Goal: Task Accomplishment & Management: Manage account settings

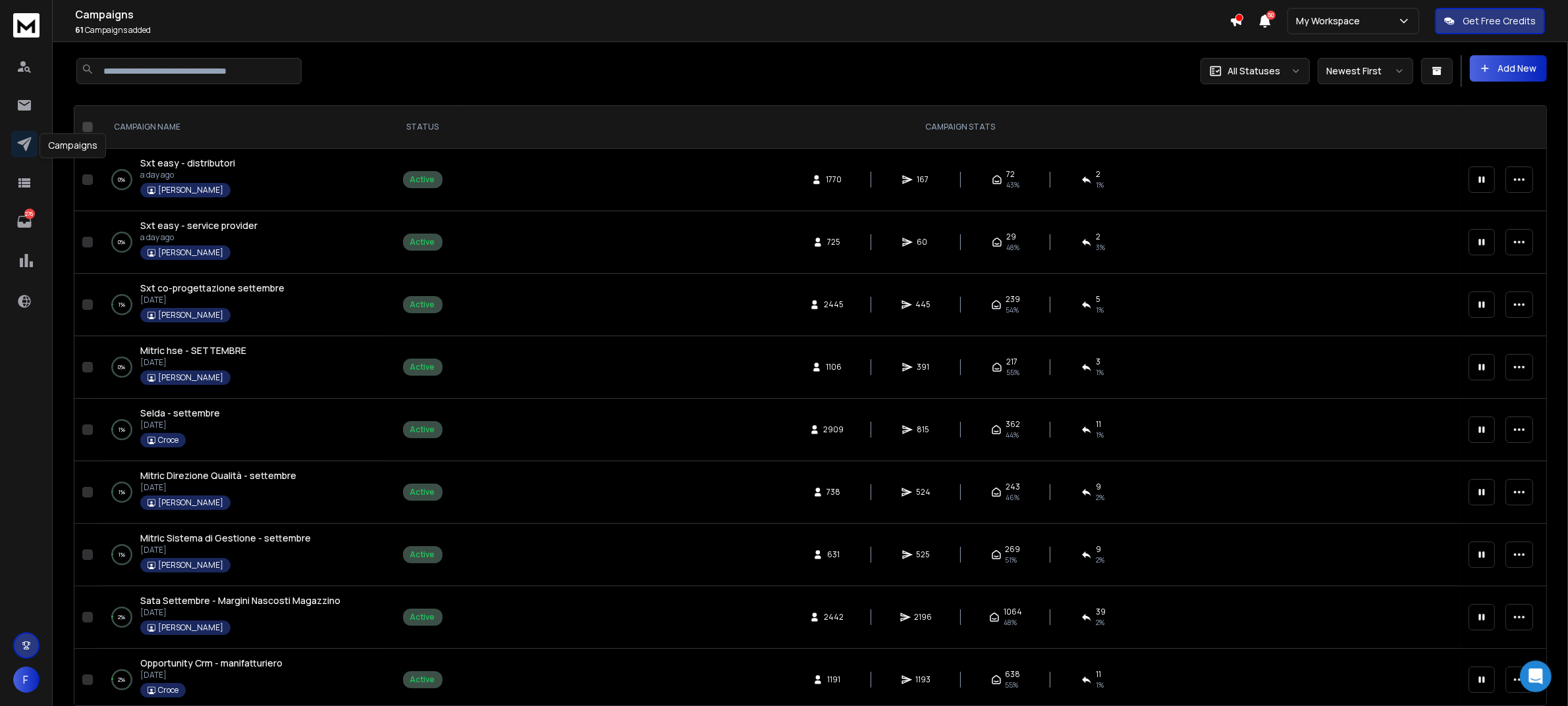
click at [129, 62] on input at bounding box center [188, 71] width 225 height 26
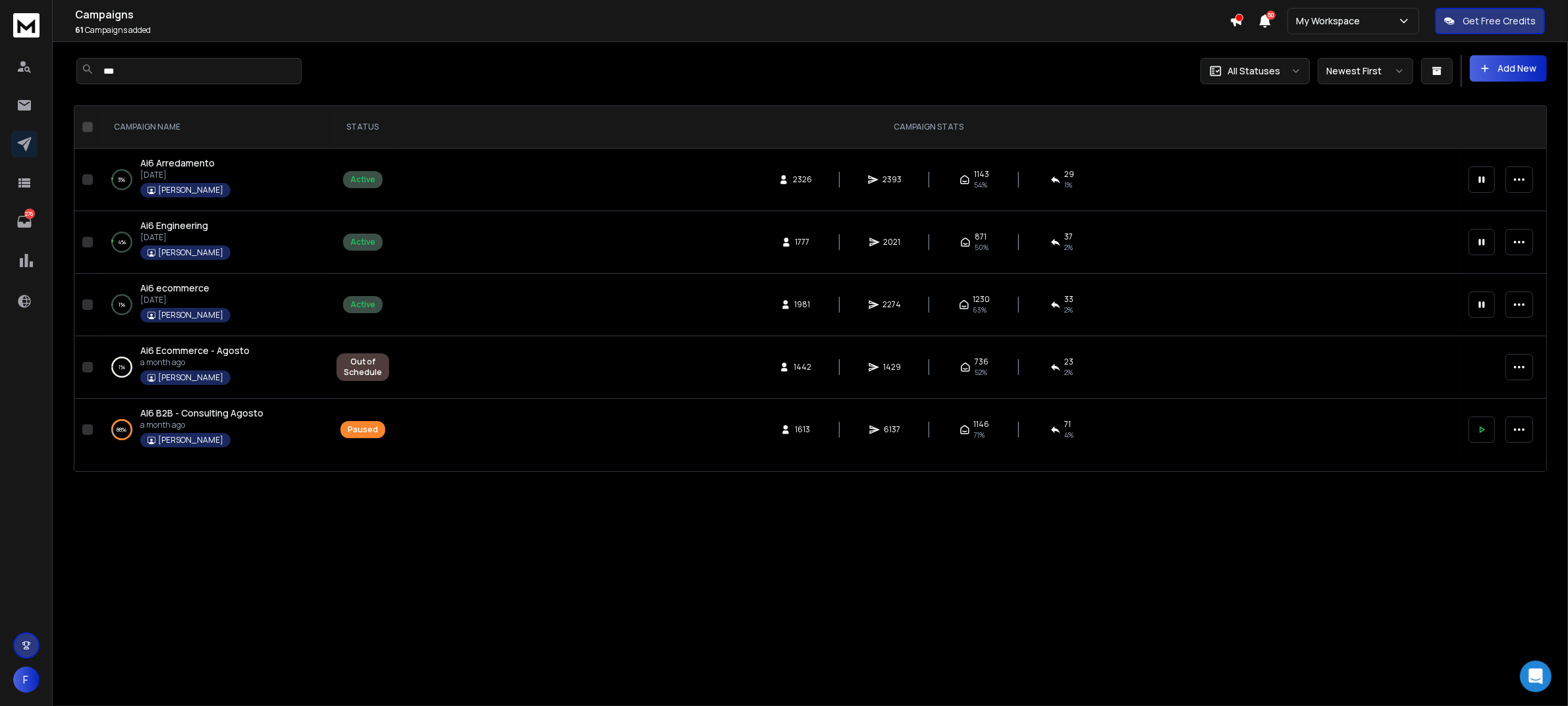
type input "***"
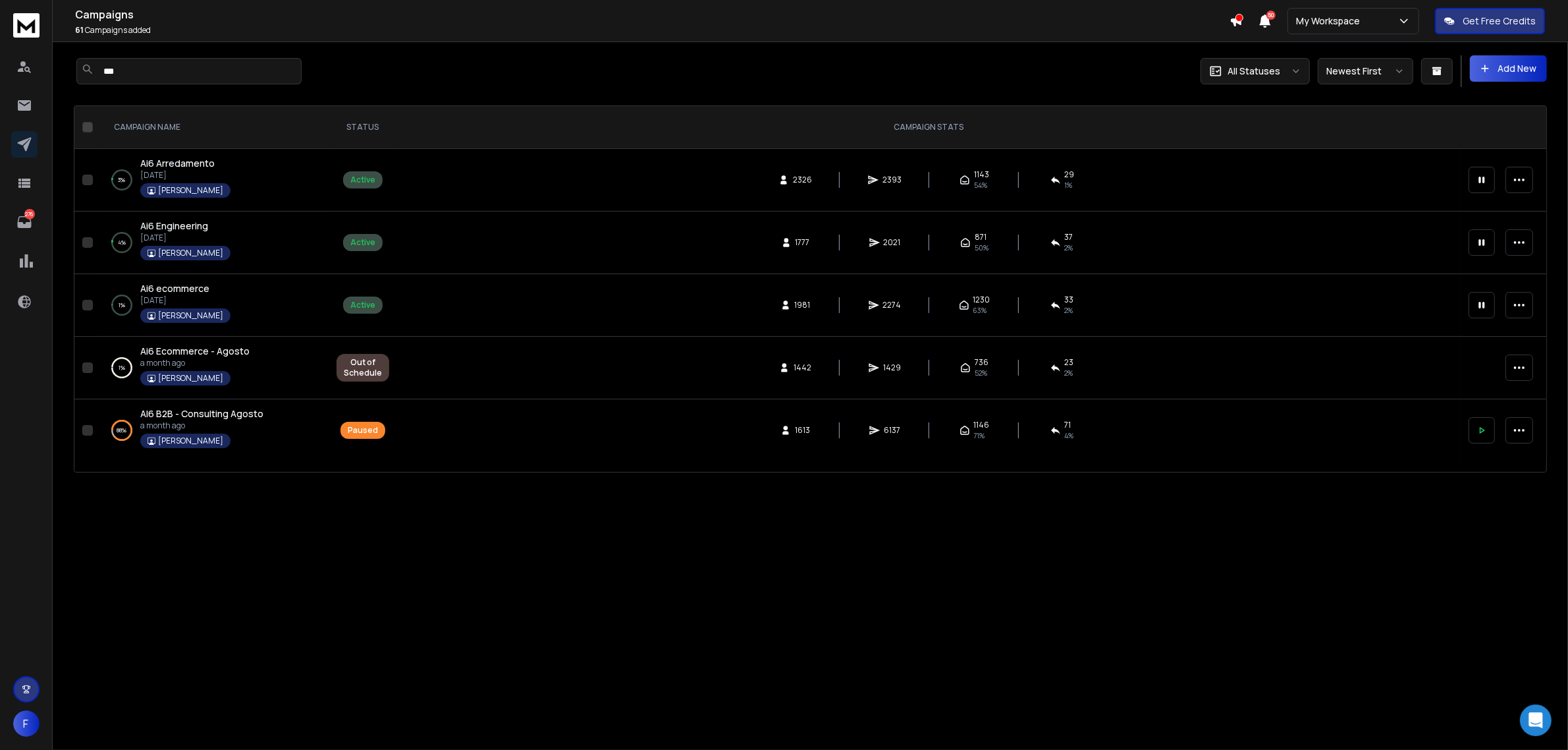
drag, startPoint x: 37, startPoint y: 216, endPoint x: 30, endPoint y: 221, distance: 8.6
click at [37, 217] on div "276" at bounding box center [25, 225] width 30 height 31
click at [27, 219] on p "276" at bounding box center [30, 215] width 11 height 11
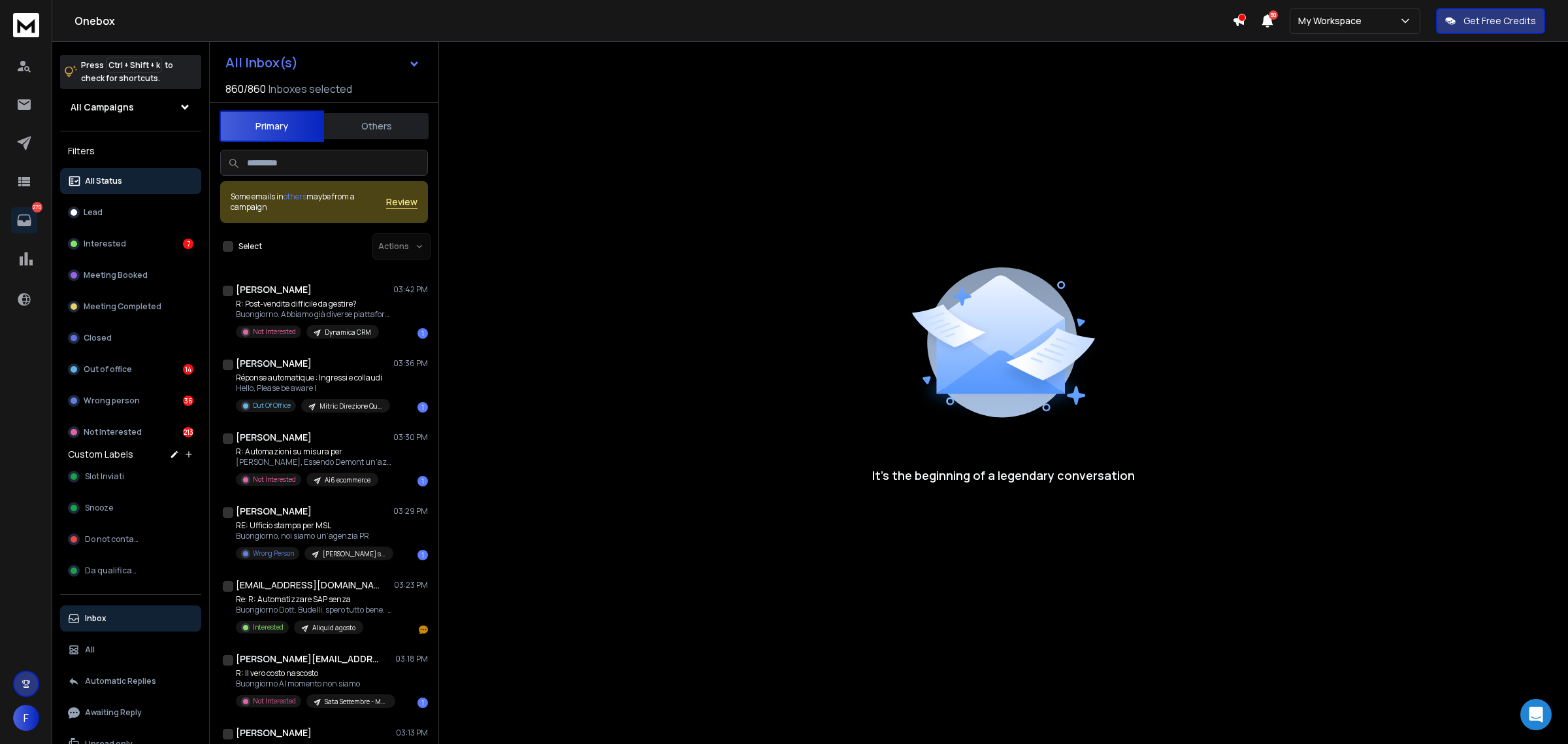
click at [1319, 35] on div "Onebox 50 My Workspace Get Free Credits" at bounding box center [784, 21] width 1568 height 42
click at [1321, 31] on button "My Workspace" at bounding box center [1355, 21] width 130 height 26
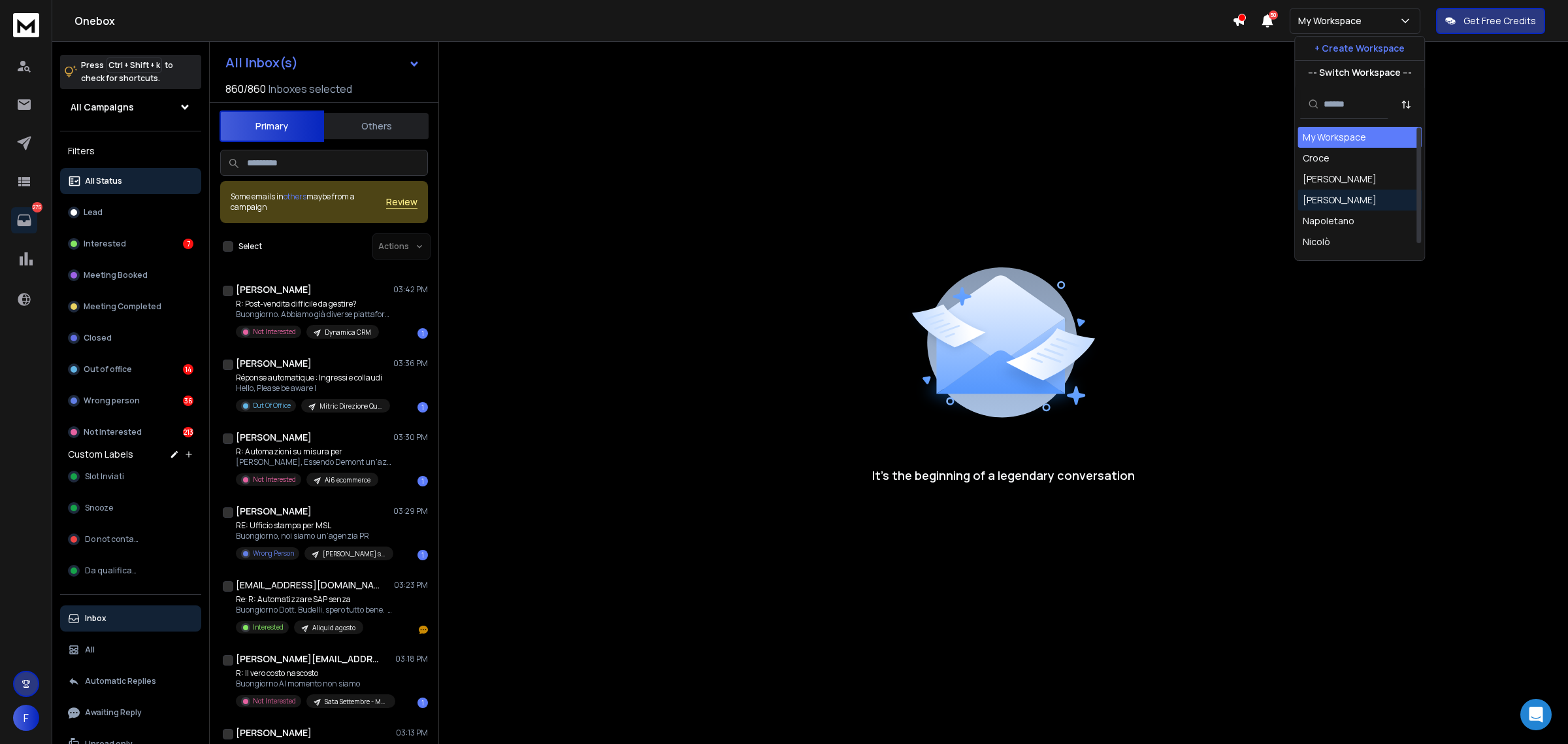
click at [1351, 205] on div "[PERSON_NAME]" at bounding box center [1340, 199] width 74 height 13
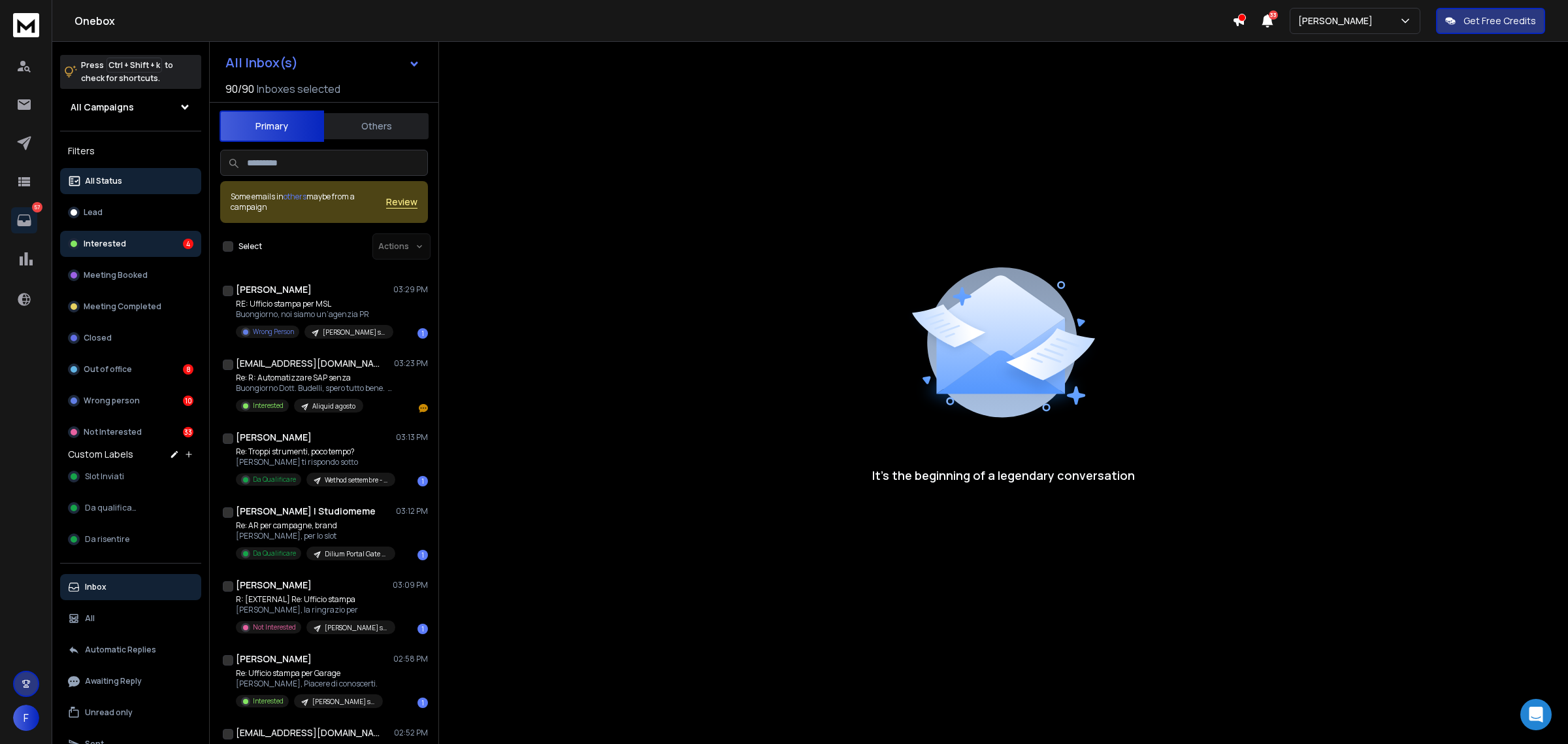
click at [141, 234] on button "Interested 4" at bounding box center [130, 244] width 141 height 26
click at [119, 181] on p "All Status" at bounding box center [103, 182] width 37 height 11
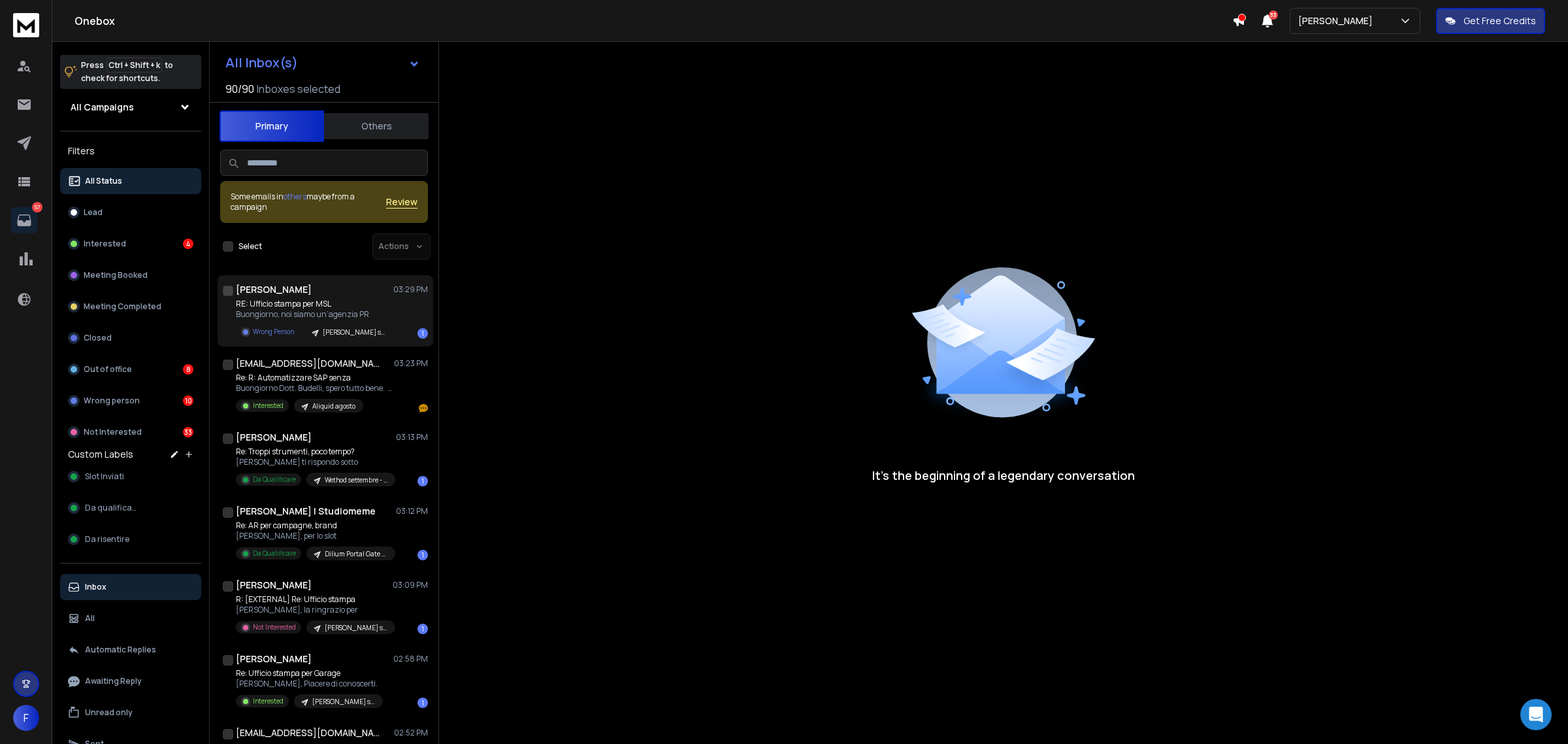
click at [366, 327] on p "[PERSON_NAME] settembre" at bounding box center [354, 332] width 63 height 10
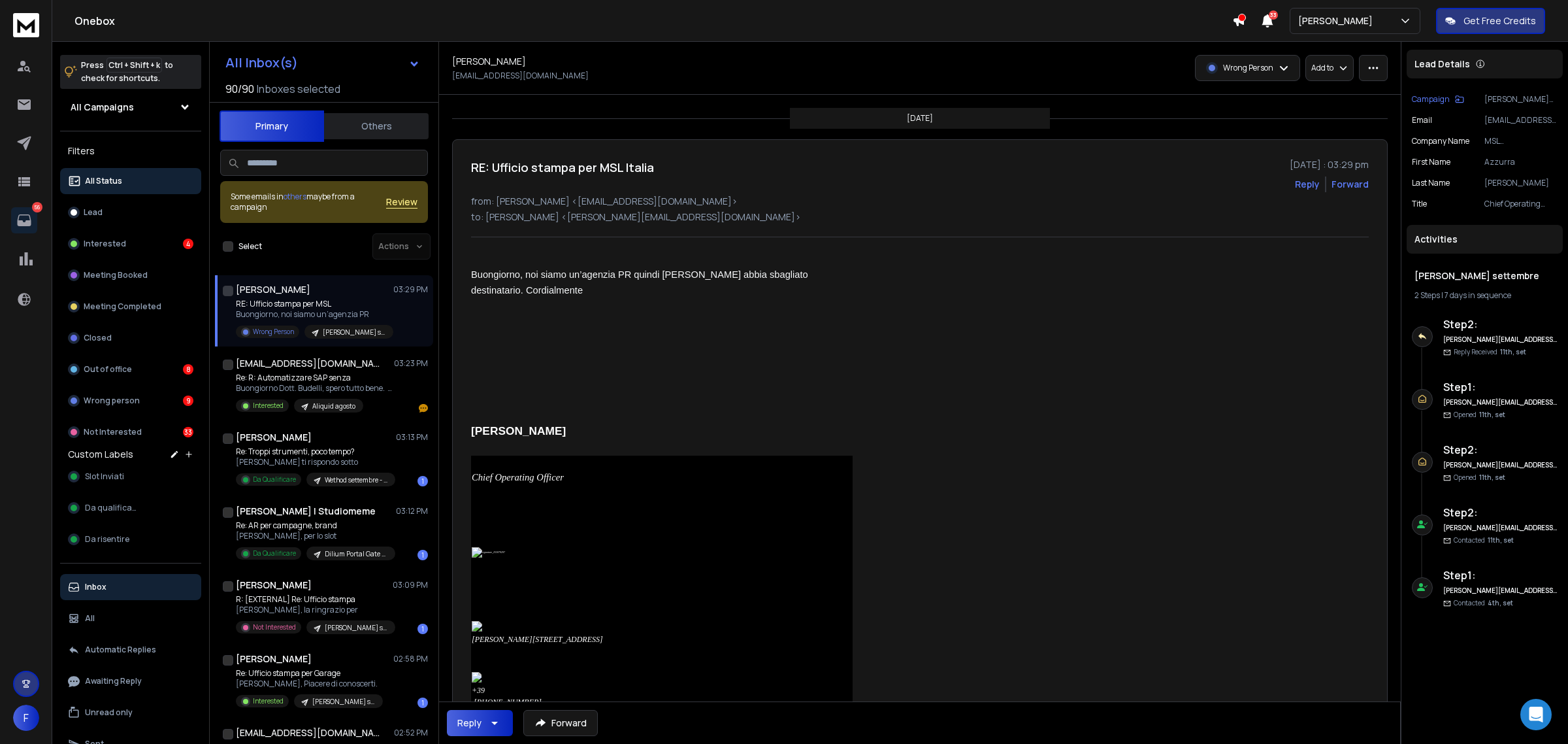
click at [1255, 102] on div "[PERSON_NAME] Azzurra Maiocchi [EMAIL_ADDRESS][DOMAIN_NAME] Wrong Person Add to…" at bounding box center [920, 414] width 962 height 744
click at [1239, 54] on div "[PERSON_NAME] Azzurra Maiocchi [EMAIL_ADDRESS][DOMAIN_NAME] Wrong Person Add to…" at bounding box center [920, 68] width 962 height 53
click at [1236, 64] on div "Wrong Person" at bounding box center [1248, 68] width 104 height 25
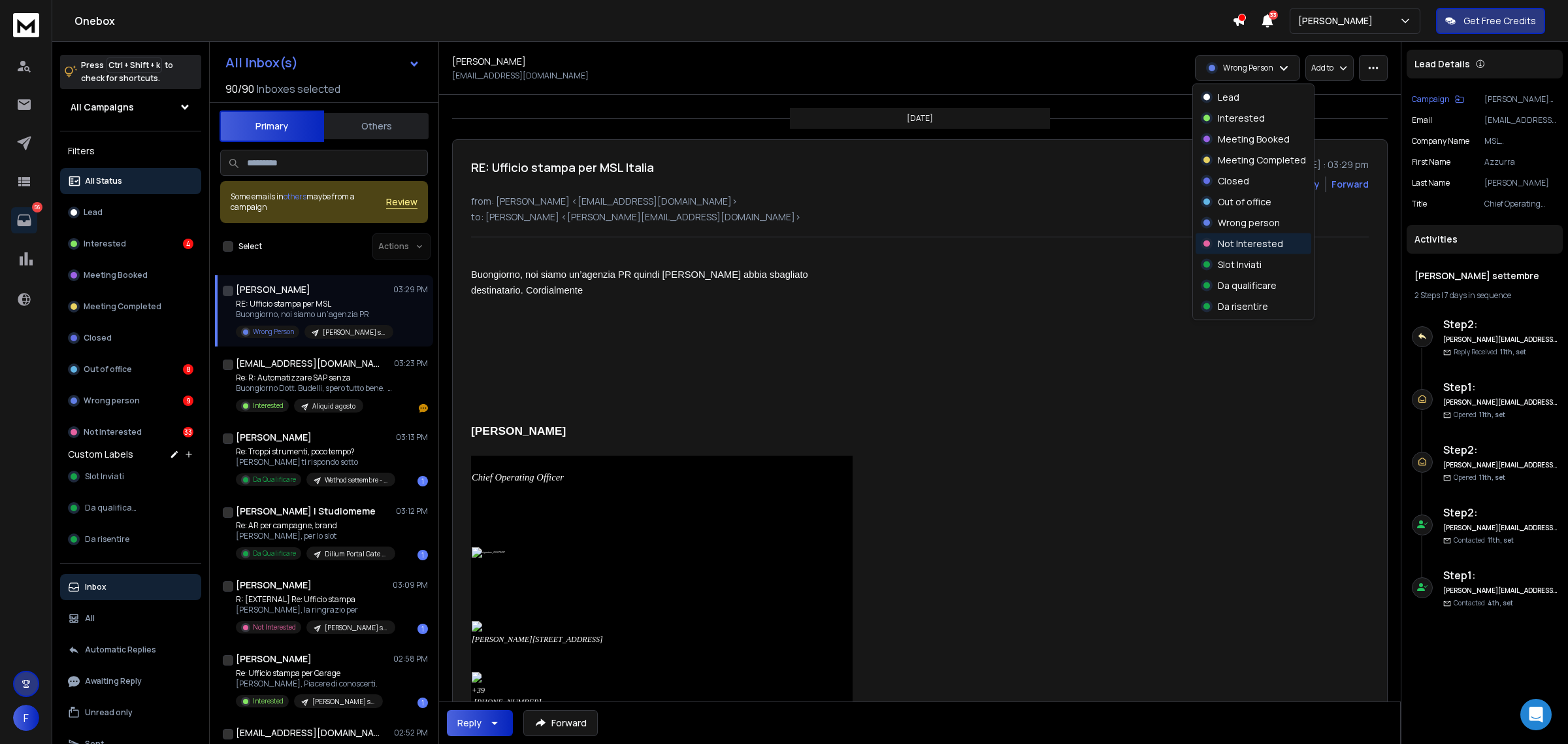
click at [1239, 245] on p "Not Interested" at bounding box center [1251, 244] width 66 height 13
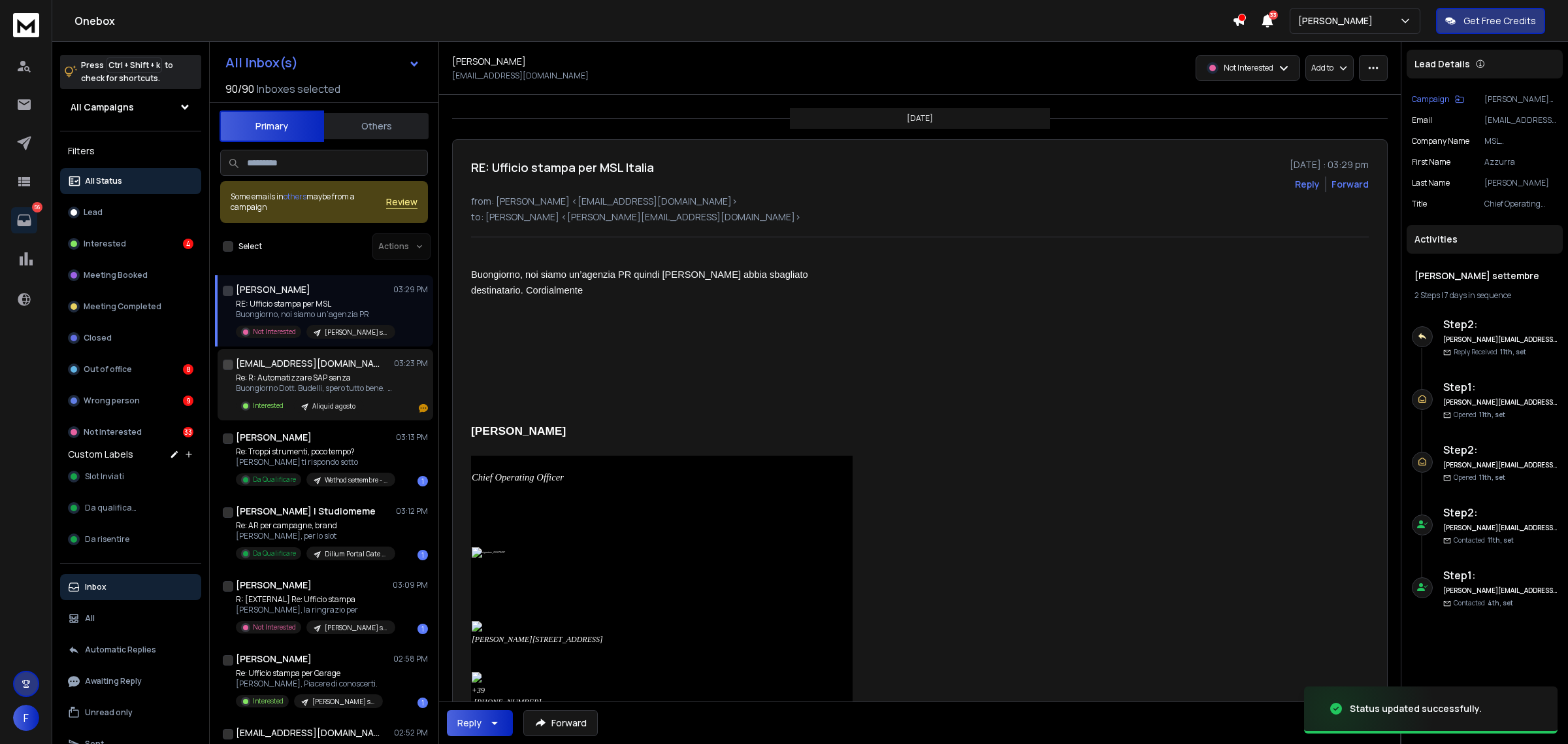
click at [391, 387] on p "Buongiorno Dott. Budelli, spero tutto bene. [GEOGRAPHIC_DATA]" at bounding box center [314, 388] width 157 height 11
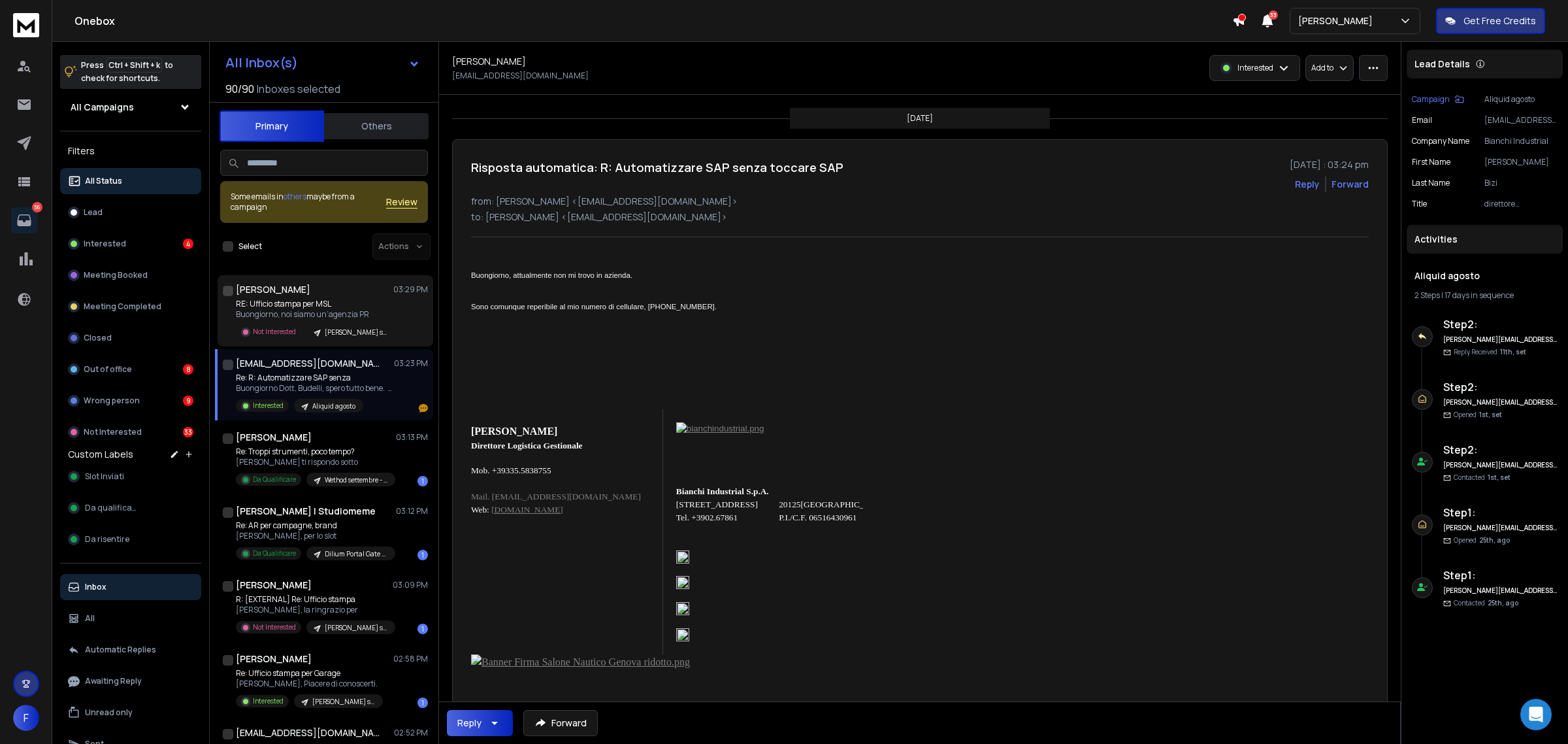
click at [386, 317] on div "RE: Ufficio stampa per MSL [PERSON_NAME], noi siamo un’agenzia PR Not Intereste…" at bounding box center [332, 318] width 192 height 40
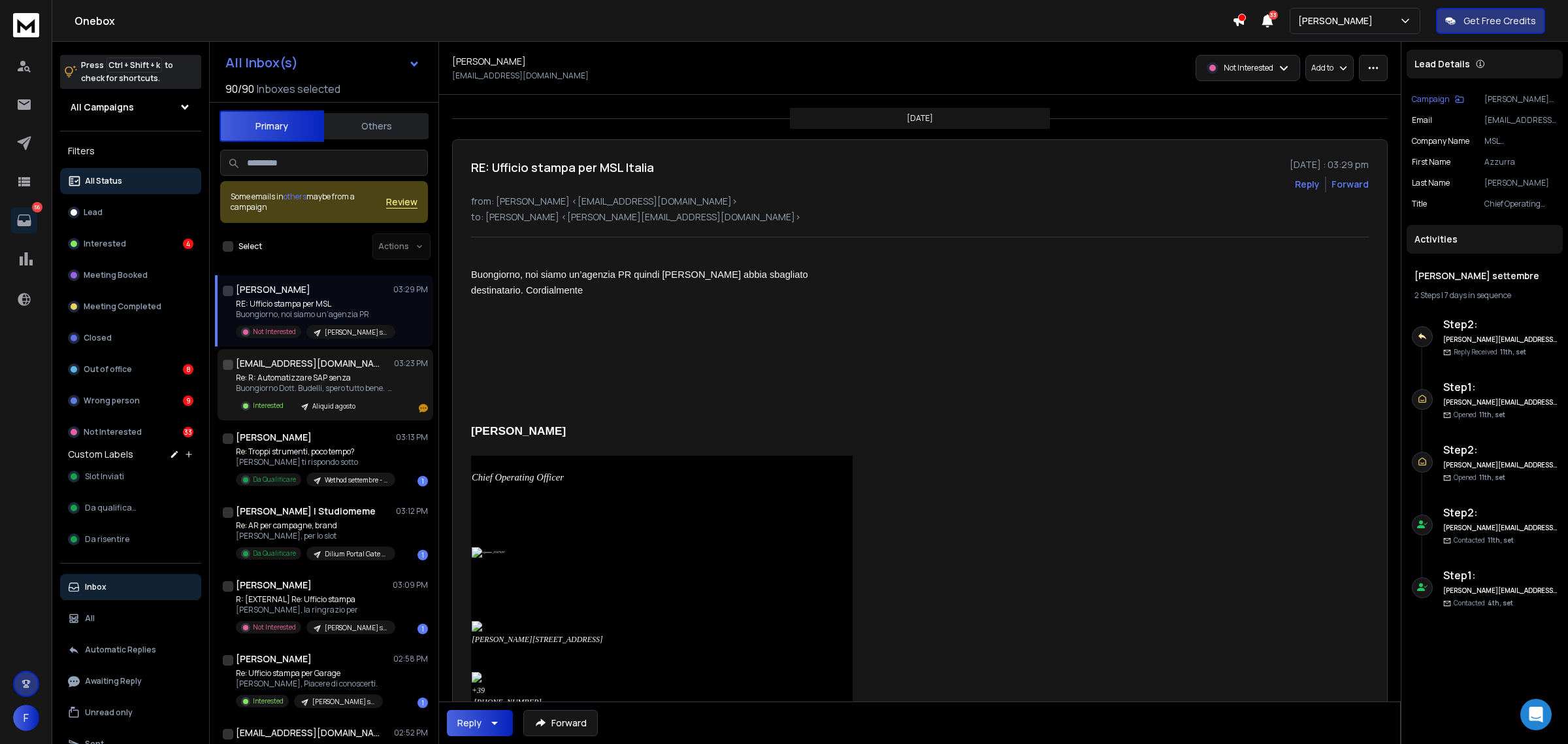
click at [394, 380] on div "Re: R: Automatizzare SAP senza Buongiorno Dott. Budelli, spero tutto bene. Torn…" at bounding box center [332, 393] width 192 height 40
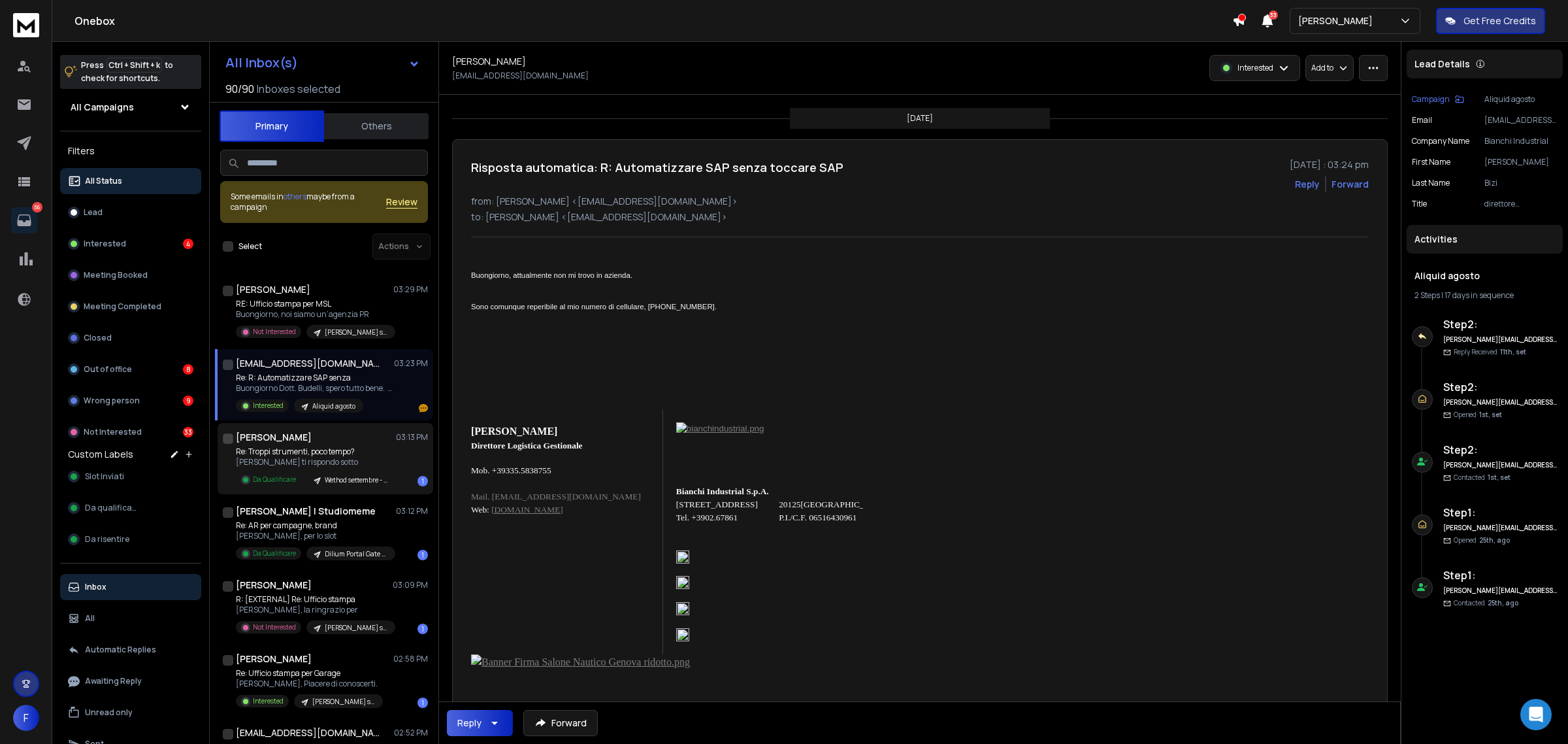
click at [422, 443] on div "[PERSON_NAME] 03:13 PM Re: Troppi strumenti, poco tempo? [PERSON_NAME] ti rispo…" at bounding box center [332, 458] width 192 height 56
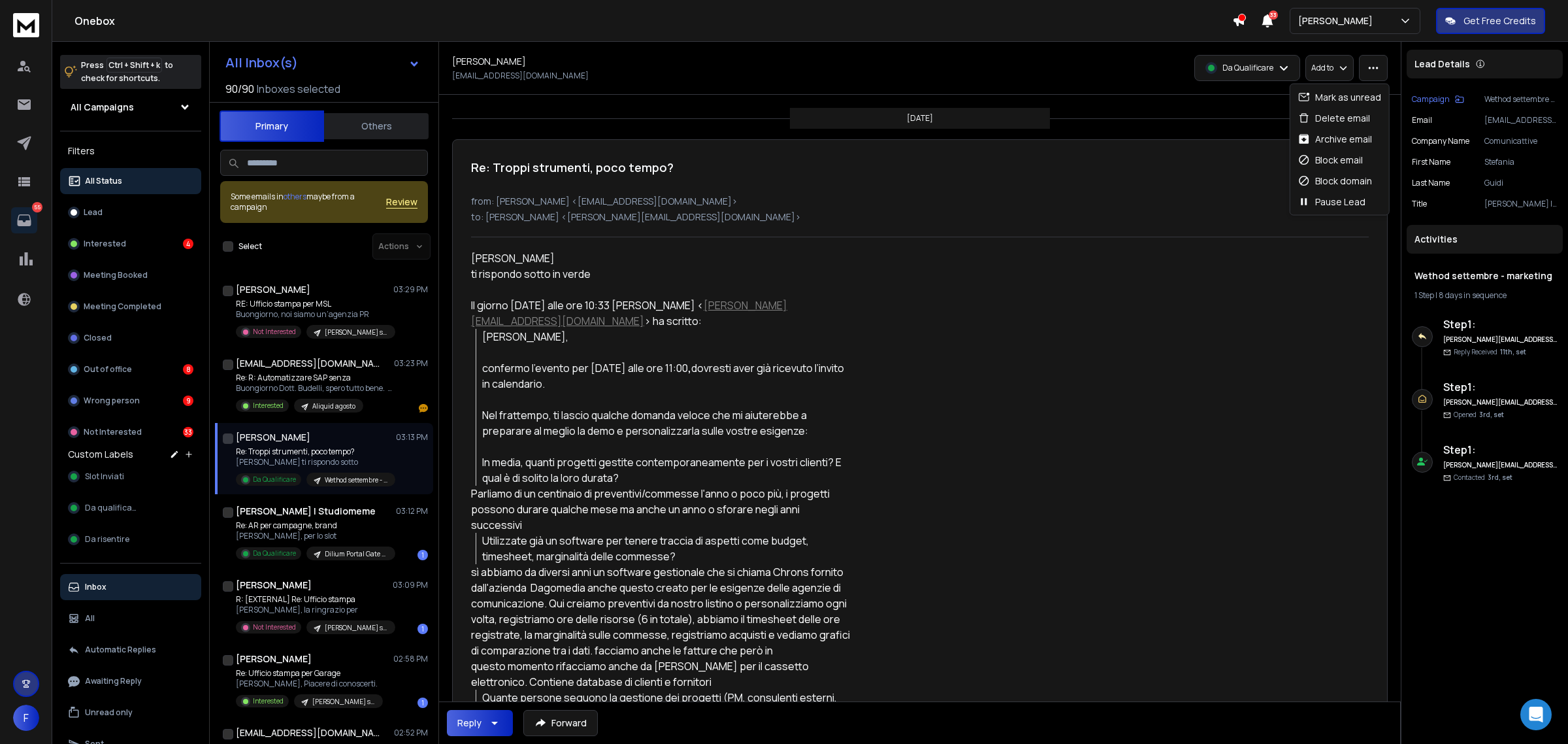
click at [1379, 78] on button "button" at bounding box center [1374, 67] width 29 height 26
click at [1365, 97] on div "Mark as unread" at bounding box center [1340, 97] width 83 height 13
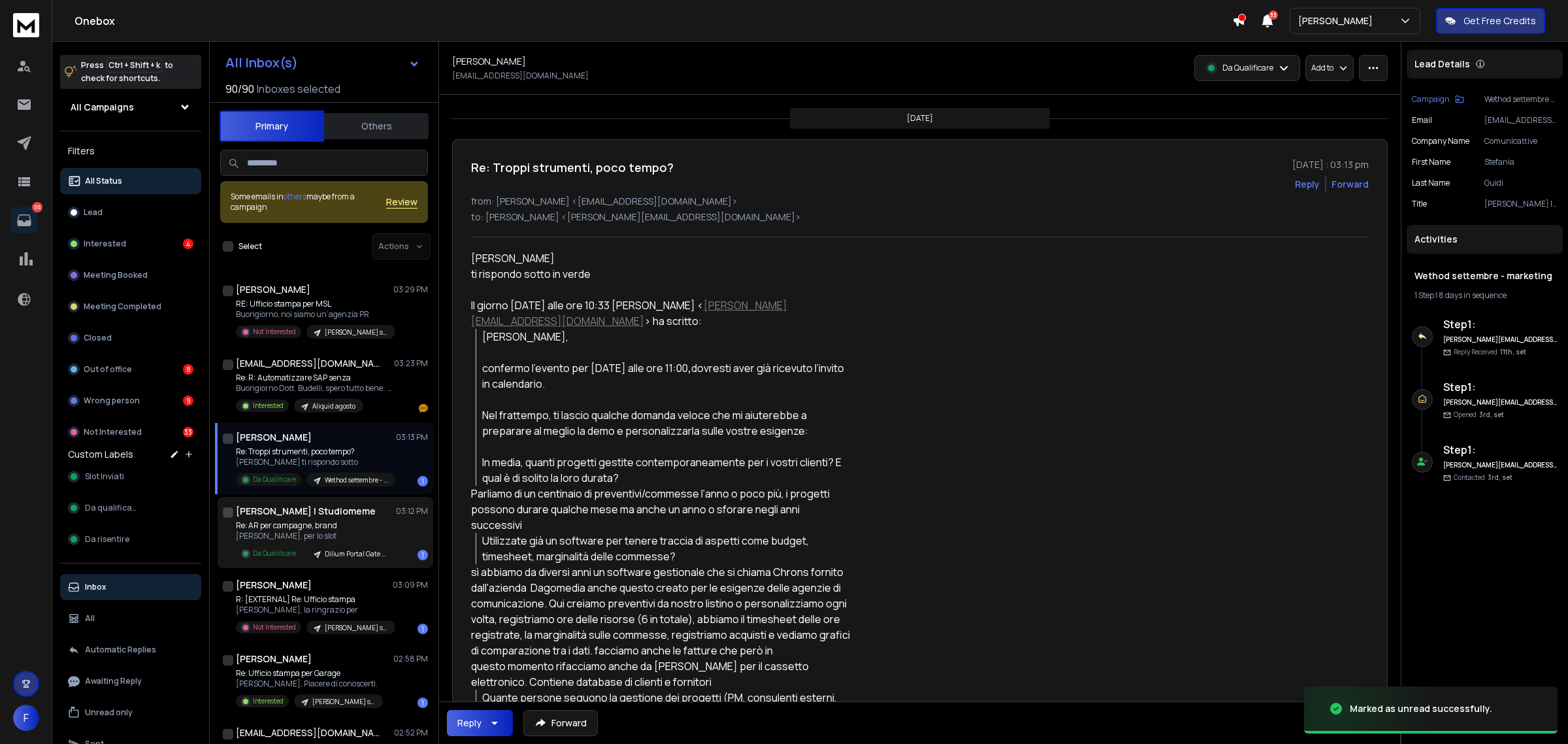
click at [371, 531] on p "[PERSON_NAME], per lo slot" at bounding box center [314, 536] width 157 height 11
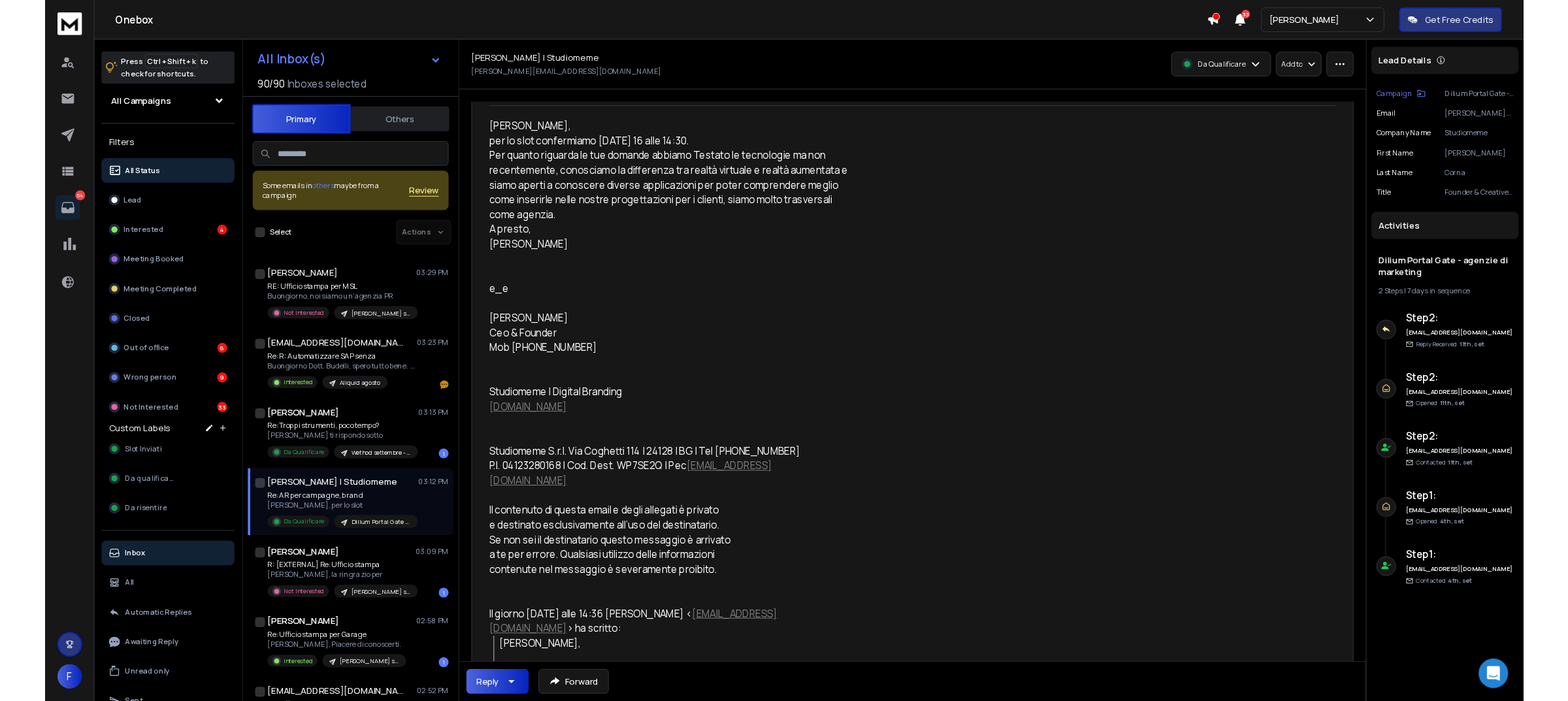
scroll to position [82, 0]
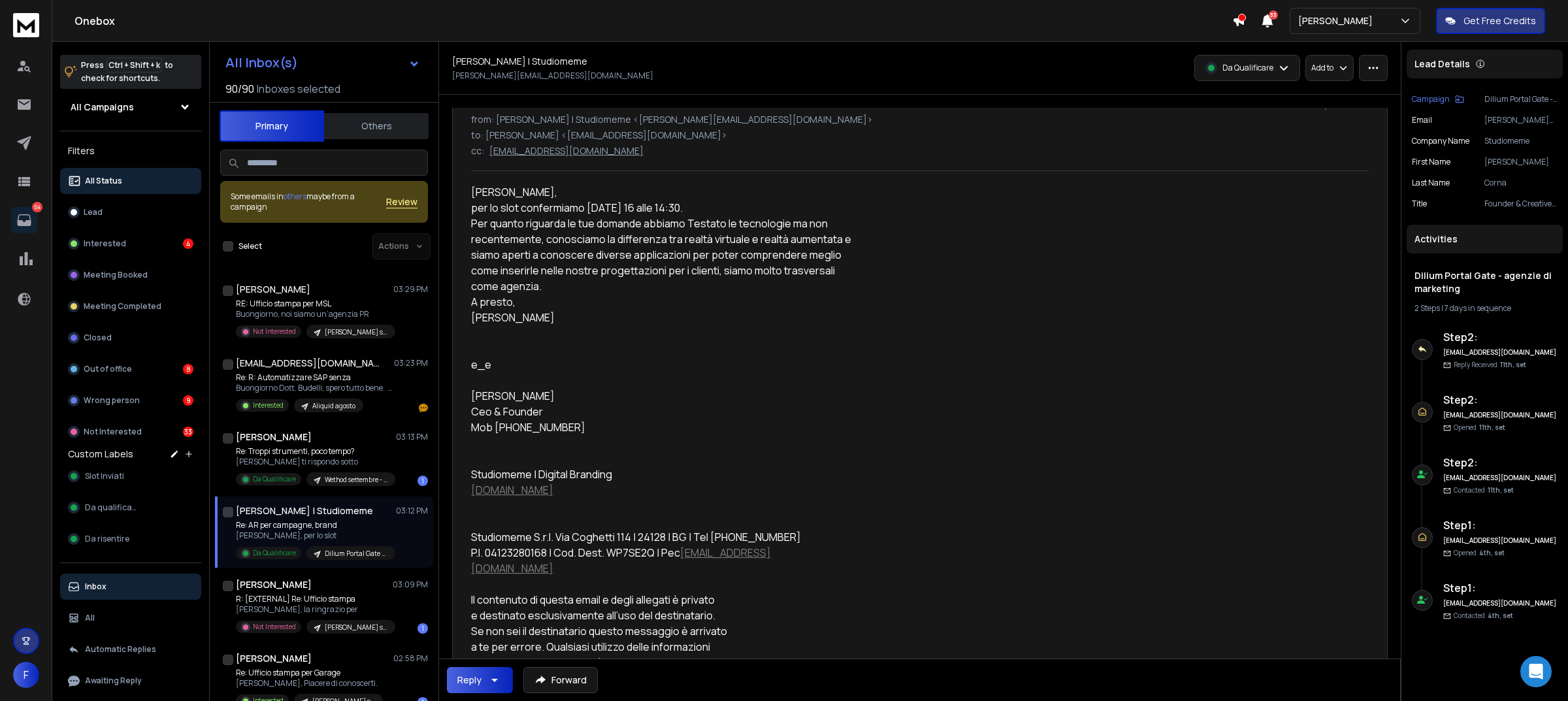
drag, startPoint x: 589, startPoint y: 432, endPoint x: 464, endPoint y: 188, distance: 274.2
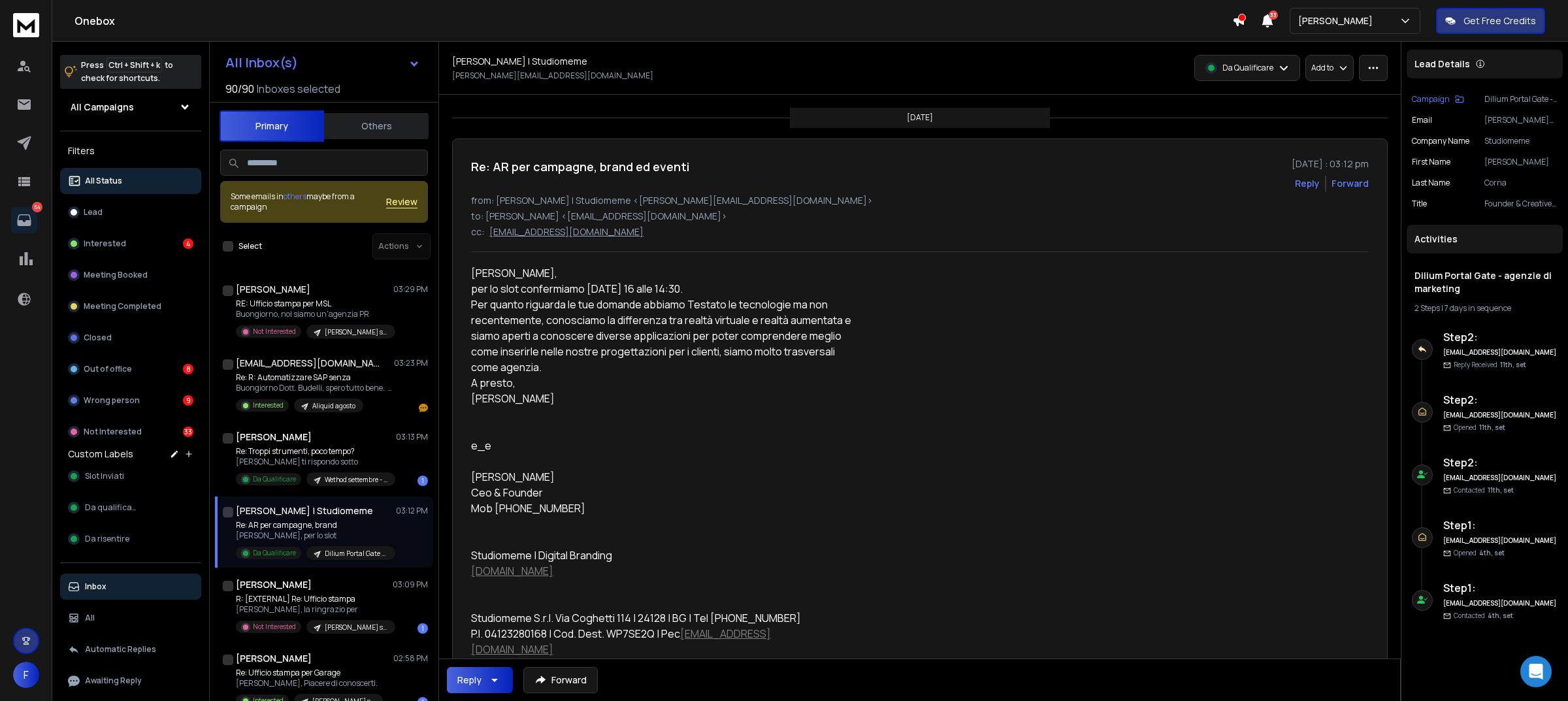
scroll to position [0, 0]
click at [1371, 66] on icon "button" at bounding box center [1373, 67] width 12 height 12
click at [1362, 95] on div "Mark as unread" at bounding box center [1340, 97] width 83 height 13
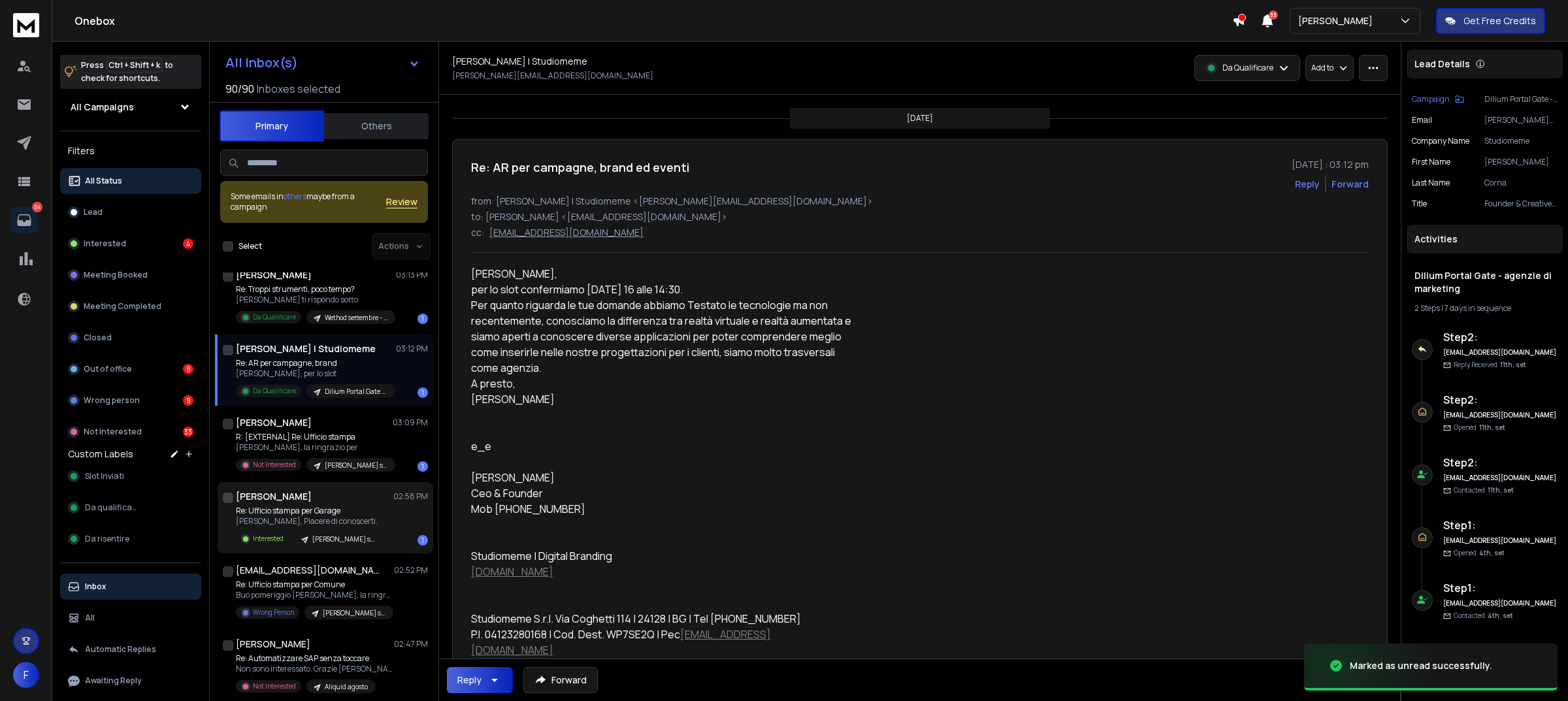
scroll to position [164, 0]
click at [380, 528] on div "Re: Ufficio stampa per Garage [PERSON_NAME], Piacere di conoscerti. Interested …" at bounding box center [332, 524] width 192 height 40
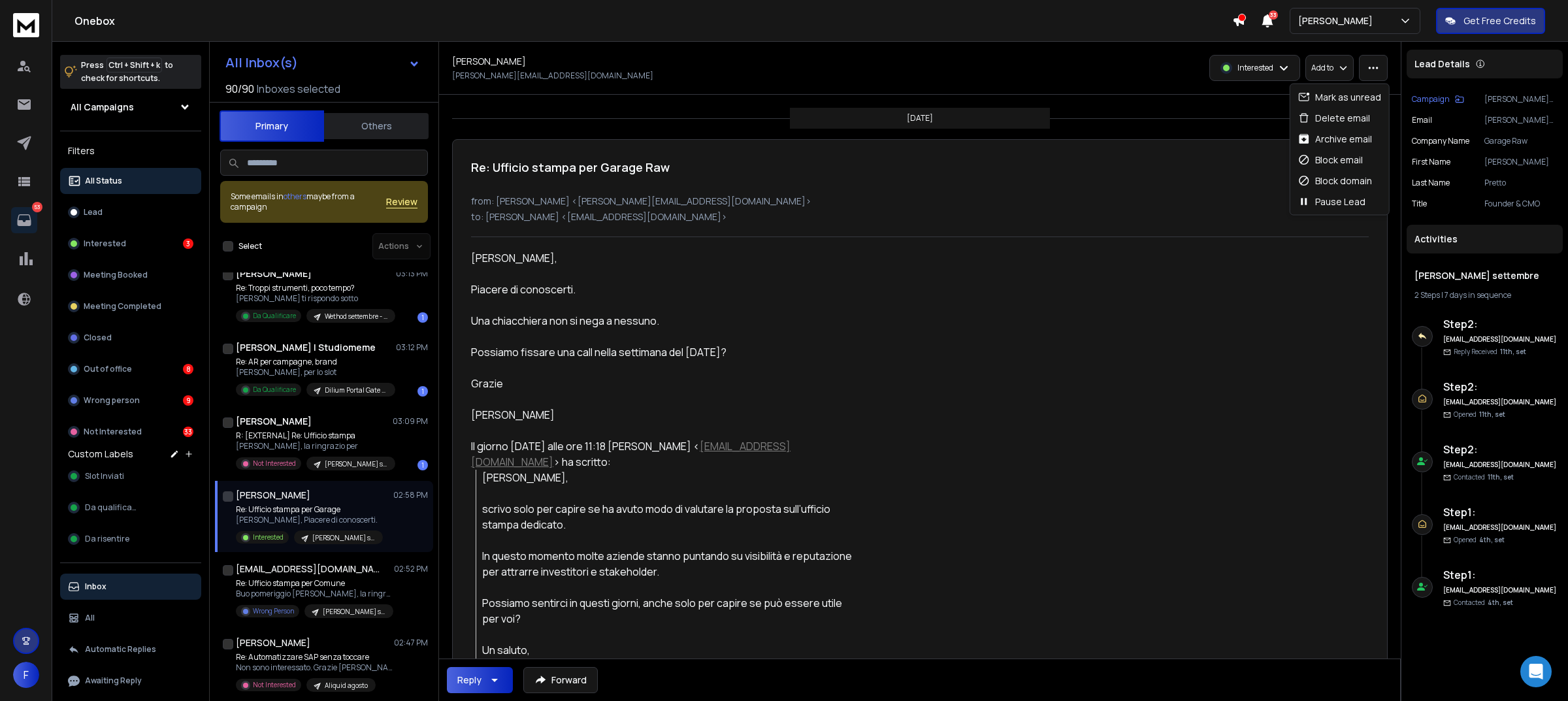
click at [1360, 75] on button "button" at bounding box center [1374, 67] width 29 height 26
click at [1351, 104] on div "Mark as unread" at bounding box center [1340, 97] width 93 height 21
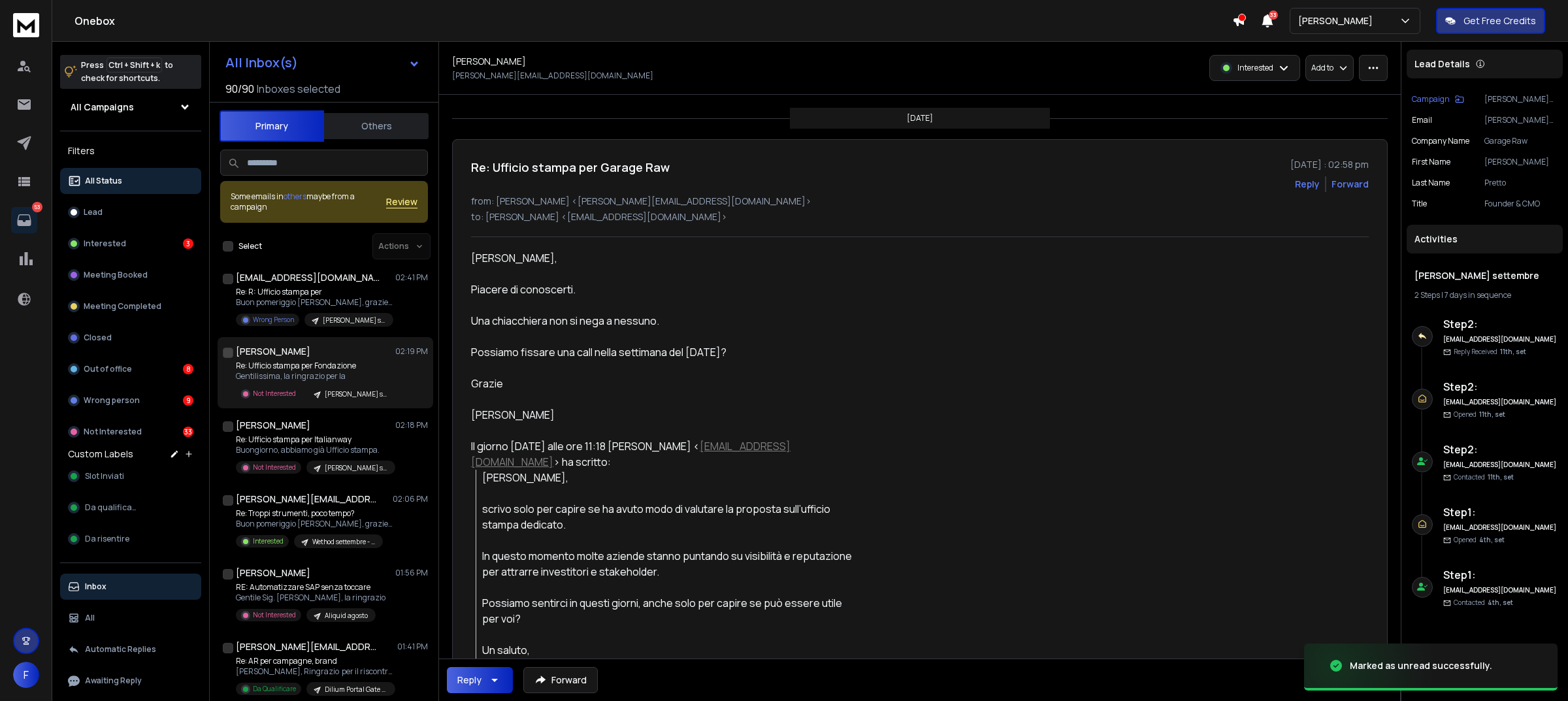
scroll to position [653, 0]
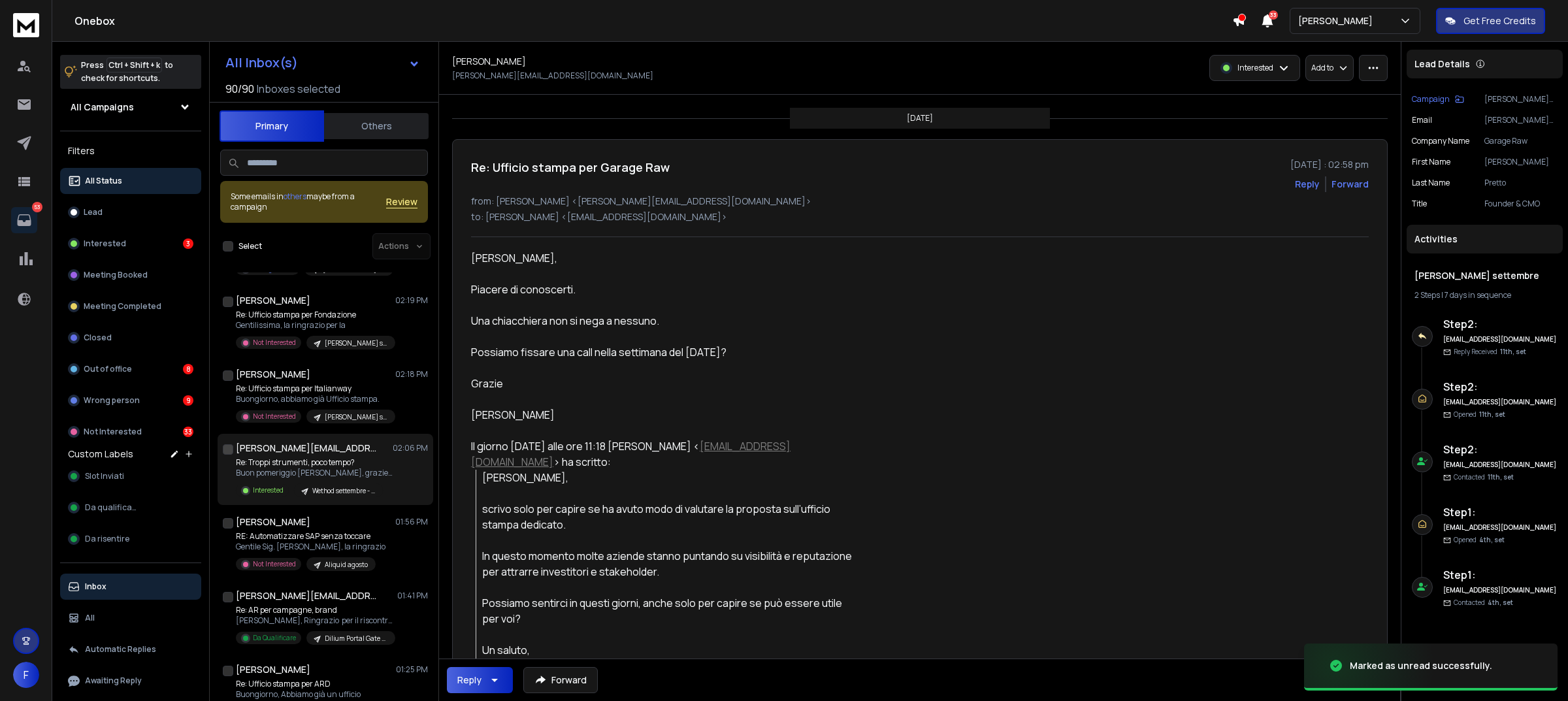
click at [374, 468] on p "Buon pomeriggio [PERSON_NAME], grazie per il" at bounding box center [314, 474] width 157 height 11
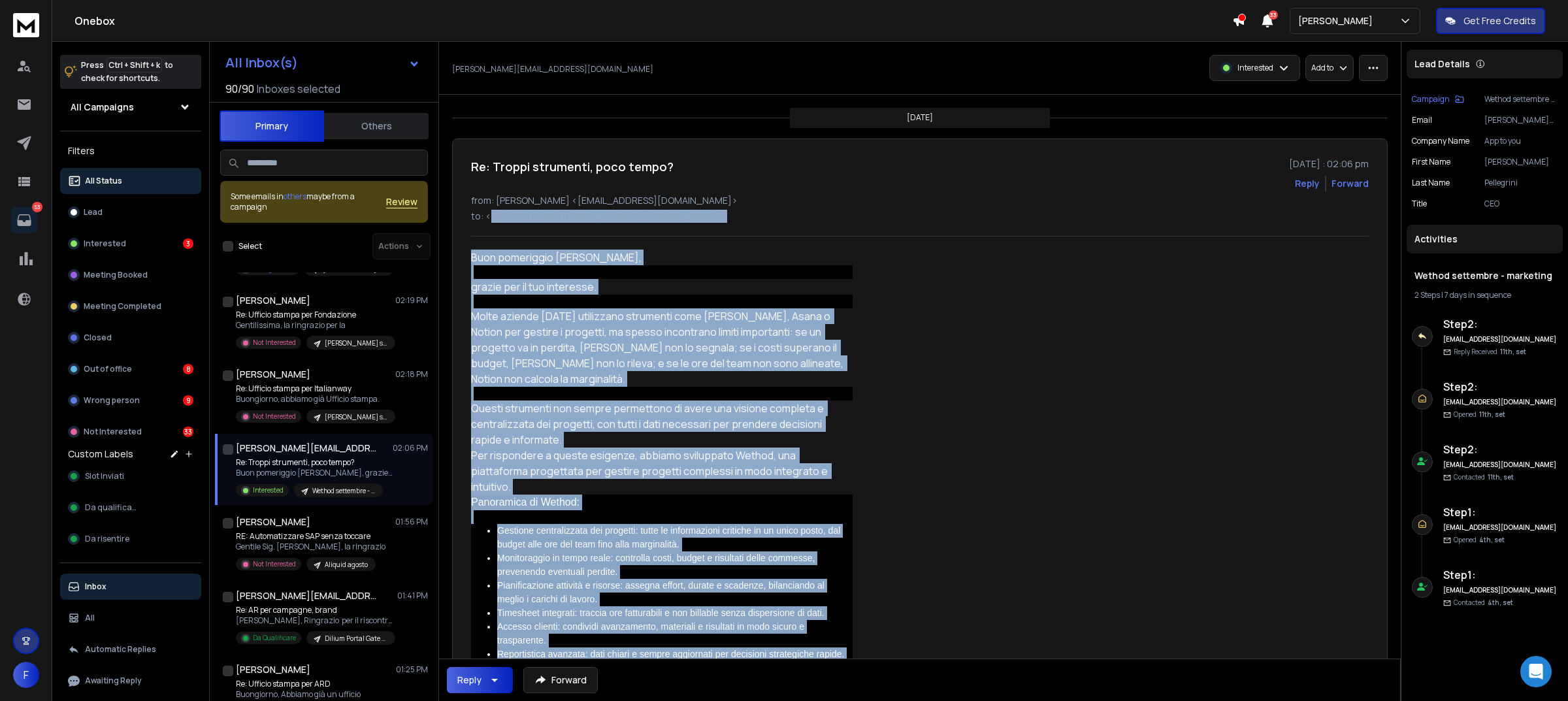
scroll to position [0, 0]
drag, startPoint x: 543, startPoint y: 492, endPoint x: 459, endPoint y: 251, distance: 255.2
drag, startPoint x: 633, startPoint y: 412, endPoint x: 621, endPoint y: 430, distance: 21.6
click at [633, 413] on div "Questi strumenti non sempre permettono di avere una visione completa e centrali…" at bounding box center [661, 425] width 382 height 47
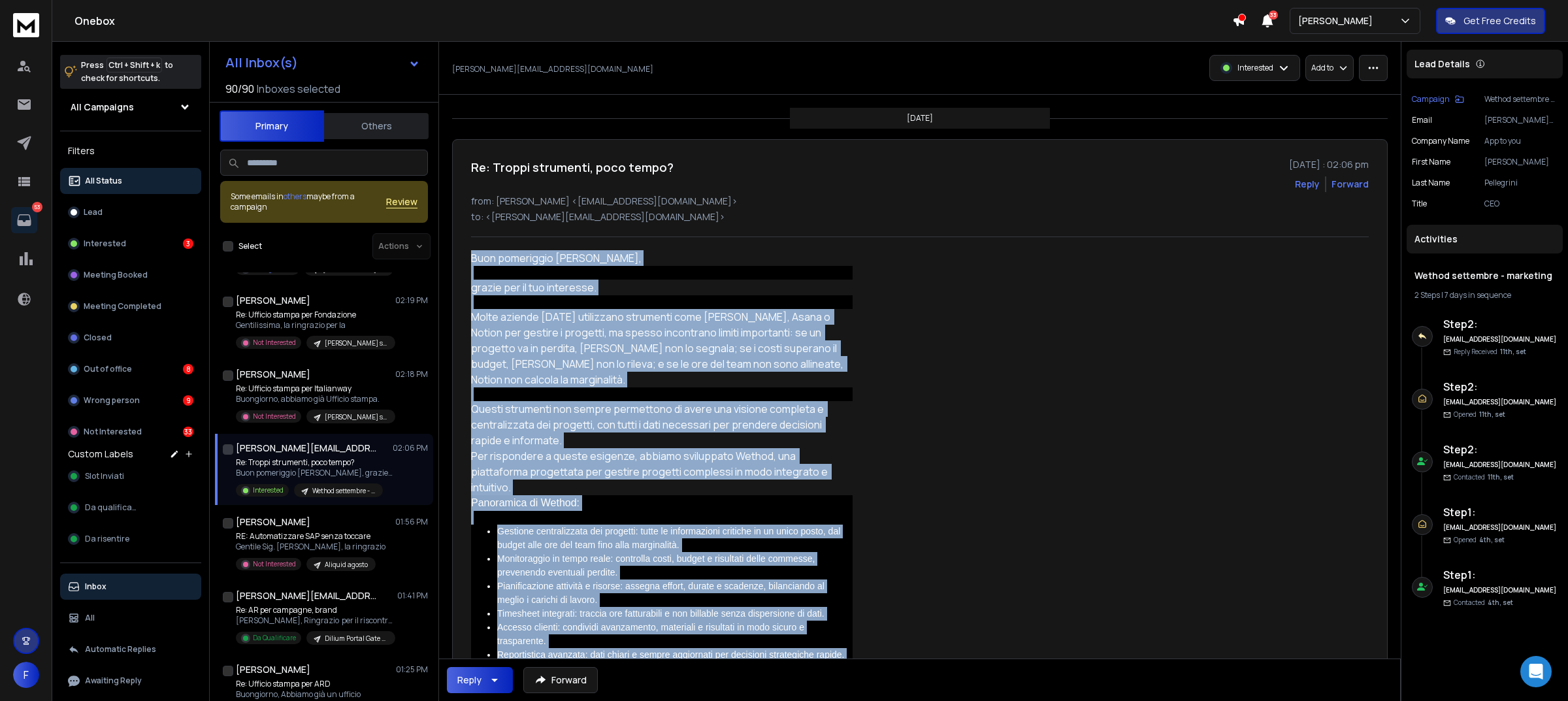
click at [602, 525] on div "Gestione centralizzata dei progetti: tutte le informazioni critiche in un unico…" at bounding box center [675, 538] width 356 height 28
drag, startPoint x: 514, startPoint y: 648, endPoint x: 454, endPoint y: 252, distance: 400.5
click at [606, 427] on div "Questi strumenti non sempre permettono di avere una visione completa e centrali…" at bounding box center [661, 425] width 382 height 47
drag, startPoint x: 536, startPoint y: 473, endPoint x: 465, endPoint y: 216, distance: 266.6
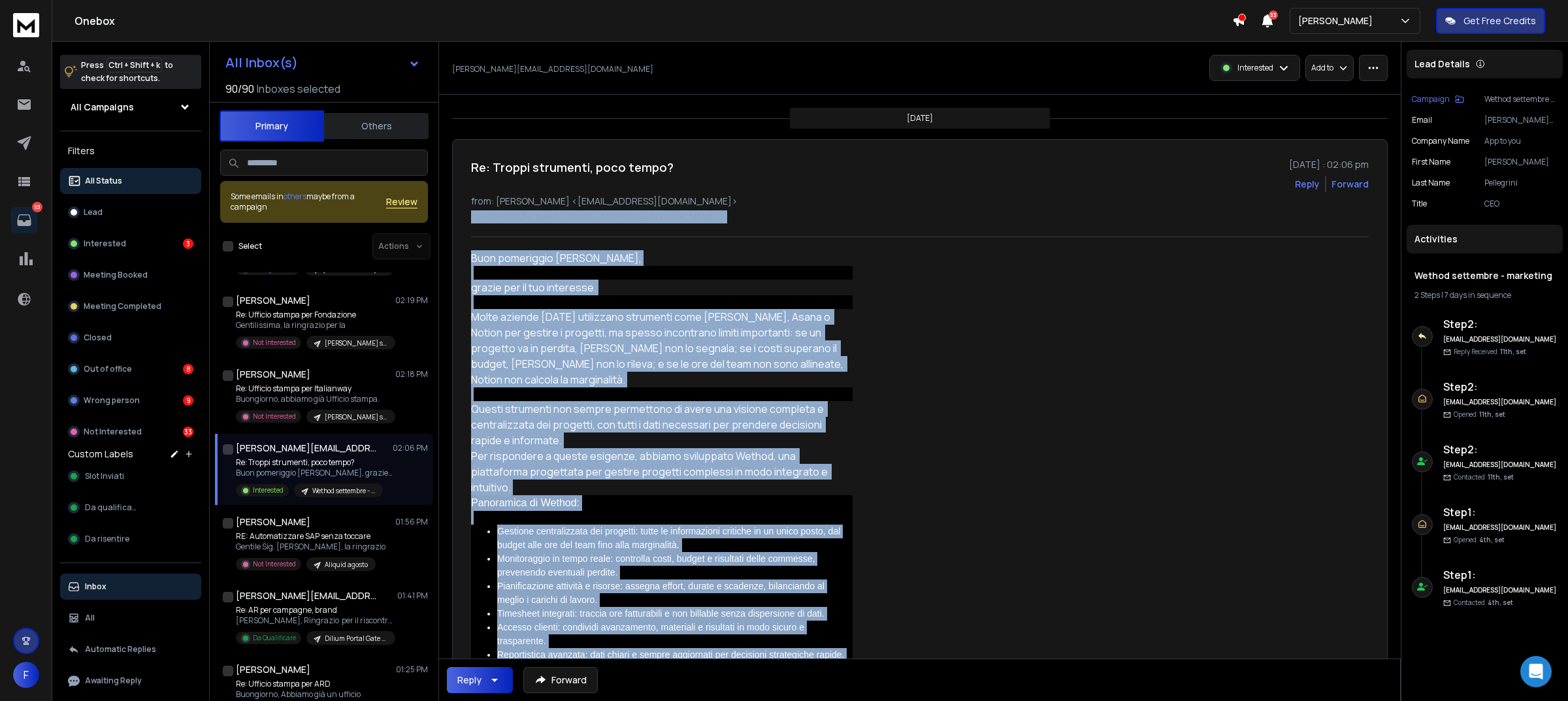
click at [635, 361] on div "Molte aziende [DATE] utilizzano strumenti come [PERSON_NAME], Asana o Notion pe…" at bounding box center [661, 348] width 382 height 78
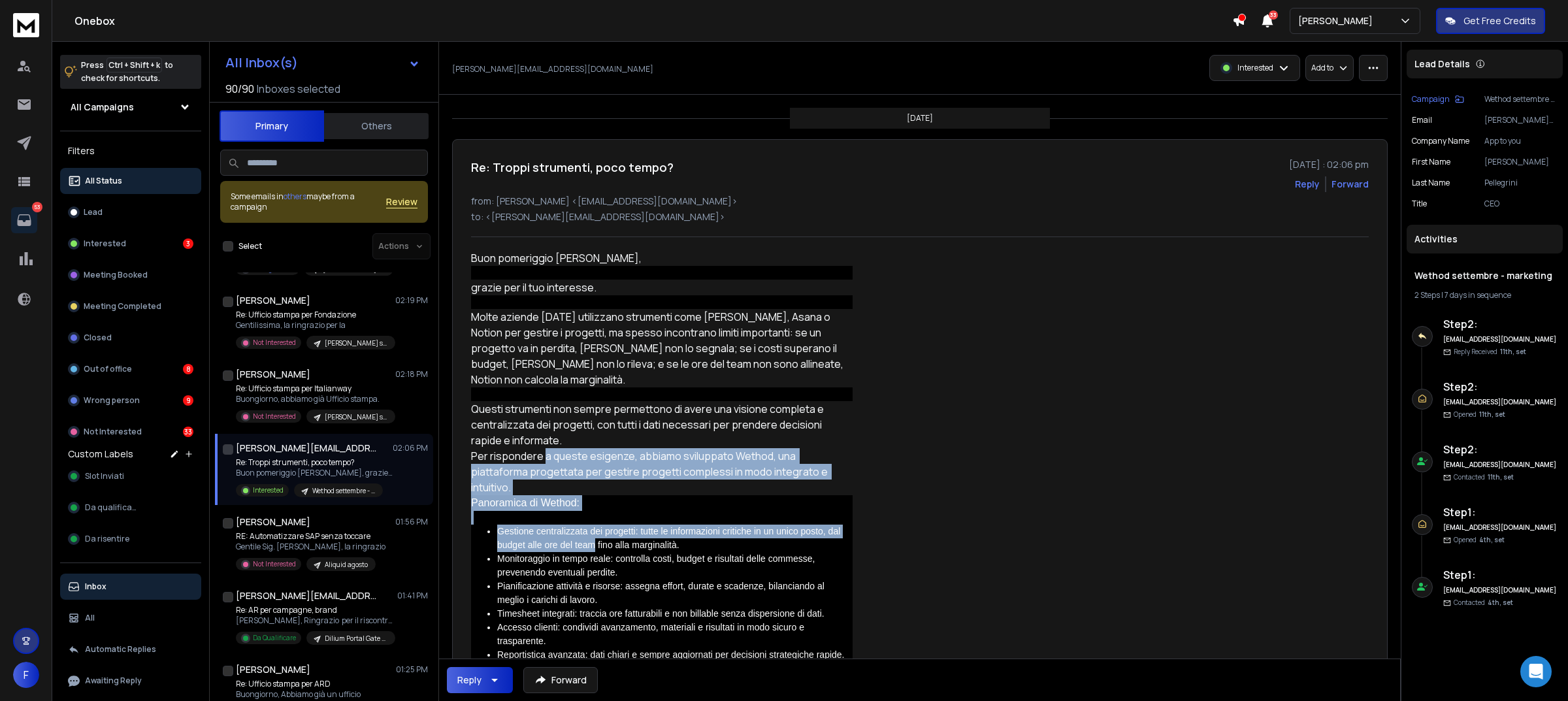
drag, startPoint x: 547, startPoint y: 449, endPoint x: 589, endPoint y: 514, distance: 77.4
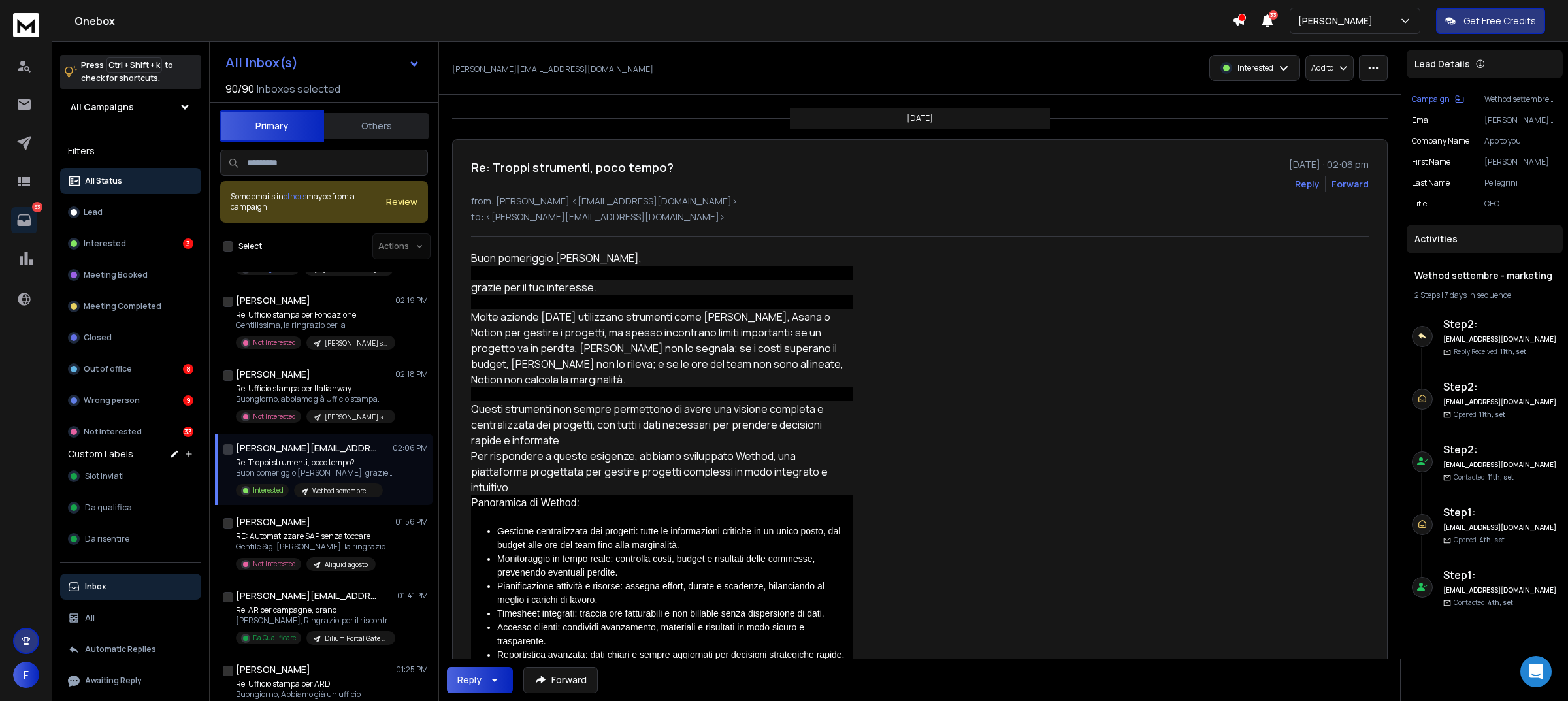
click at [527, 553] on div "Monitoraggio in tempo reale: controlla costi, budget e risultati delle commesse…" at bounding box center [675, 566] width 356 height 28
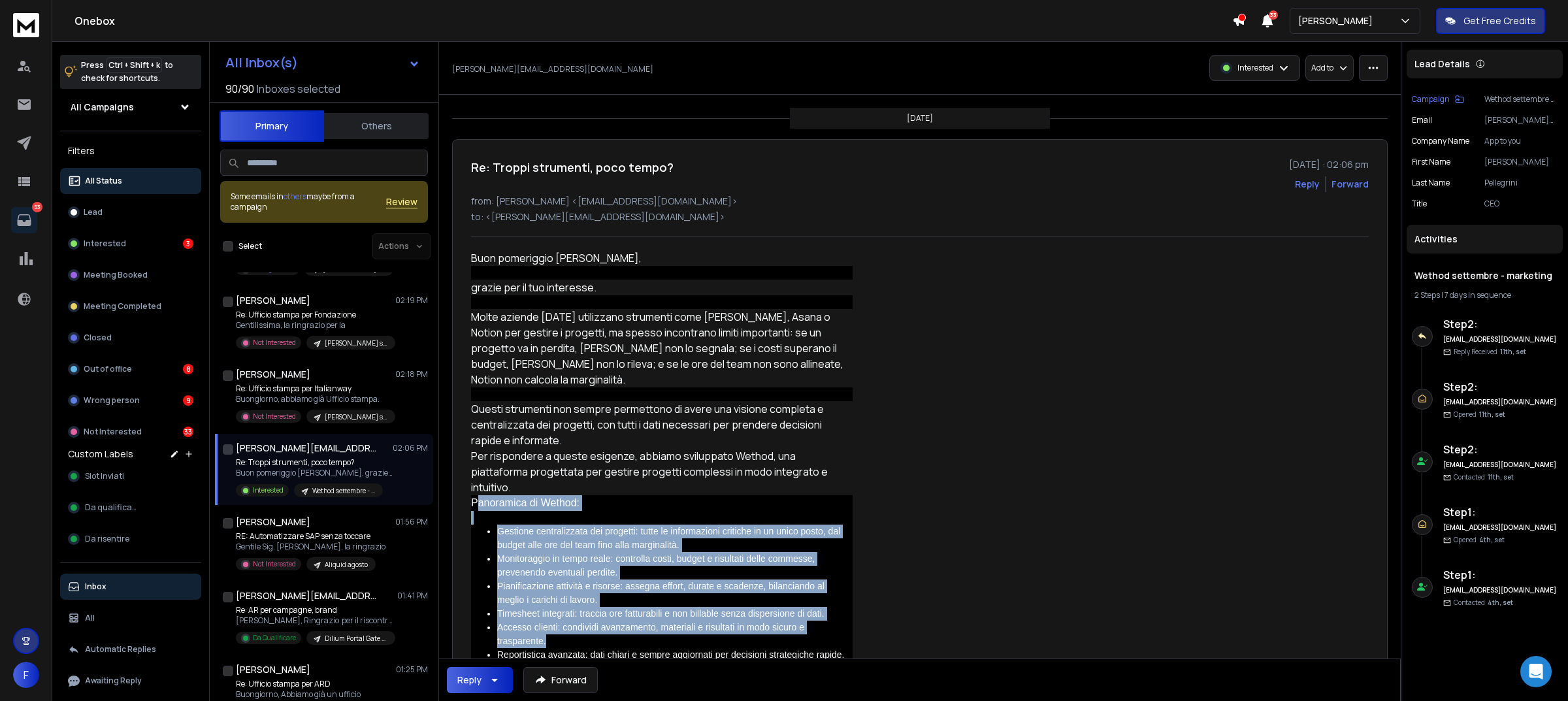
drag, startPoint x: 557, startPoint y: 515, endPoint x: 758, endPoint y: 609, distance: 221.9
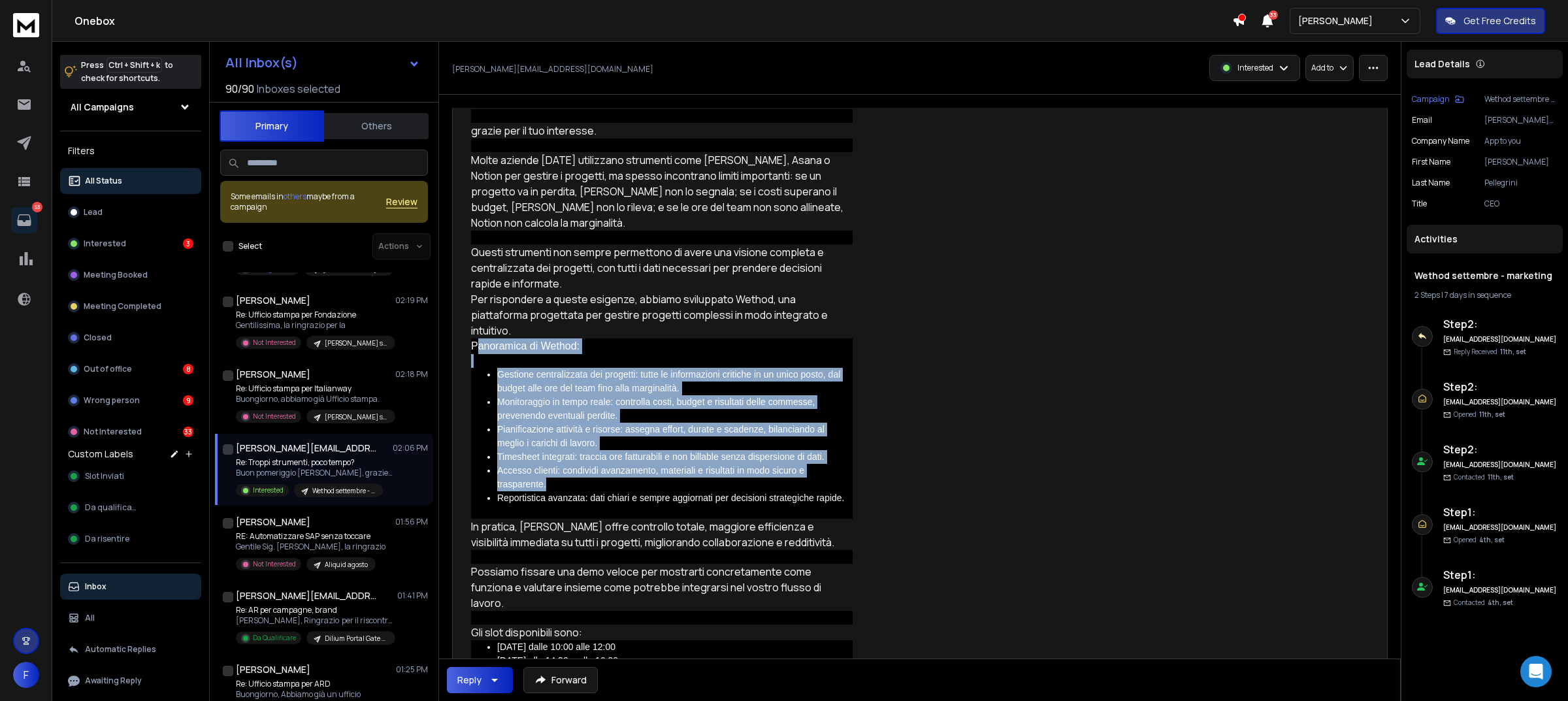
scroll to position [164, 0]
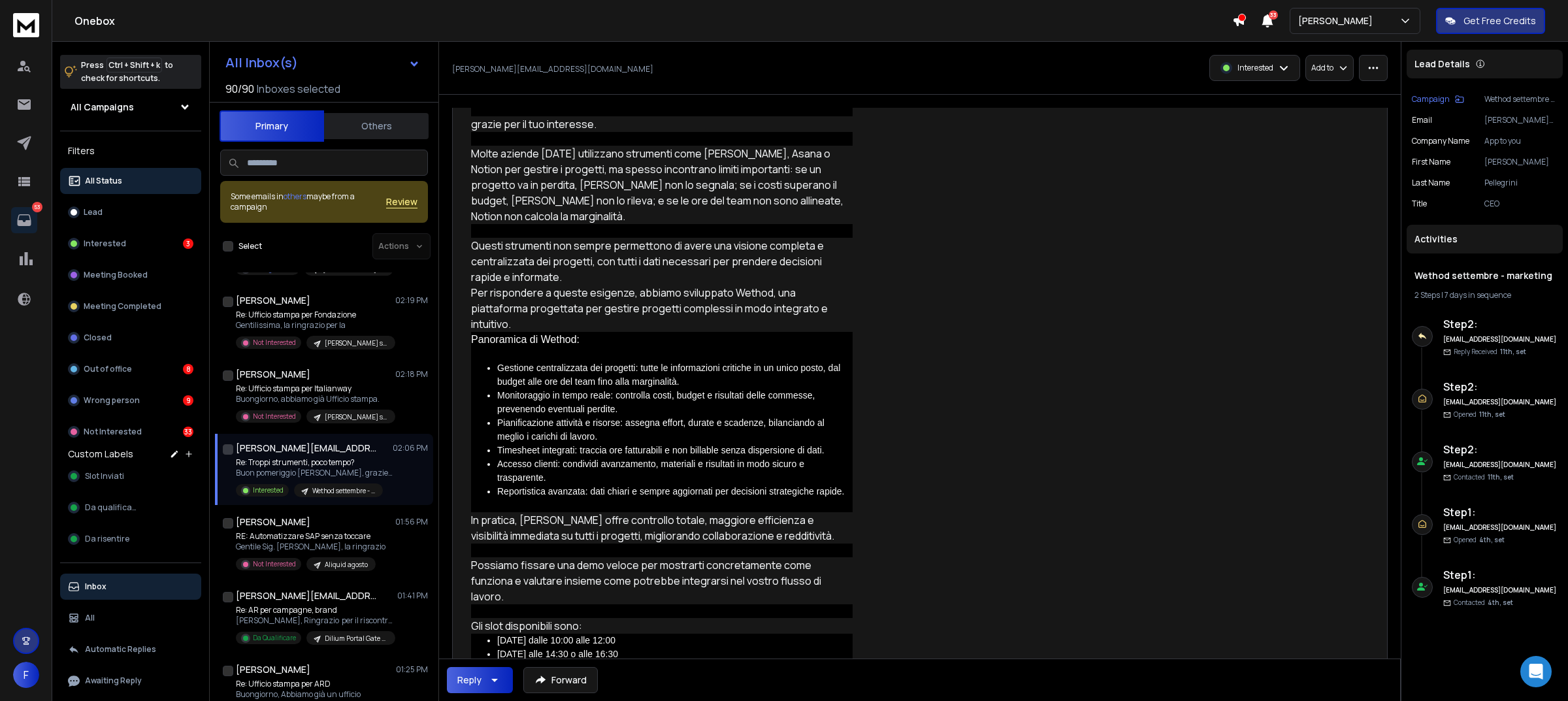
click at [697, 557] on div "Possiamo fissare una demo veloce per mostrarti concretamente come funziona e va…" at bounding box center [661, 581] width 382 height 47
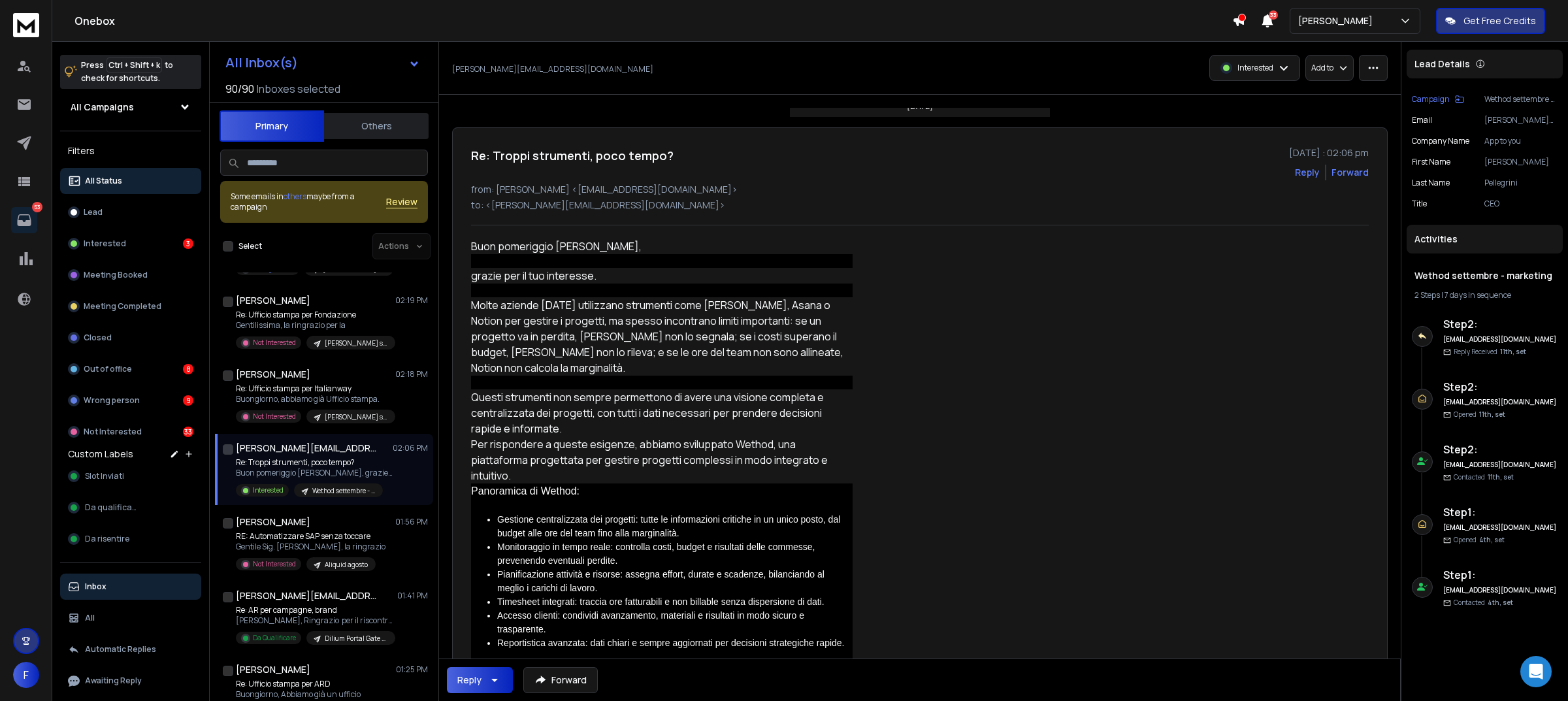
scroll to position [0, 0]
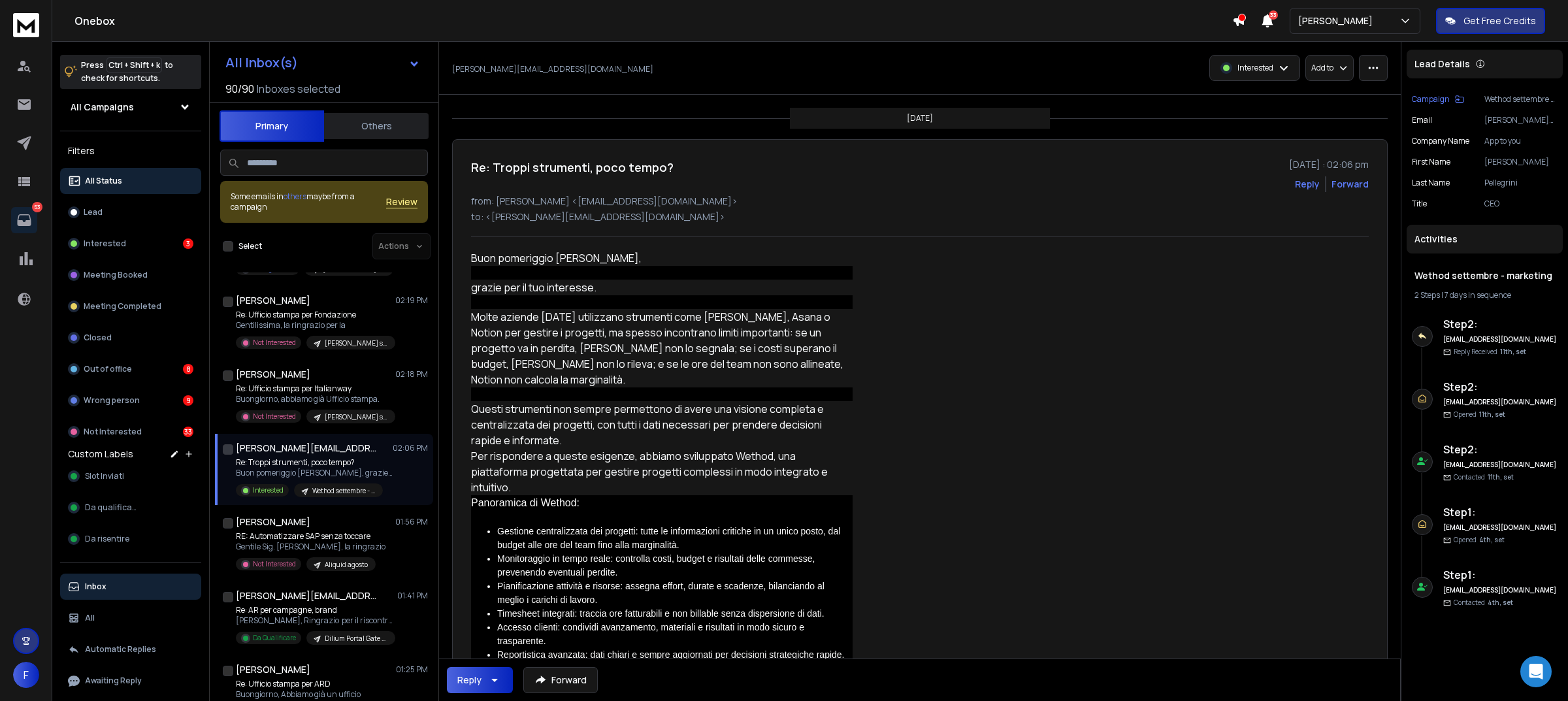
click at [1304, 186] on button "Reply" at bounding box center [1307, 184] width 25 height 13
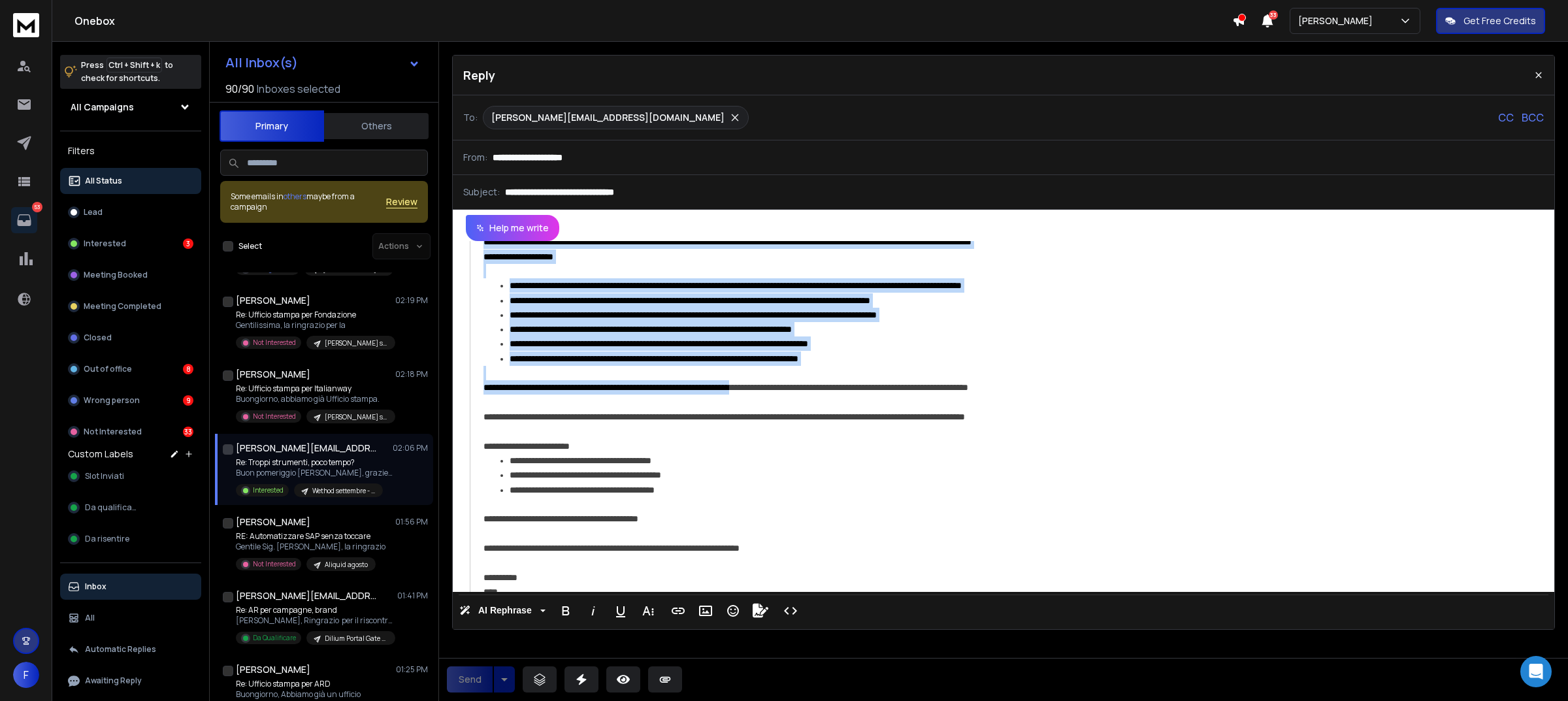
scroll to position [245, 0]
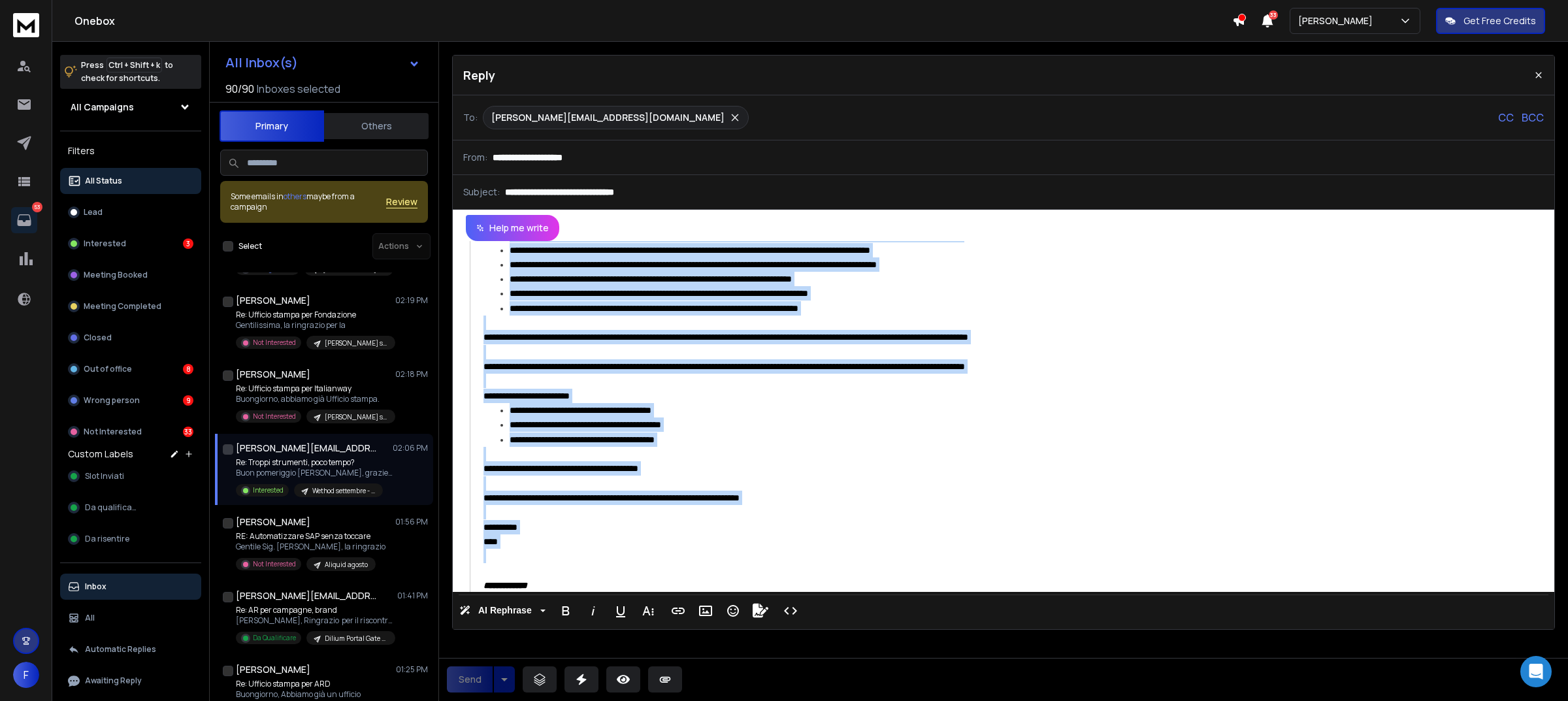
drag, startPoint x: 487, startPoint y: 320, endPoint x: 775, endPoint y: 557, distance: 373.0
copy div "**********"
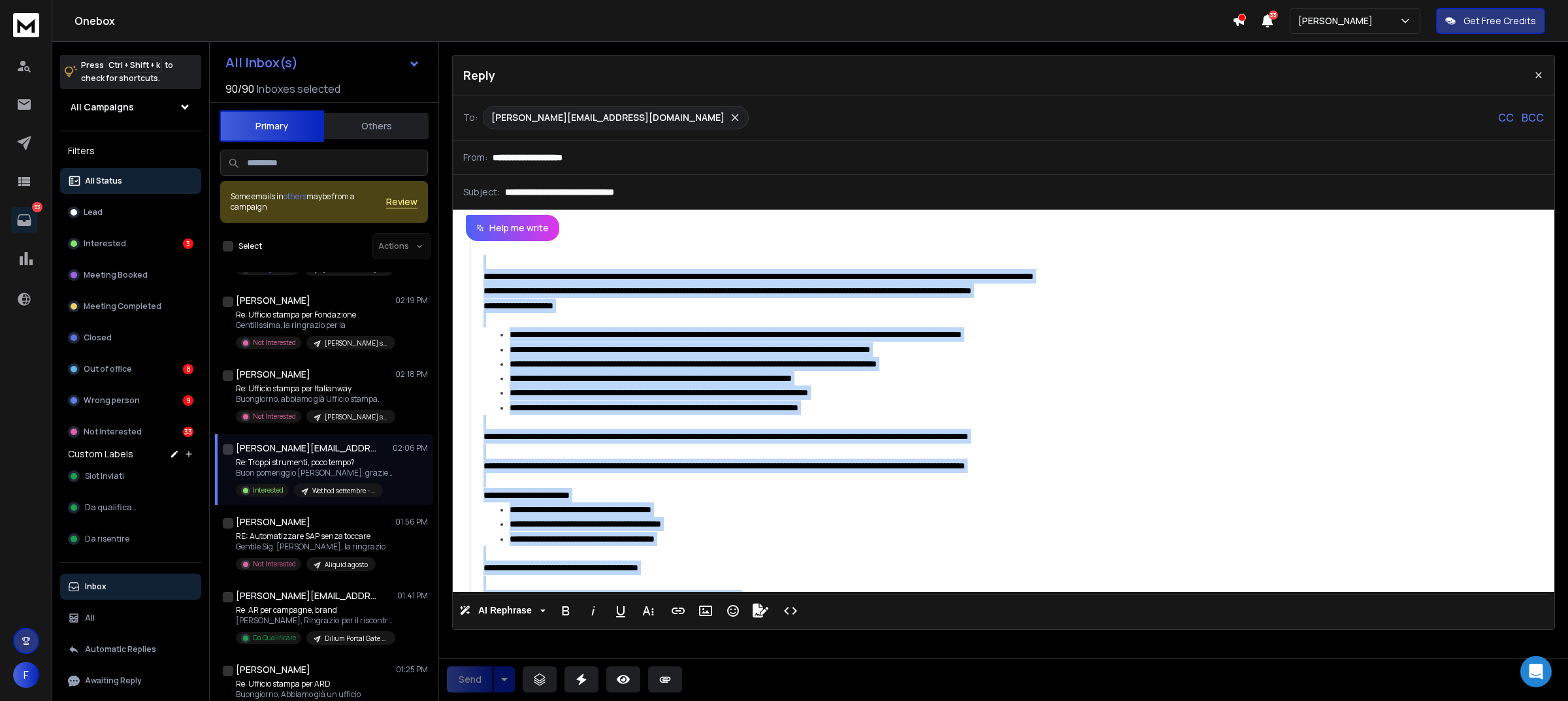
scroll to position [0, 0]
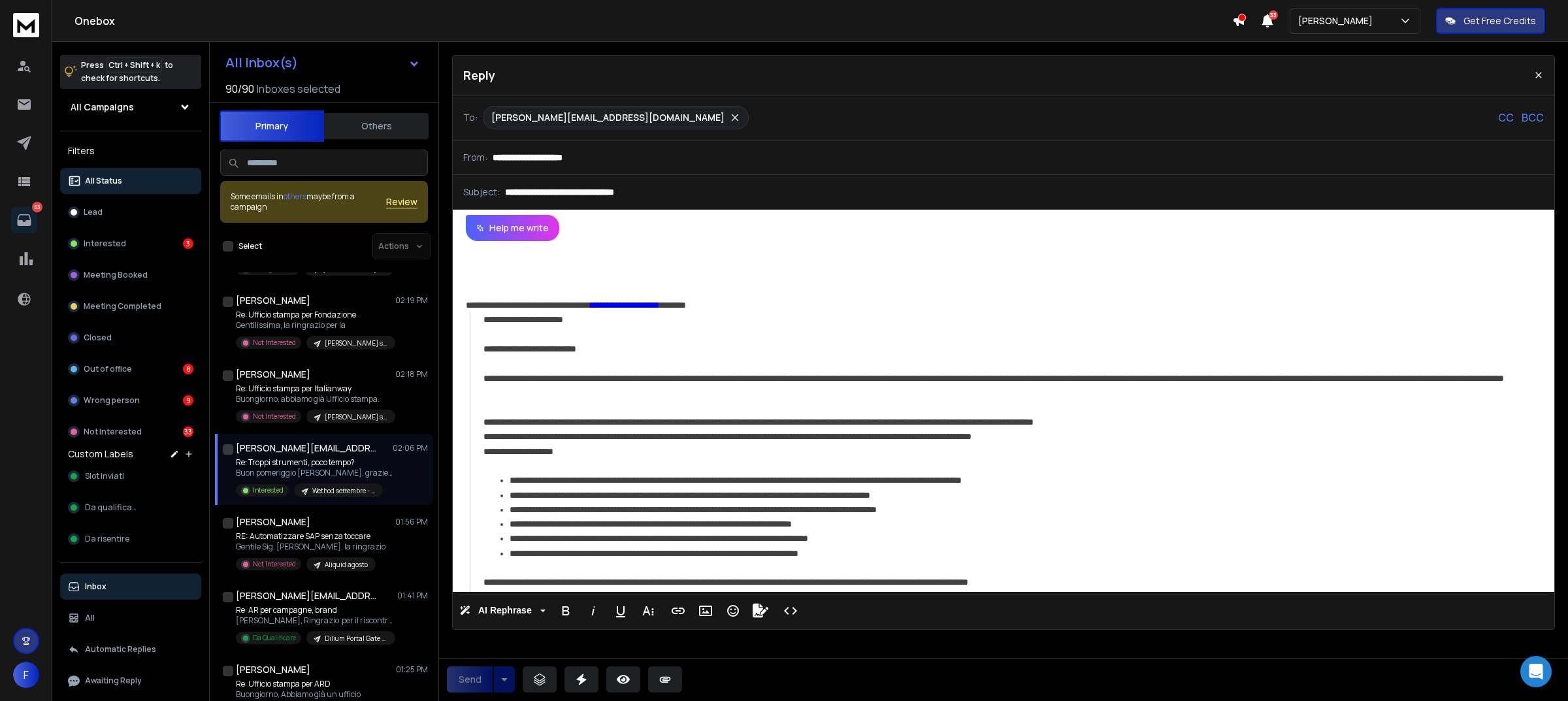
click at [481, 258] on div at bounding box center [1002, 262] width 1072 height 14
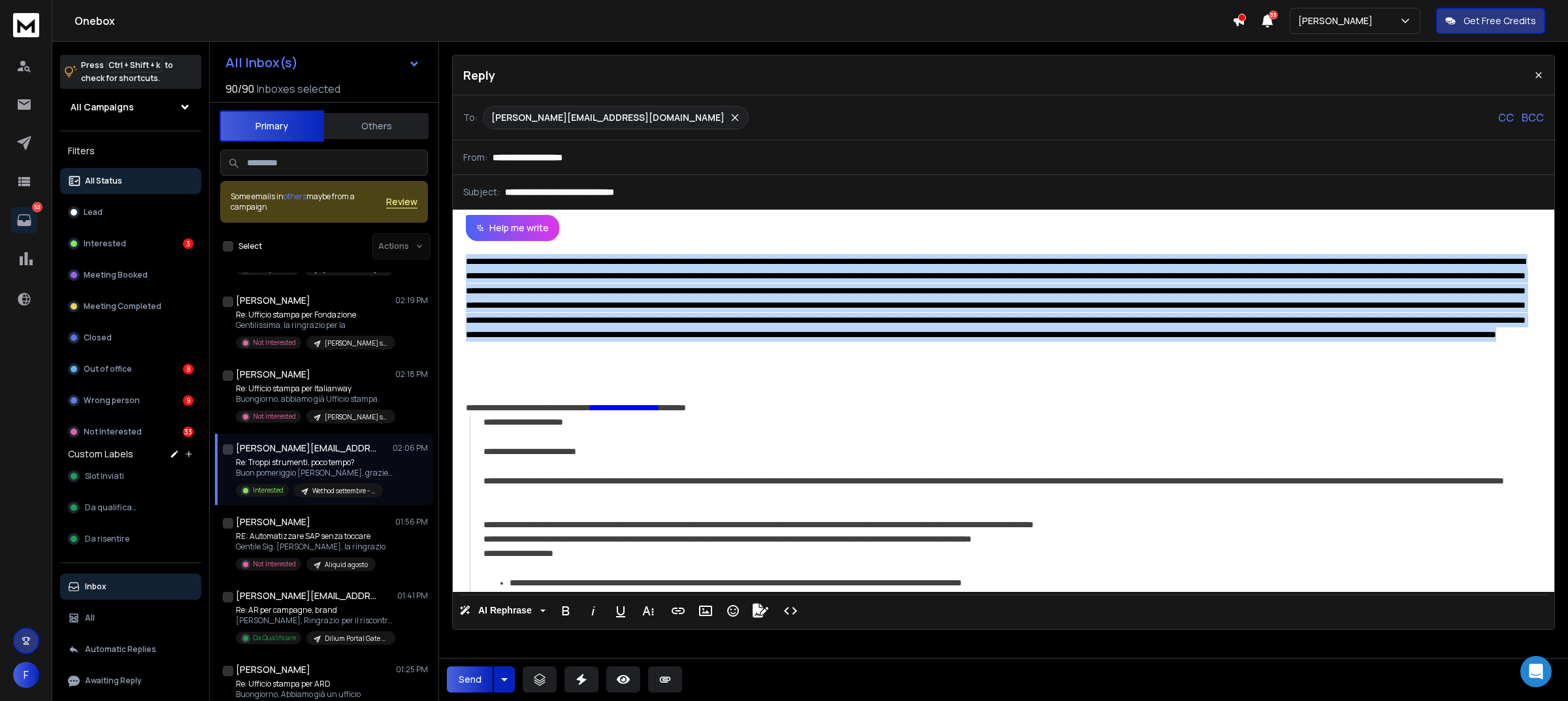
drag, startPoint x: 499, startPoint y: 299, endPoint x: 411, endPoint y: 263, distance: 95.1
click at [411, 263] on div "All Inbox(s) 90 / 90 Inboxes selected Primary Others Some emails in others mayb…" at bounding box center [889, 393] width 1360 height 701
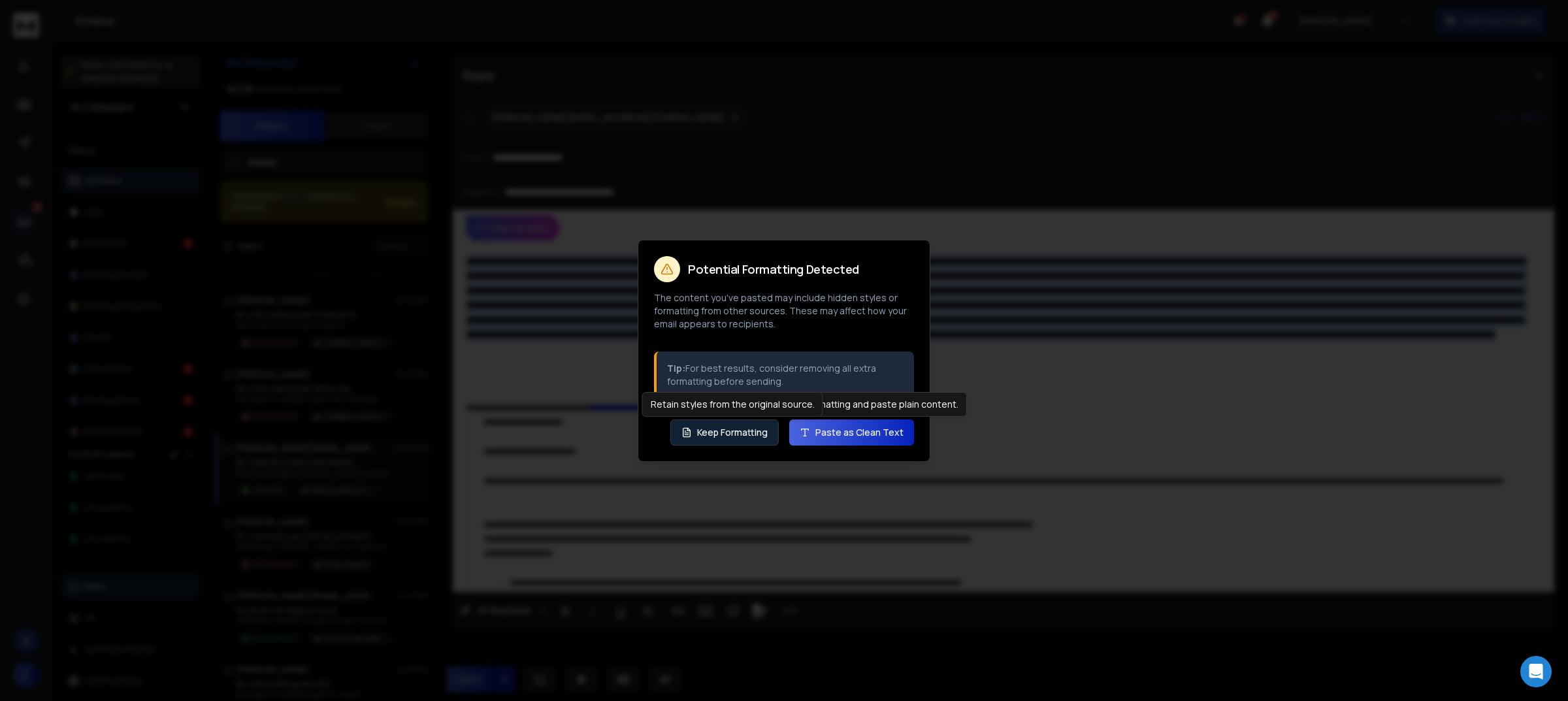
click at [749, 437] on button "Keep Formatting" at bounding box center [724, 432] width 109 height 26
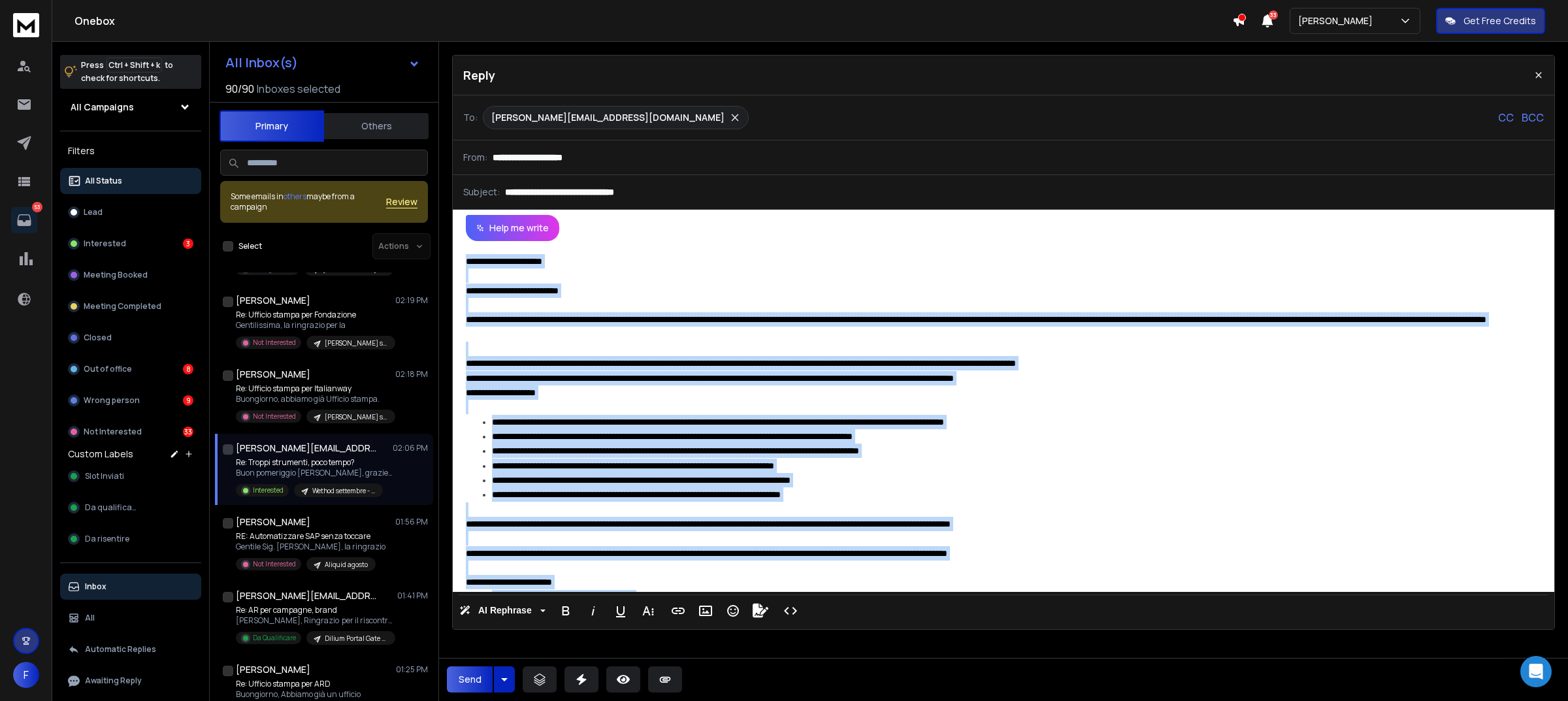
drag, startPoint x: 495, startPoint y: 405, endPoint x: 447, endPoint y: 74, distance: 334.5
click at [435, 57] on div "All Inbox(s) 90 / 90 Inboxes selected Primary Others Some emails in others mayb…" at bounding box center [889, 393] width 1360 height 701
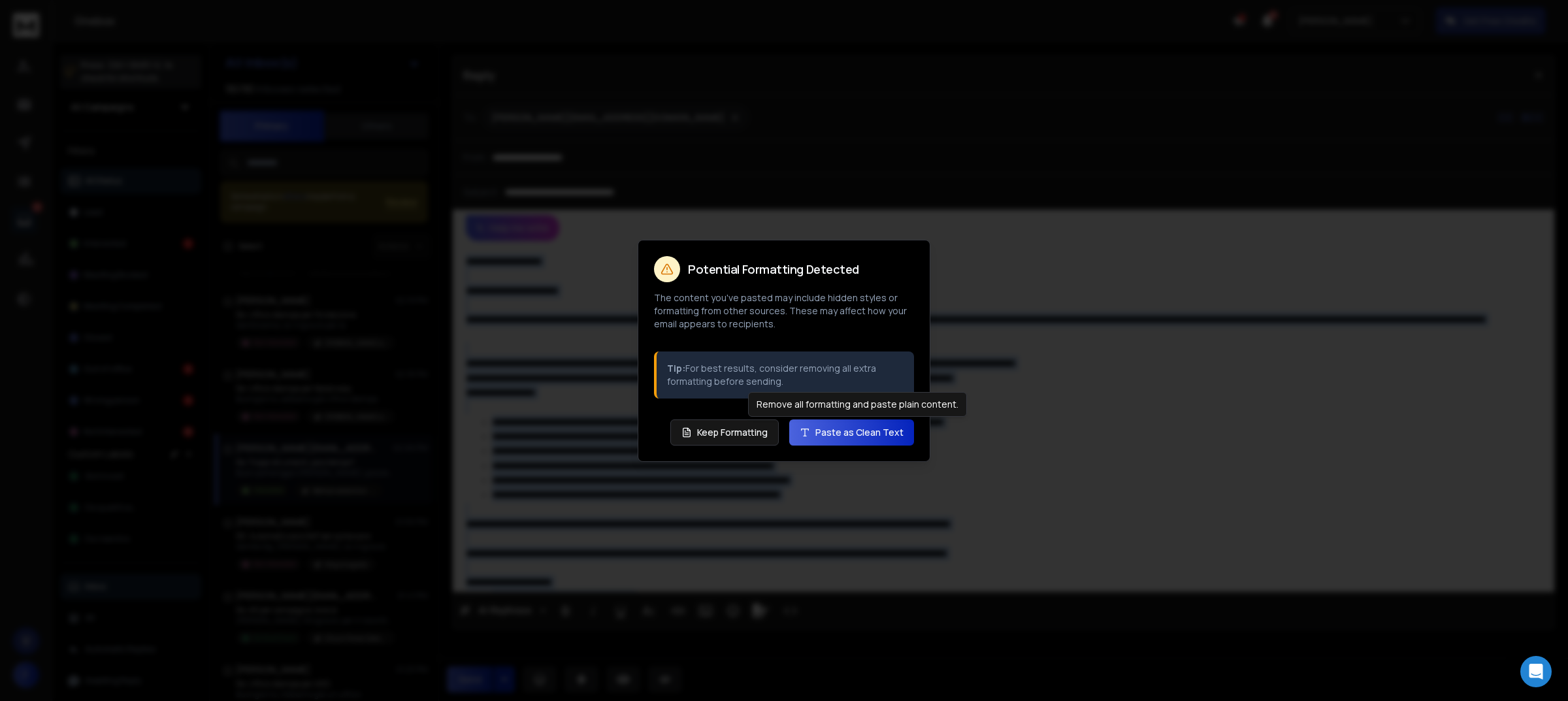
click at [868, 432] on button "Paste as Clean Text" at bounding box center [852, 432] width 125 height 26
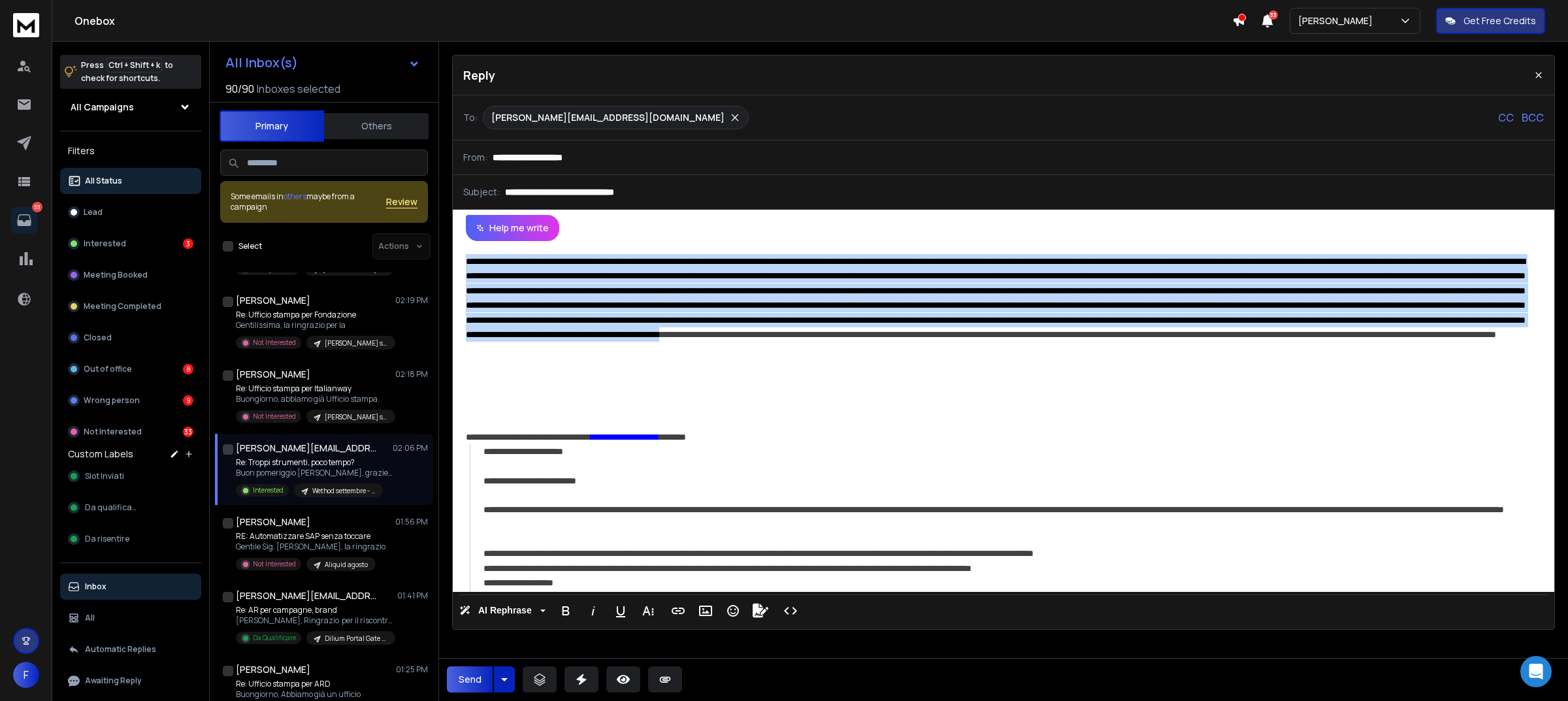
drag, startPoint x: 736, startPoint y: 341, endPoint x: 387, endPoint y: 219, distance: 369.7
click at [387, 219] on div "All Inbox(s) 90 / 90 Inboxes selected Primary Others Some emails in others mayb…" at bounding box center [889, 393] width 1360 height 701
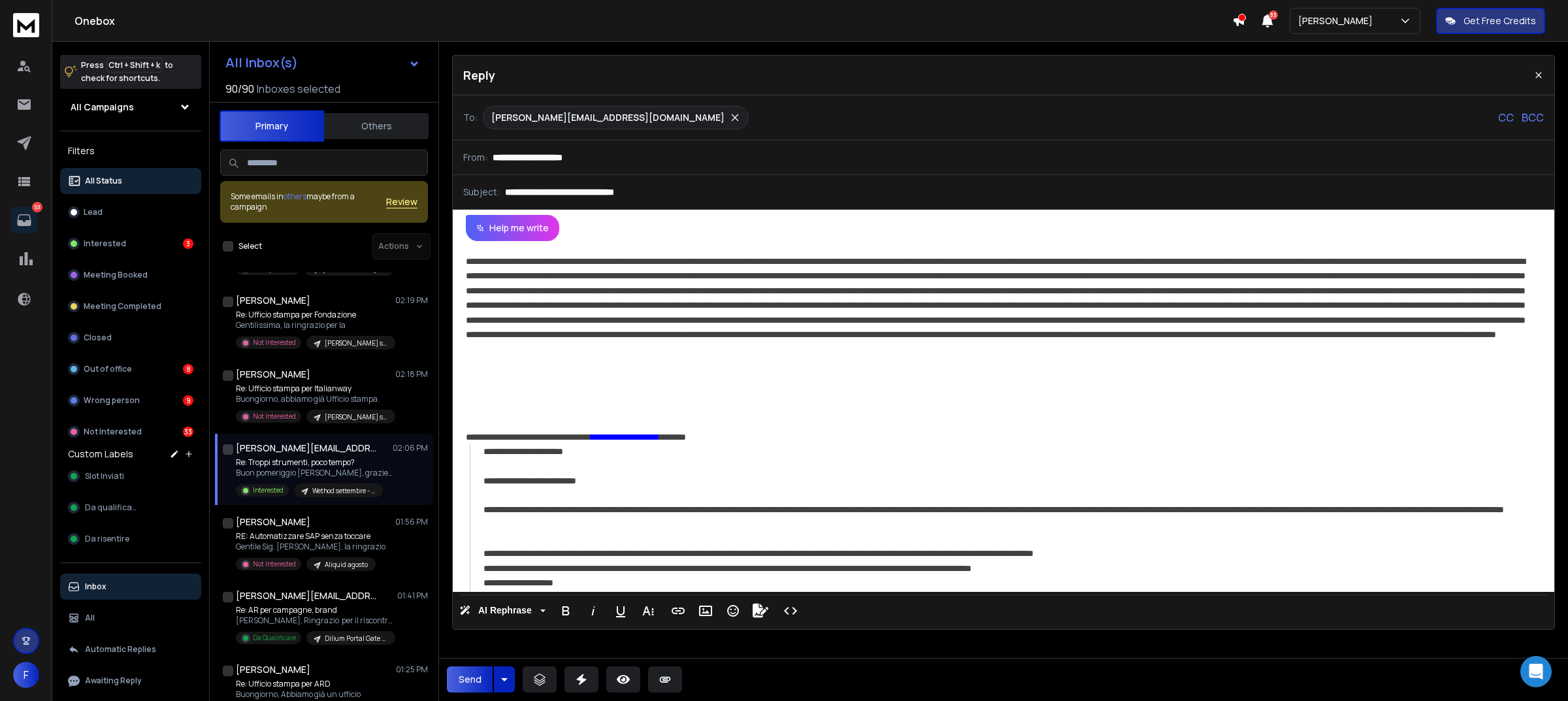
click at [785, 371] on div at bounding box center [997, 386] width 1060 height 30
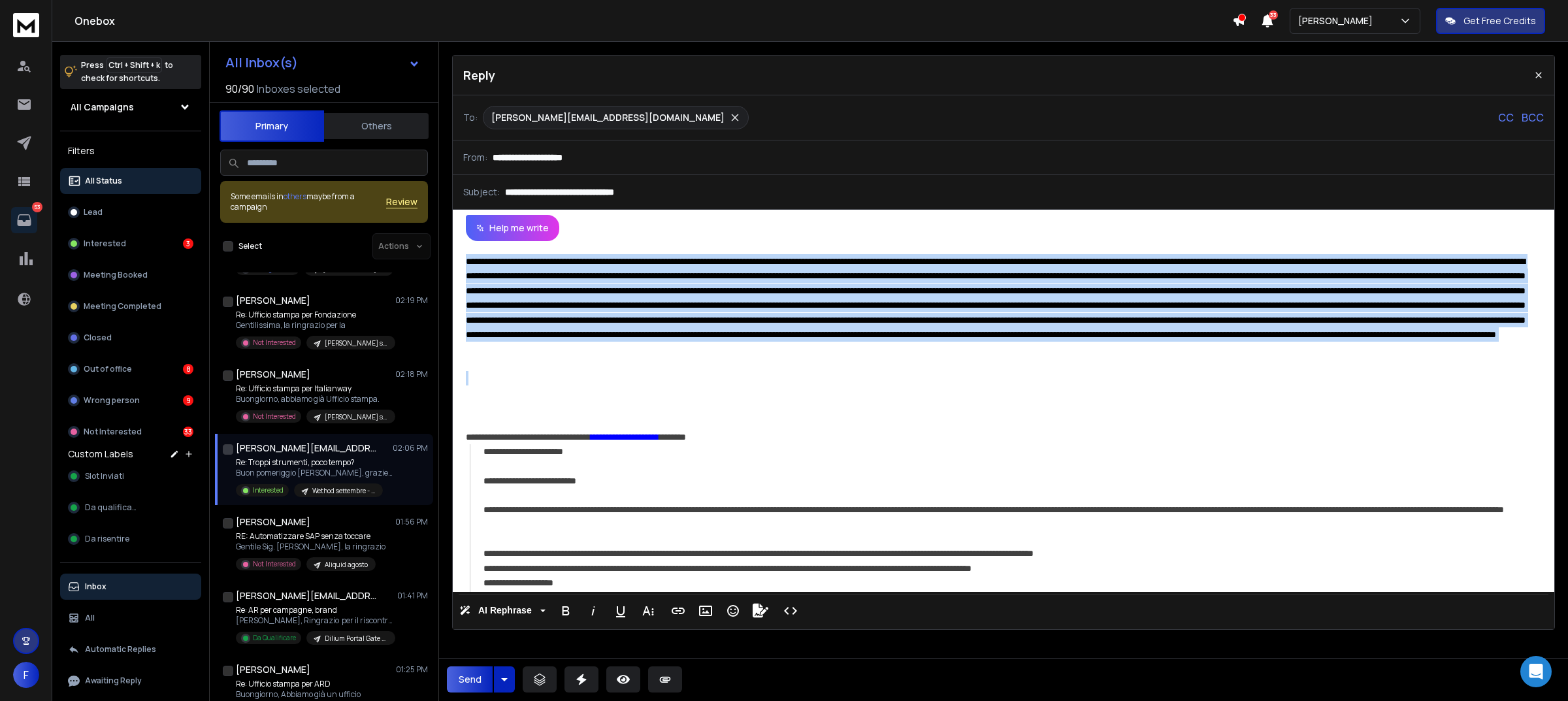
drag, startPoint x: 788, startPoint y: 371, endPoint x: 461, endPoint y: 243, distance: 351.2
click at [461, 243] on div "**********" at bounding box center [1002, 416] width 1099 height 351
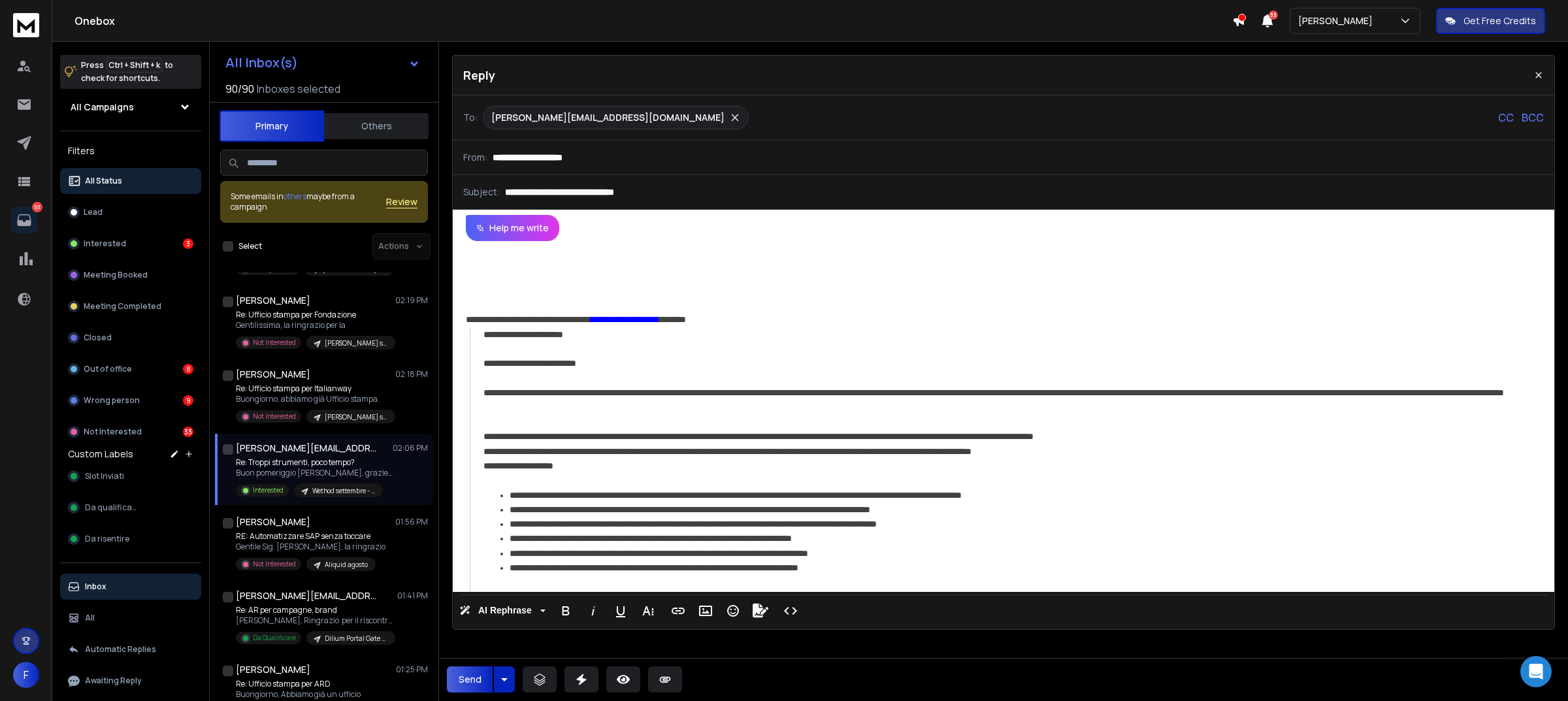
click at [1536, 76] on icon at bounding box center [1539, 75] width 11 height 11
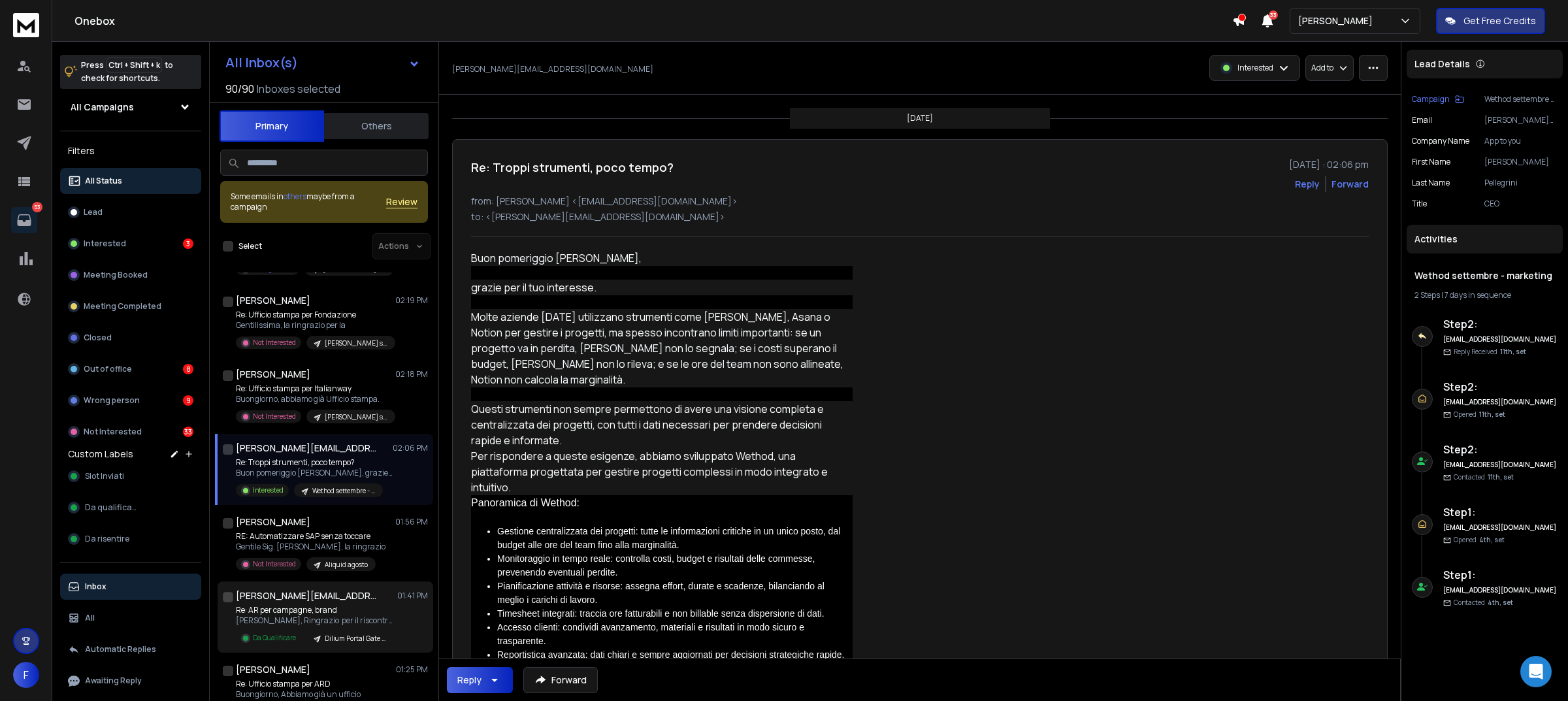
click at [387, 619] on p "[PERSON_NAME], Ringrazio per il riscontro. Per" at bounding box center [314, 621] width 157 height 11
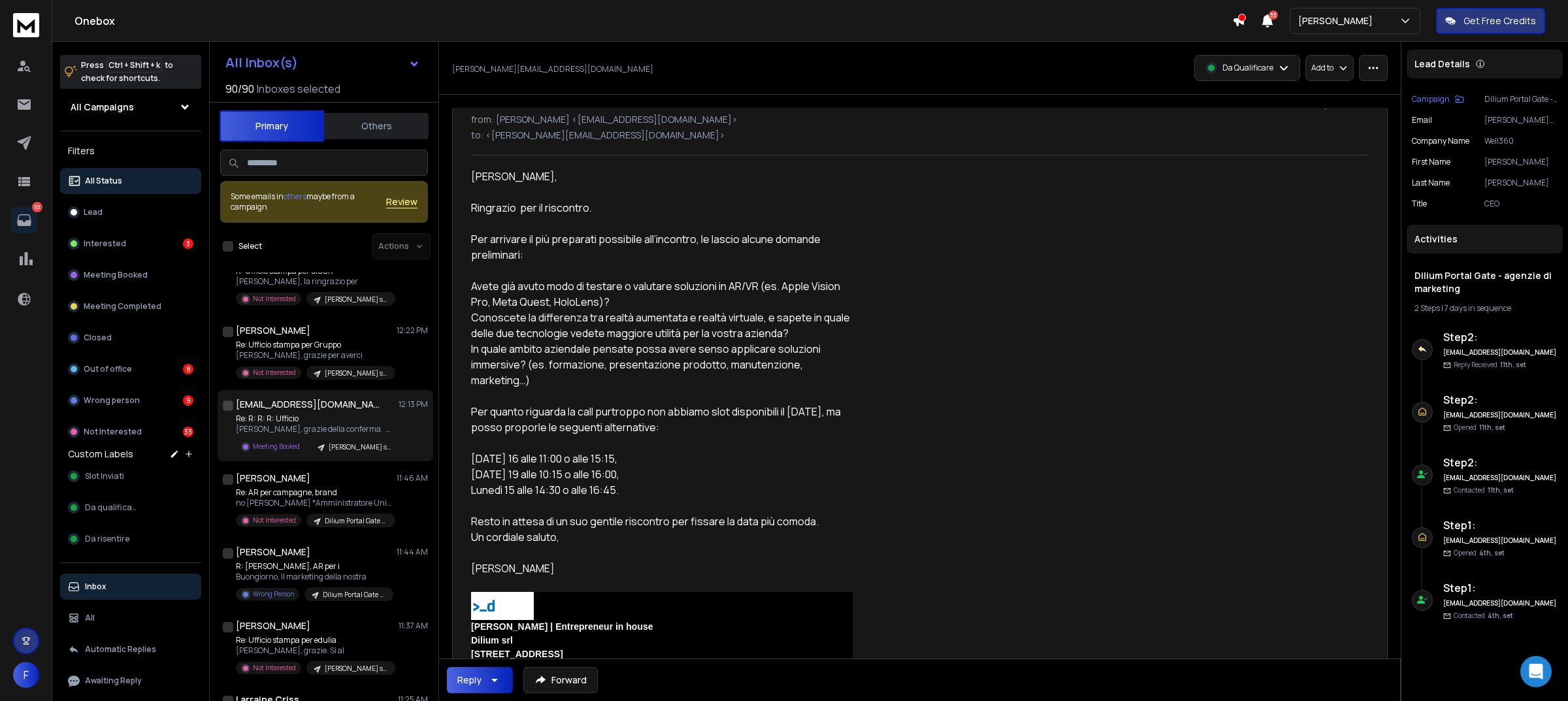
scroll to position [1062, 0]
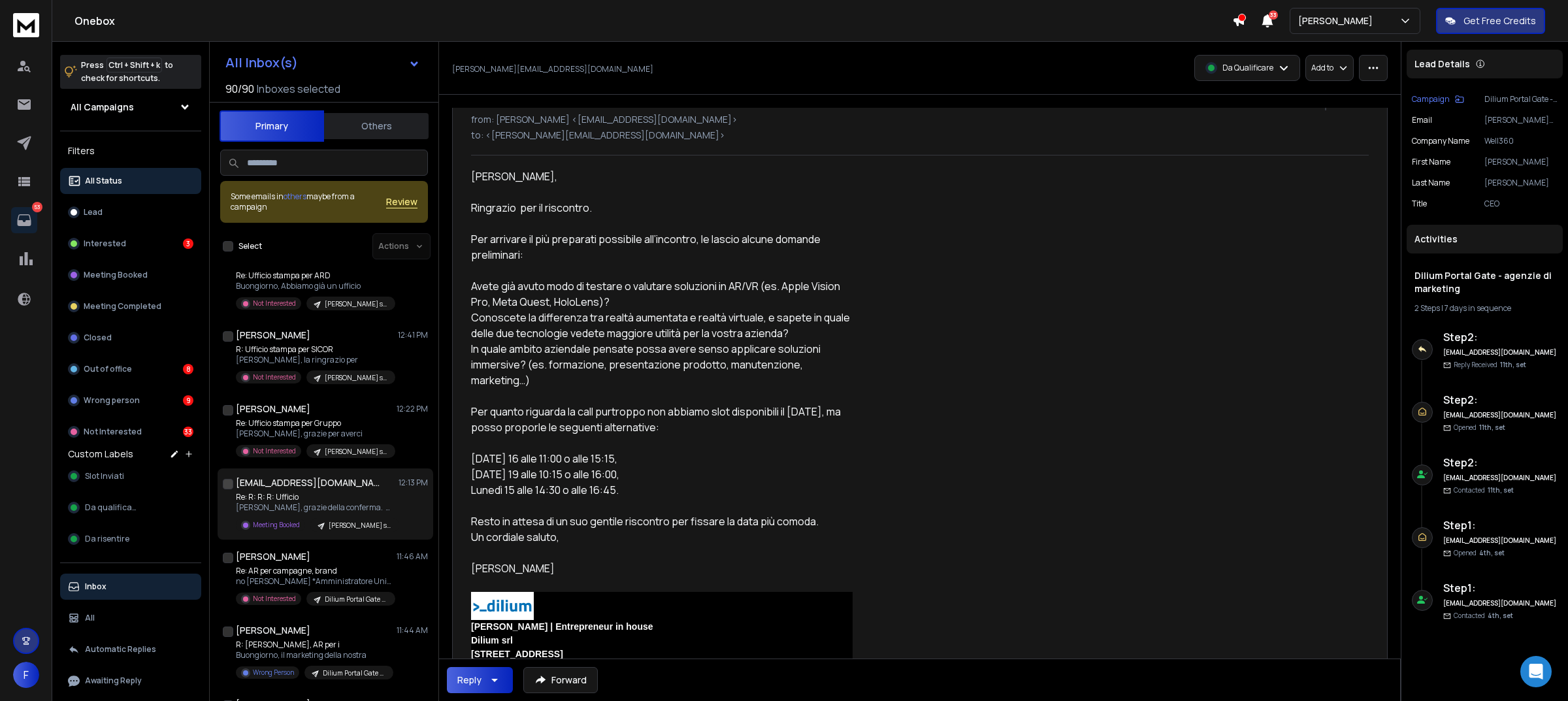
click at [359, 515] on div "Re: R: R: R: [PERSON_NAME], grazie della conferma. Ho riprogrammato Meeting Boo…" at bounding box center [318, 512] width 164 height 40
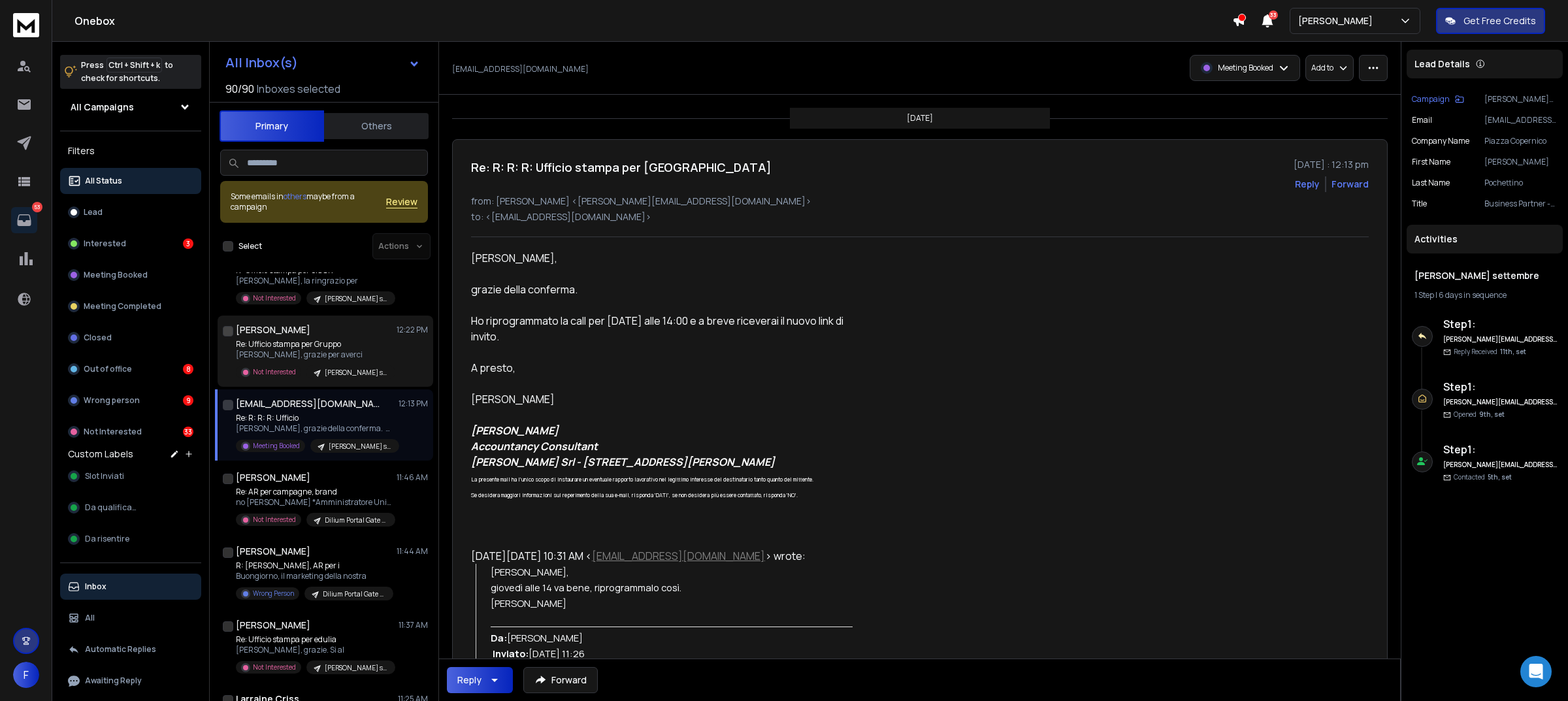
scroll to position [1144, 0]
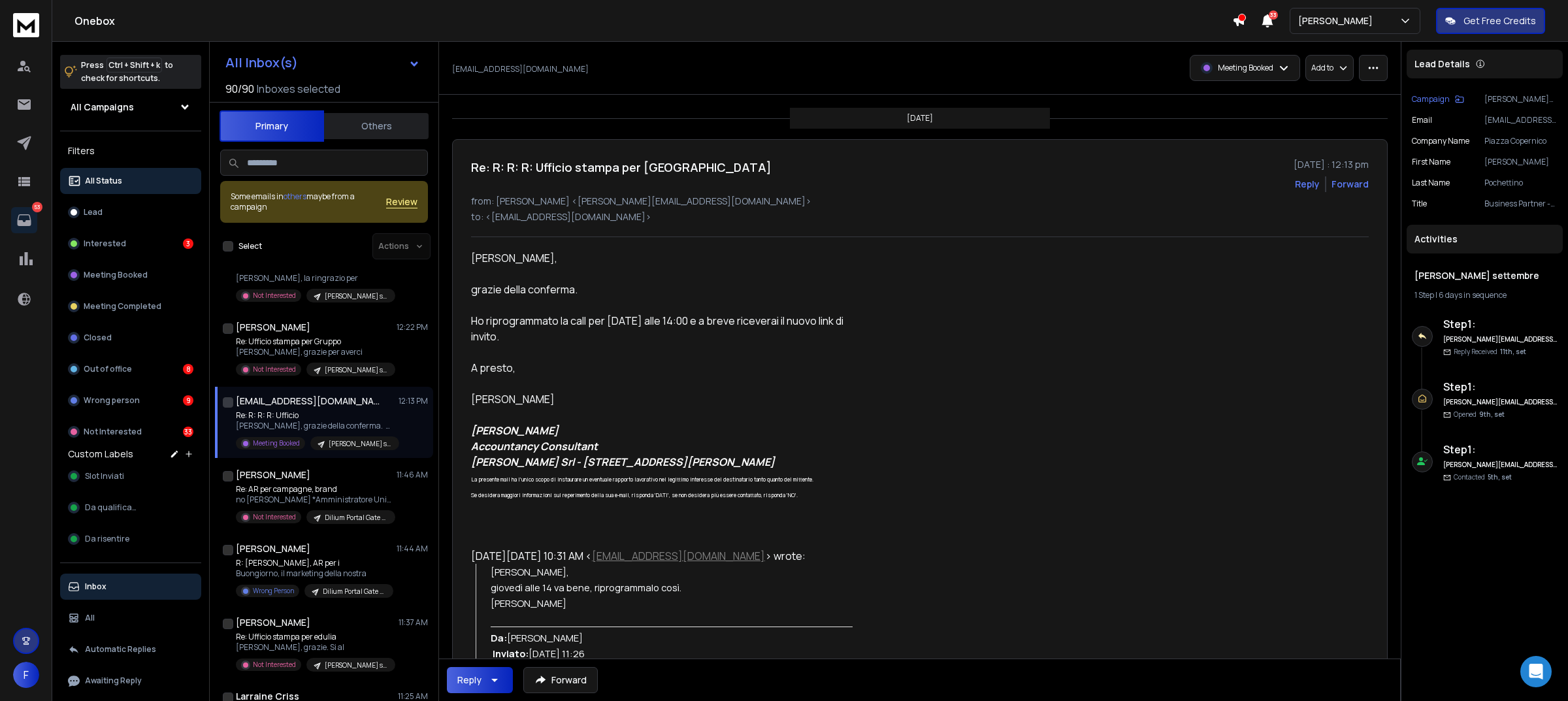
drag, startPoint x: 769, startPoint y: 319, endPoint x: 693, endPoint y: 356, distance: 84.5
click at [334, 571] on p "Buongiorno, il marketing della nostra" at bounding box center [314, 574] width 157 height 11
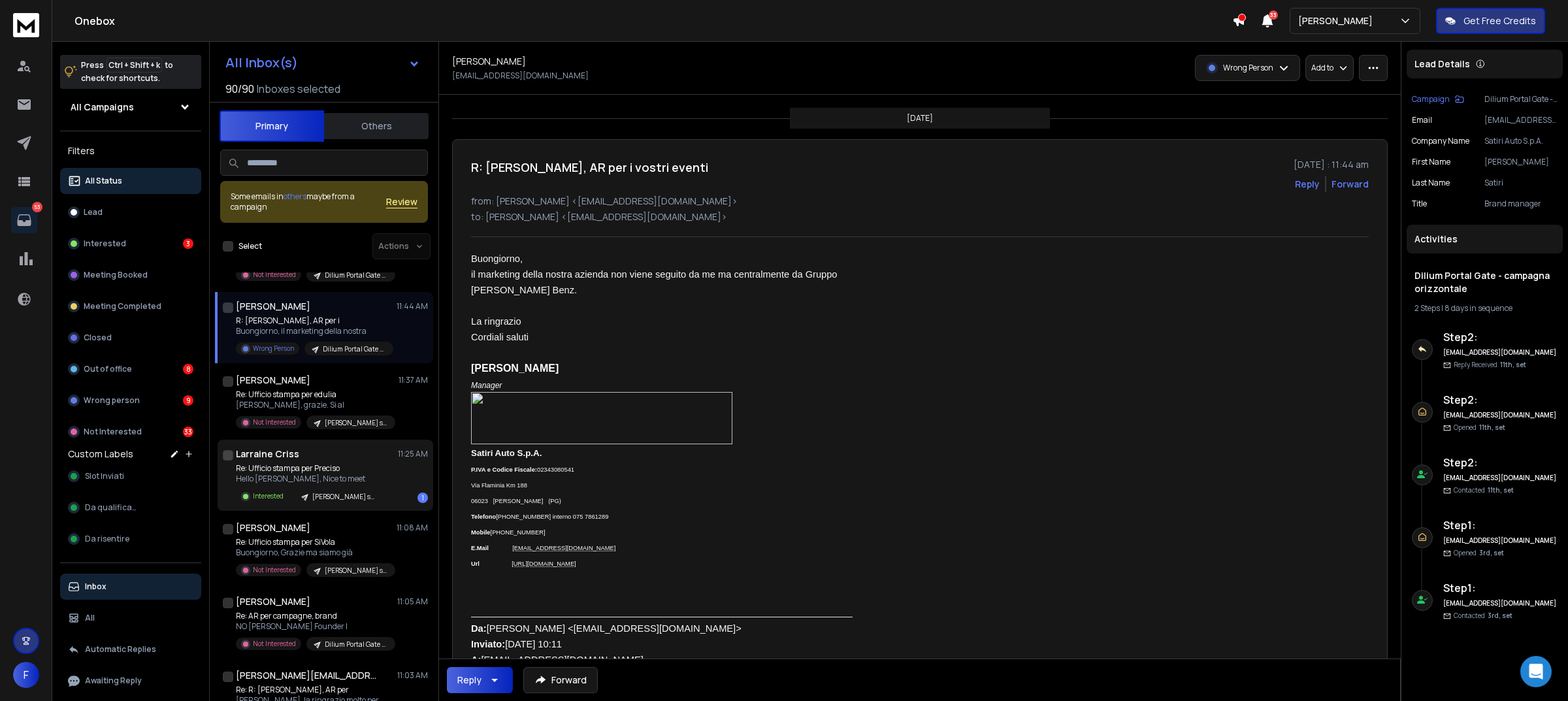
scroll to position [1389, 0]
click at [357, 490] on p "[PERSON_NAME] settembre" at bounding box center [344, 494] width 63 height 10
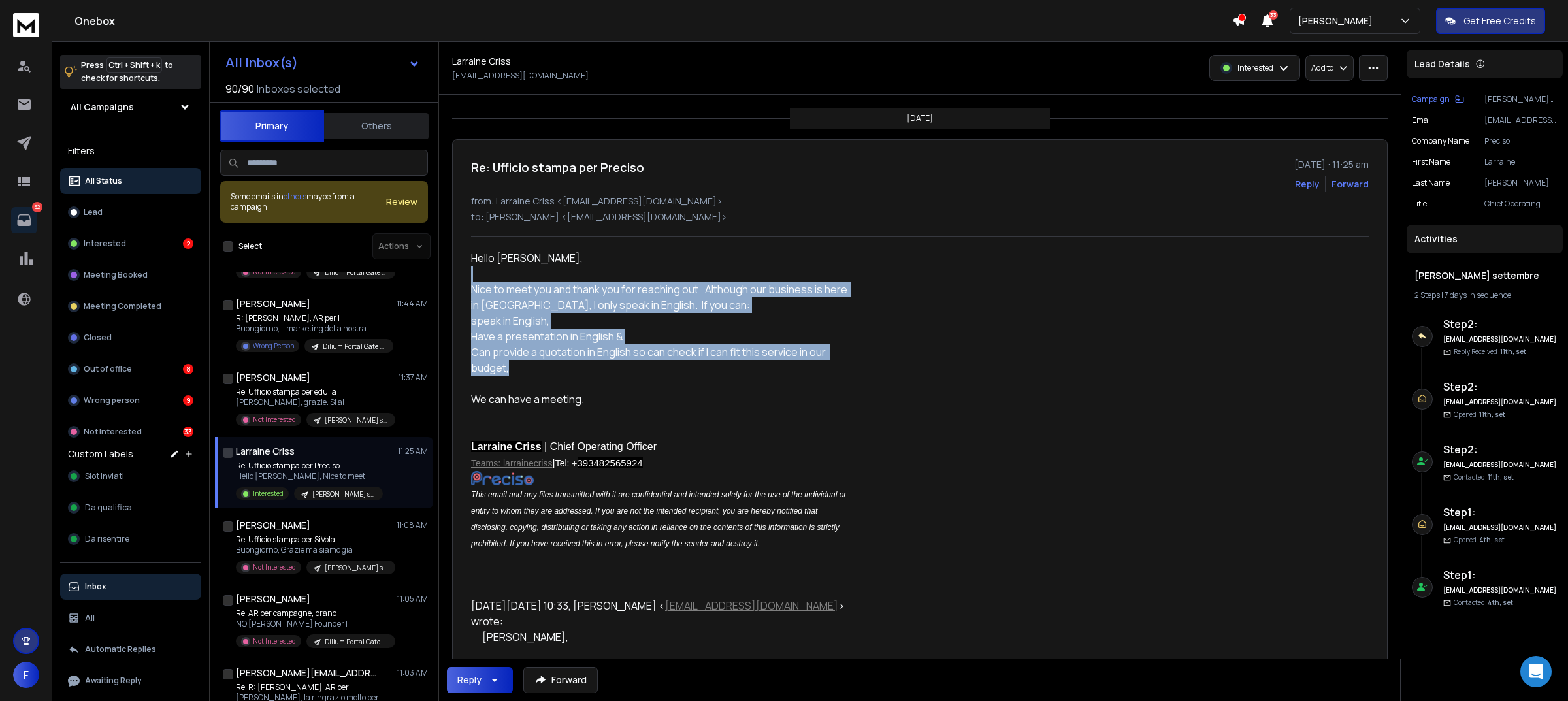
drag, startPoint x: 543, startPoint y: 366, endPoint x: 485, endPoint y: 274, distance: 108.8
click at [485, 274] on div "Hello [PERSON_NAME], Nice to meet you and thank you for reaching out. Although …" at bounding box center [661, 416] width 382 height 332
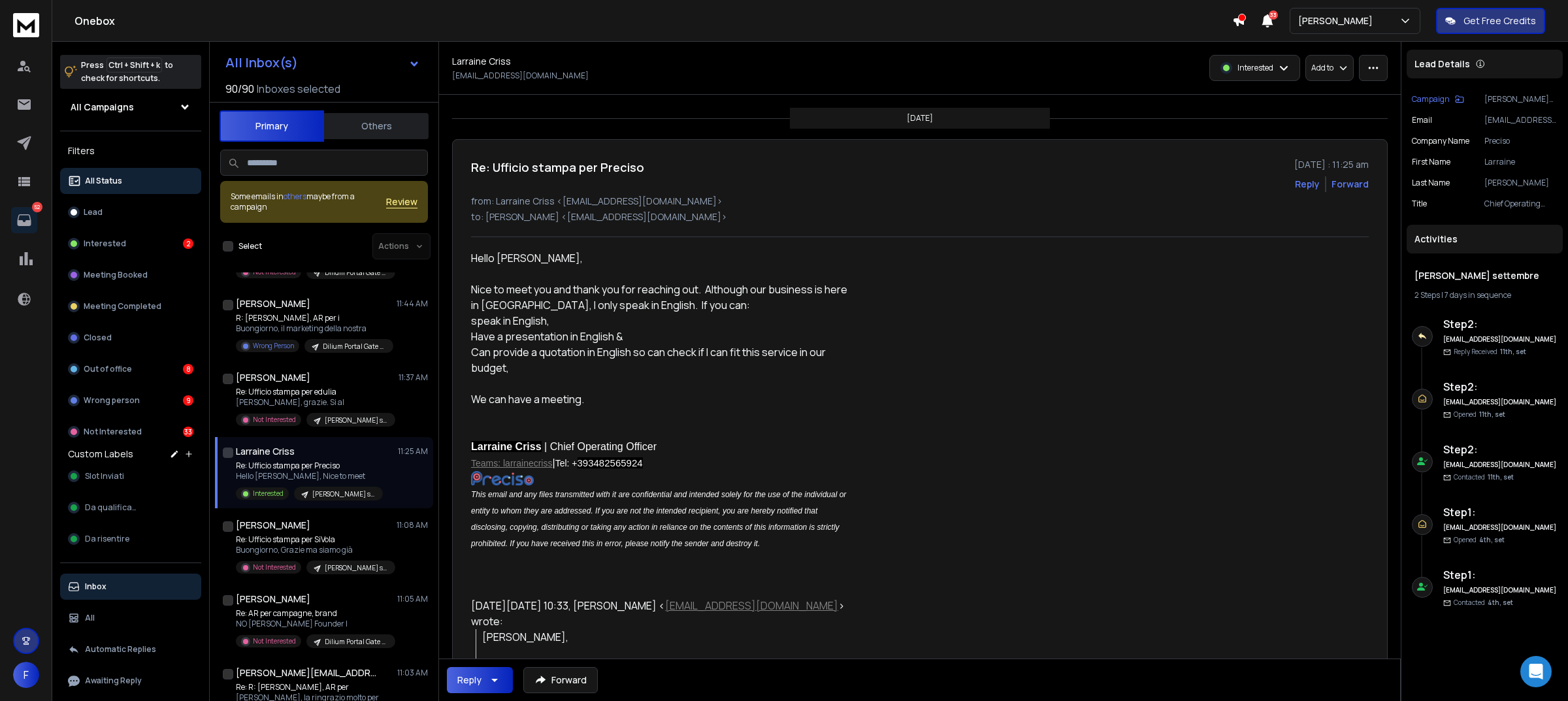
click at [605, 390] on div at bounding box center [661, 383] width 382 height 15
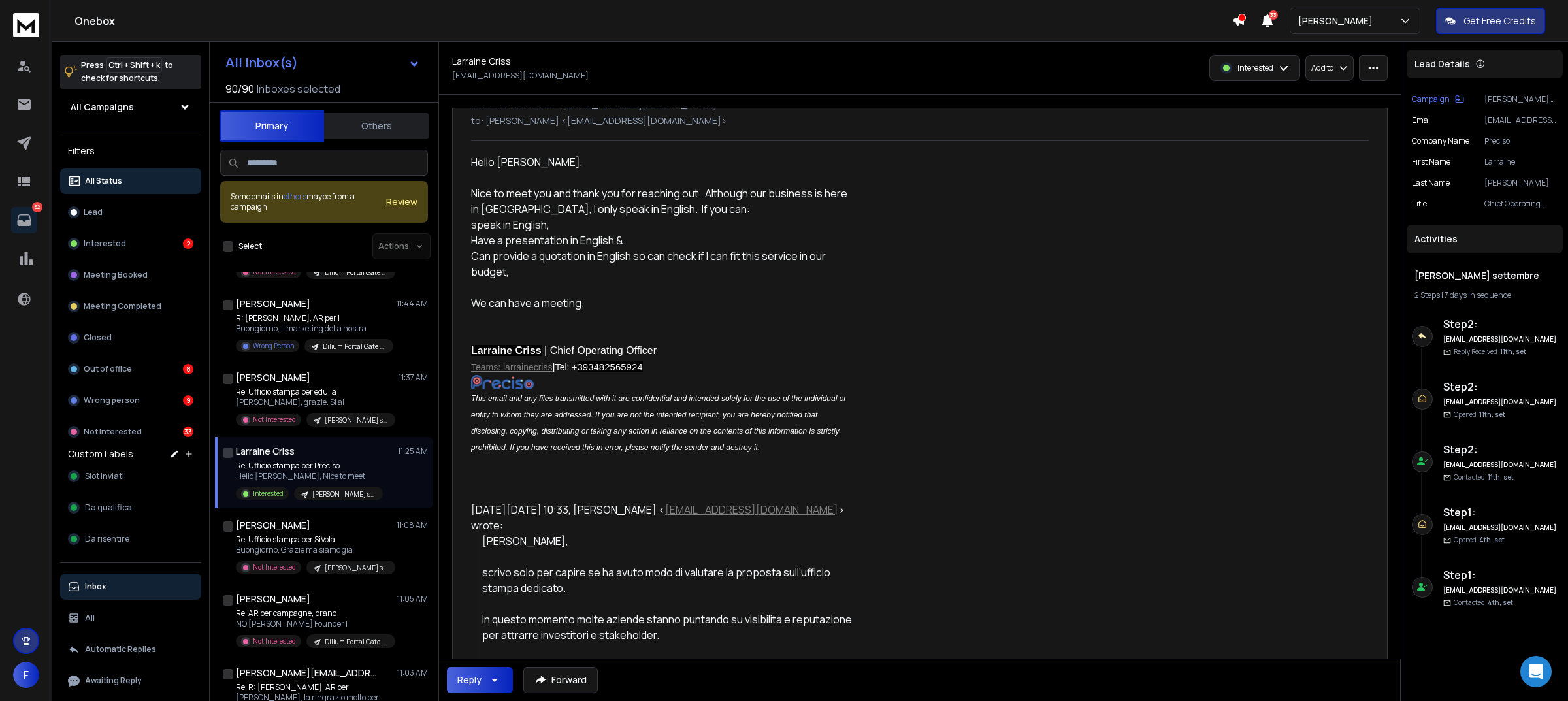
scroll to position [82, 0]
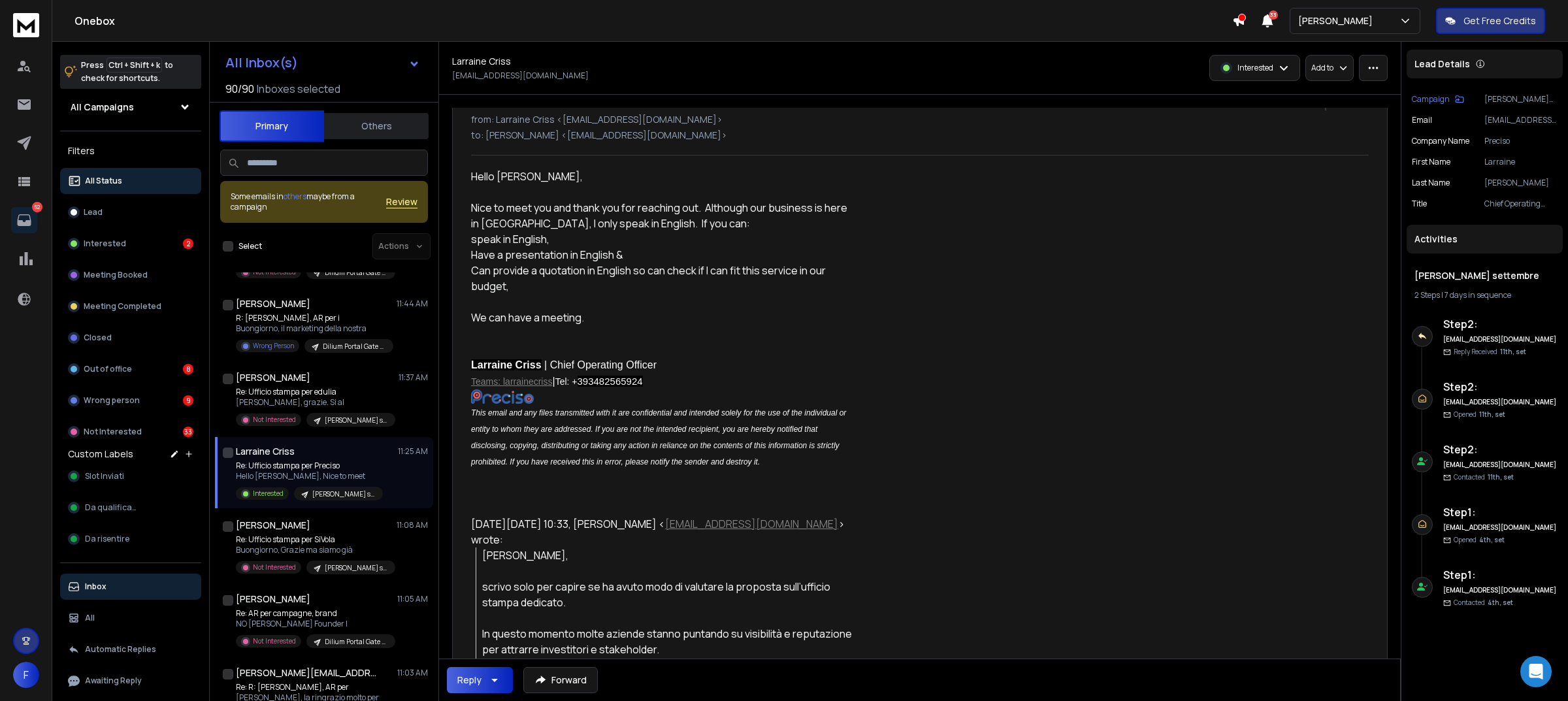
click at [540, 257] on div "Have a presentation in English &" at bounding box center [661, 254] width 382 height 15
click at [536, 291] on div "Can provide a quotation in English so can check if I can fit this service in ou…" at bounding box center [661, 278] width 382 height 31
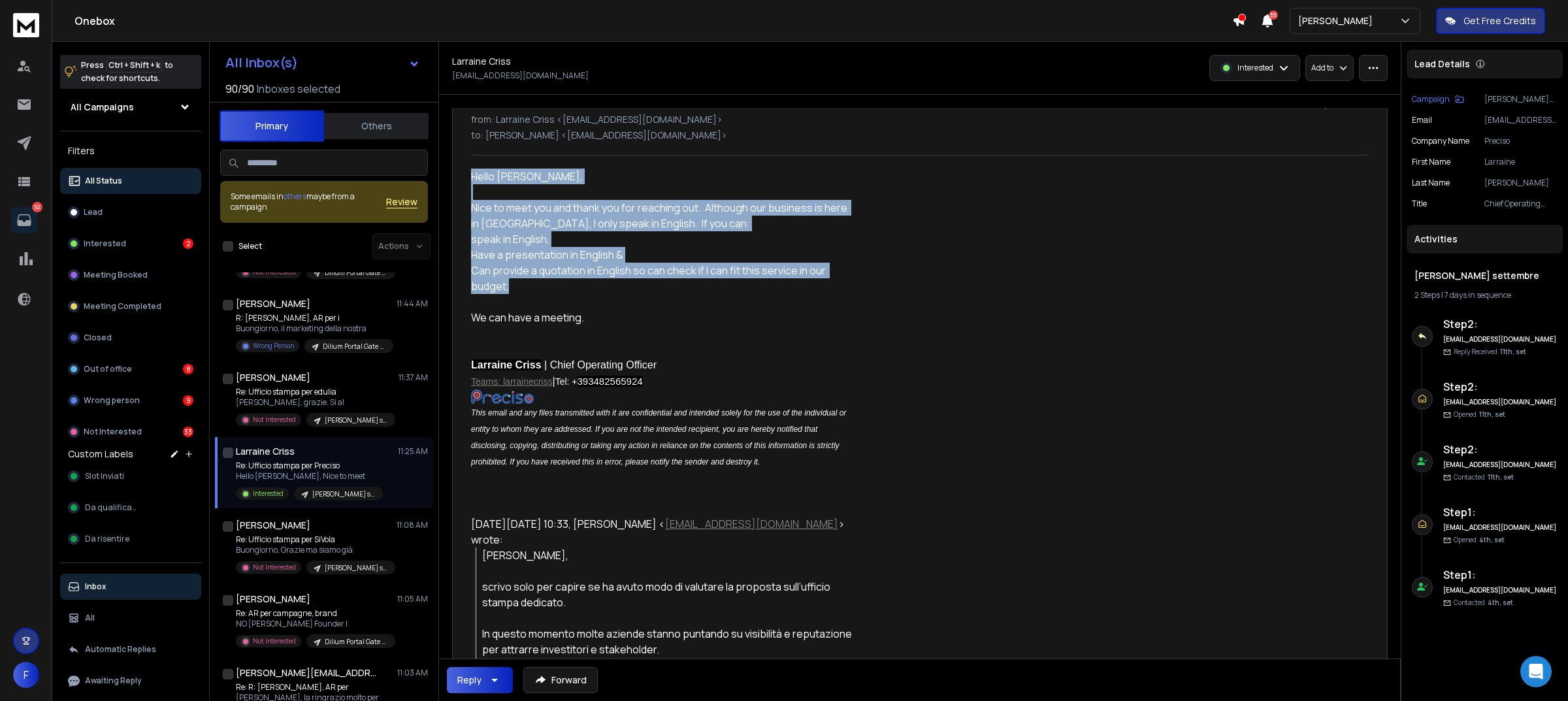
drag, startPoint x: 536, startPoint y: 291, endPoint x: 452, endPoint y: 170, distance: 147.3
click at [452, 170] on div "Re: Ufficio stampa per Preciso [DATE] : 11:25 am Reply Forward from: [PERSON_NA…" at bounding box center [919, 694] width 935 height 1273
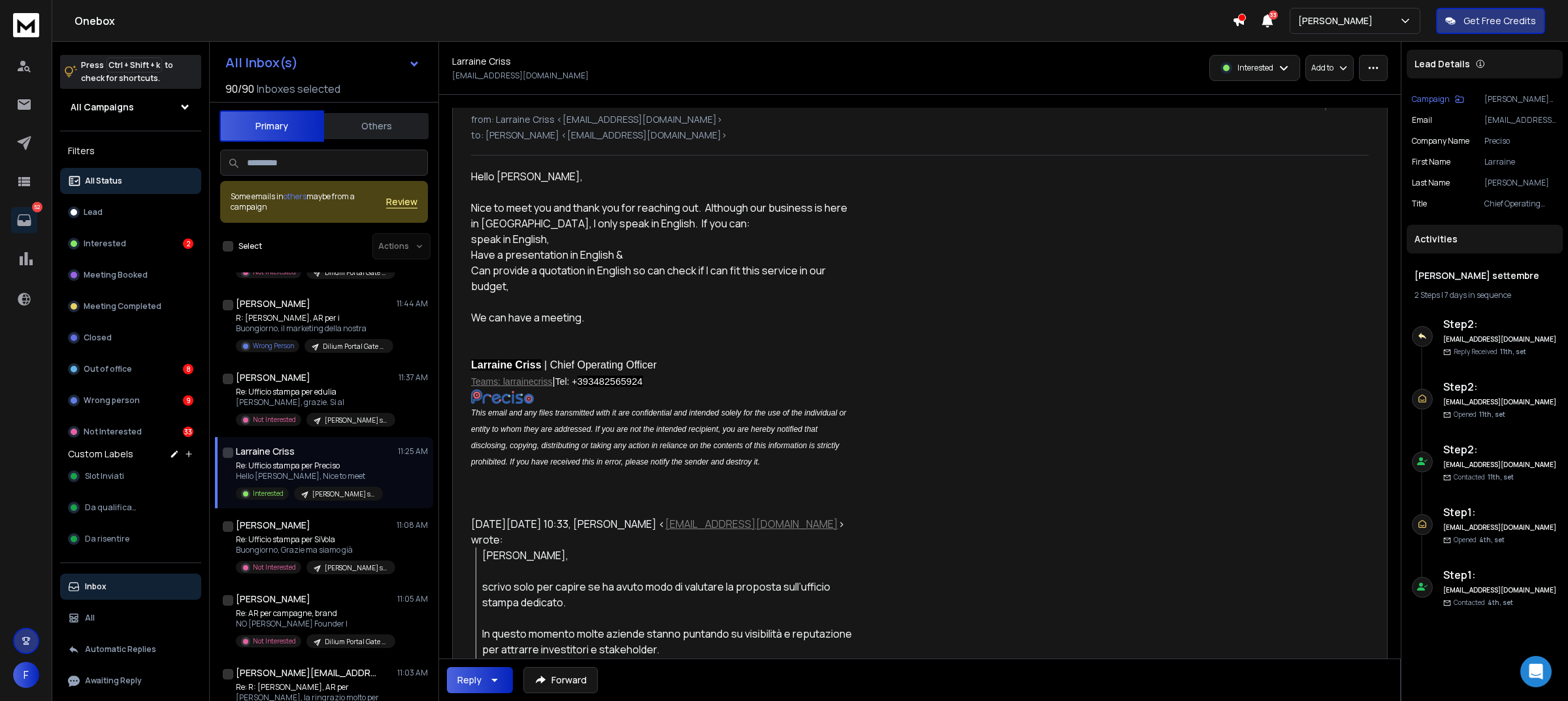
click at [587, 304] on div at bounding box center [661, 301] width 382 height 15
drag, startPoint x: 592, startPoint y: 323, endPoint x: 465, endPoint y: 160, distance: 206.6
click at [465, 160] on div "Re: Ufficio stampa per Preciso [DATE] : 11:25 am Reply Forward from: [PERSON_NA…" at bounding box center [919, 694] width 935 height 1273
click at [1380, 64] on button "button" at bounding box center [1374, 67] width 29 height 26
click at [1362, 98] on div "Mark as unread" at bounding box center [1340, 97] width 83 height 13
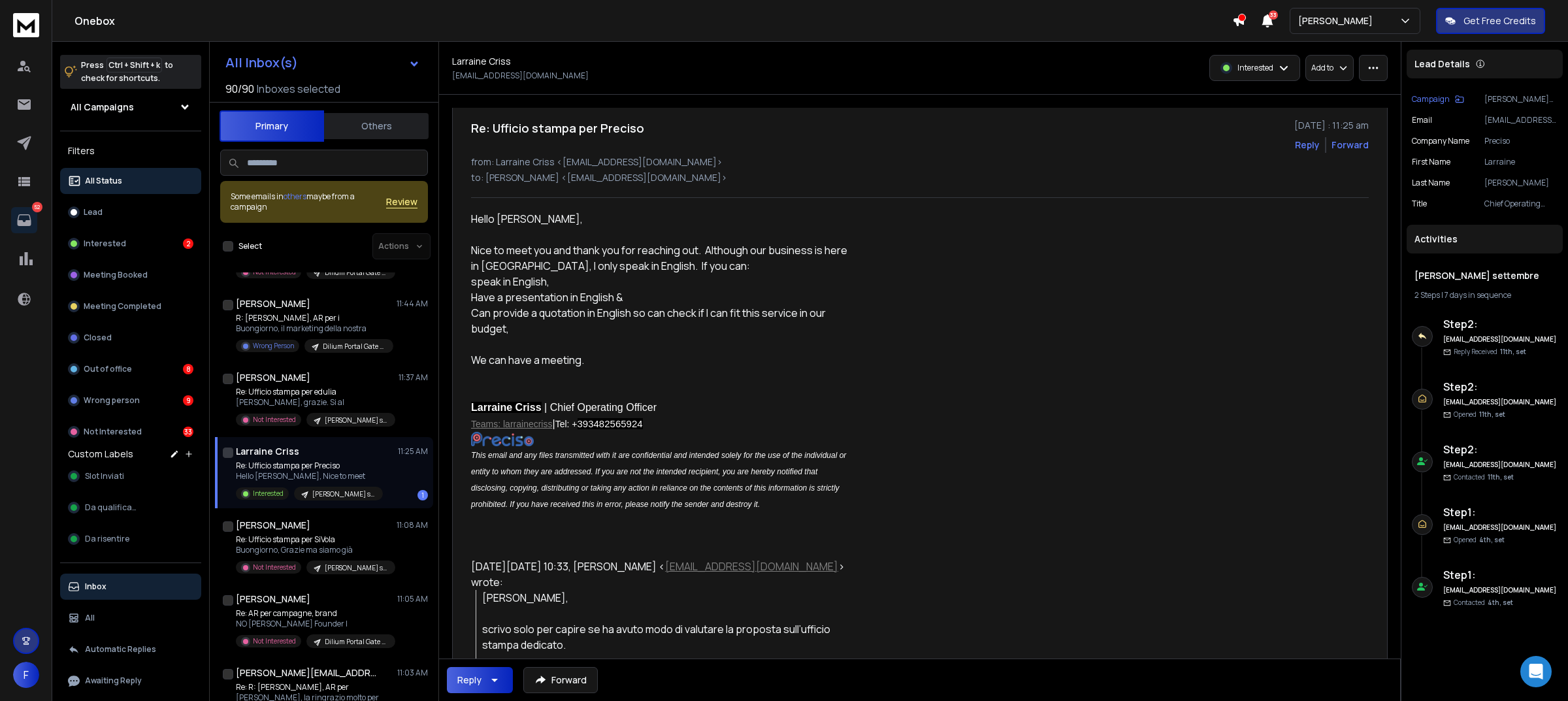
scroll to position [0, 0]
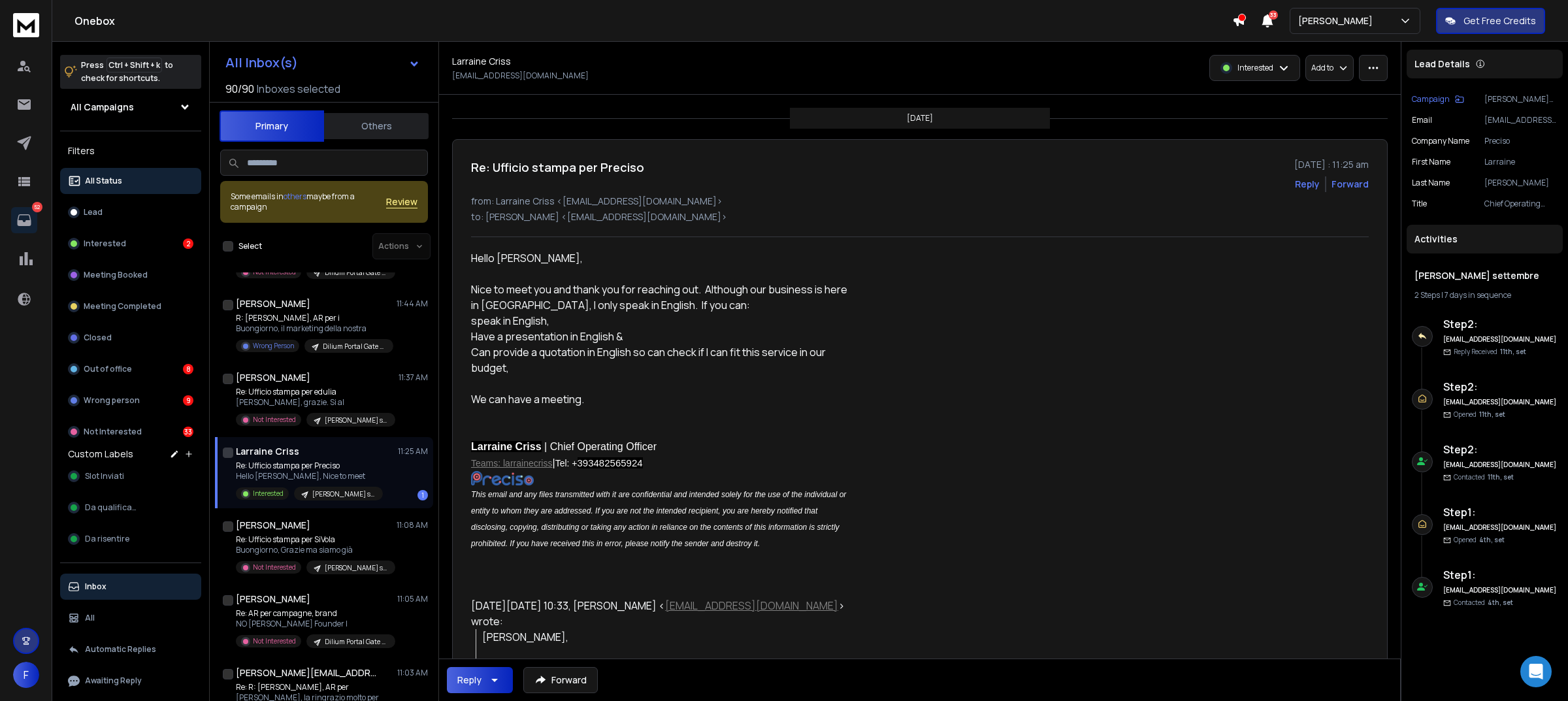
drag, startPoint x: 600, startPoint y: 397, endPoint x: 475, endPoint y: 238, distance: 202.3
click at [680, 383] on div at bounding box center [661, 383] width 382 height 15
drag, startPoint x: 536, startPoint y: 356, endPoint x: 631, endPoint y: 351, distance: 95.1
click at [631, 351] on div "Can provide a quotation in English so can check if I can fit this service in ou…" at bounding box center [661, 359] width 382 height 31
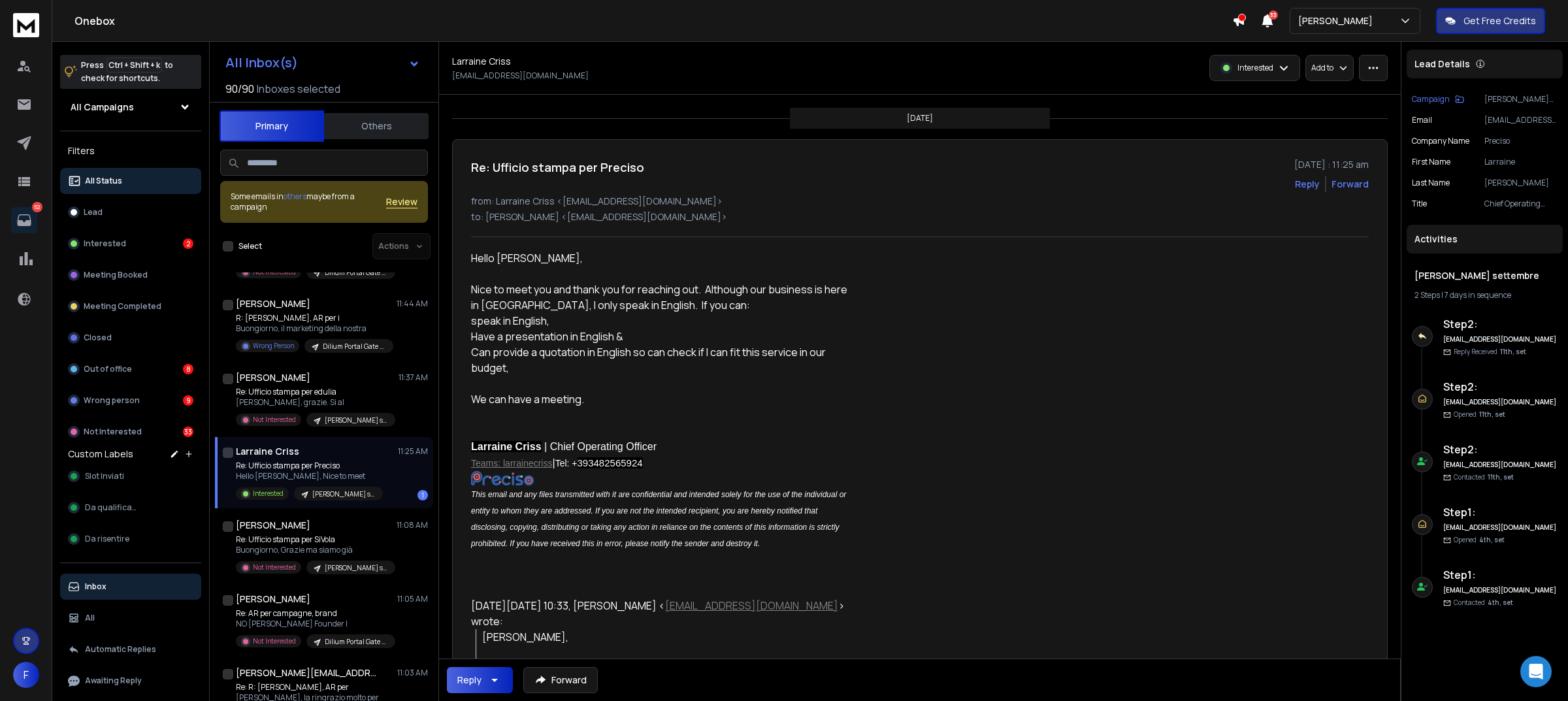
click at [544, 299] on div "Nice to meet you and thank you for reaching out. Although our business is here …" at bounding box center [661, 297] width 382 height 31
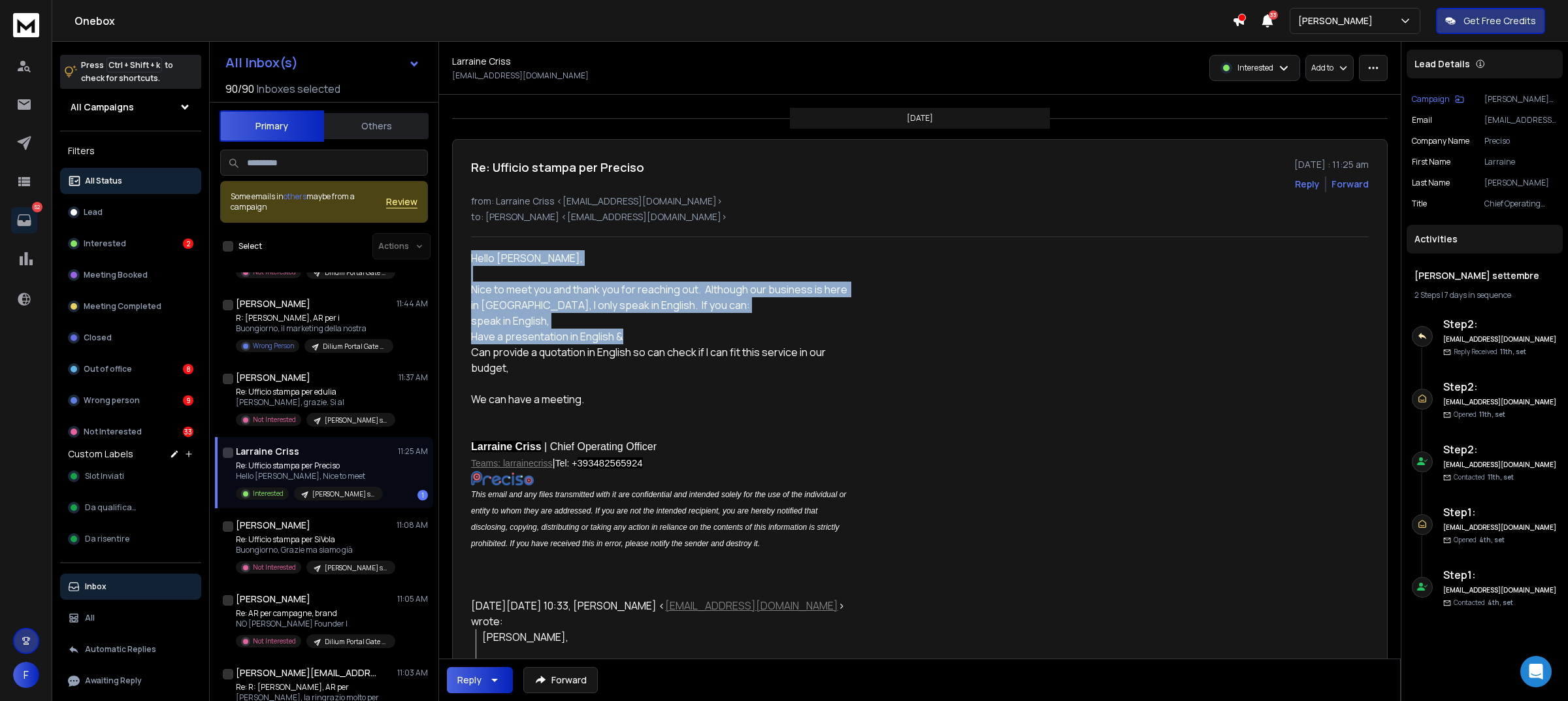
drag, startPoint x: 633, startPoint y: 334, endPoint x: 465, endPoint y: 245, distance: 190.1
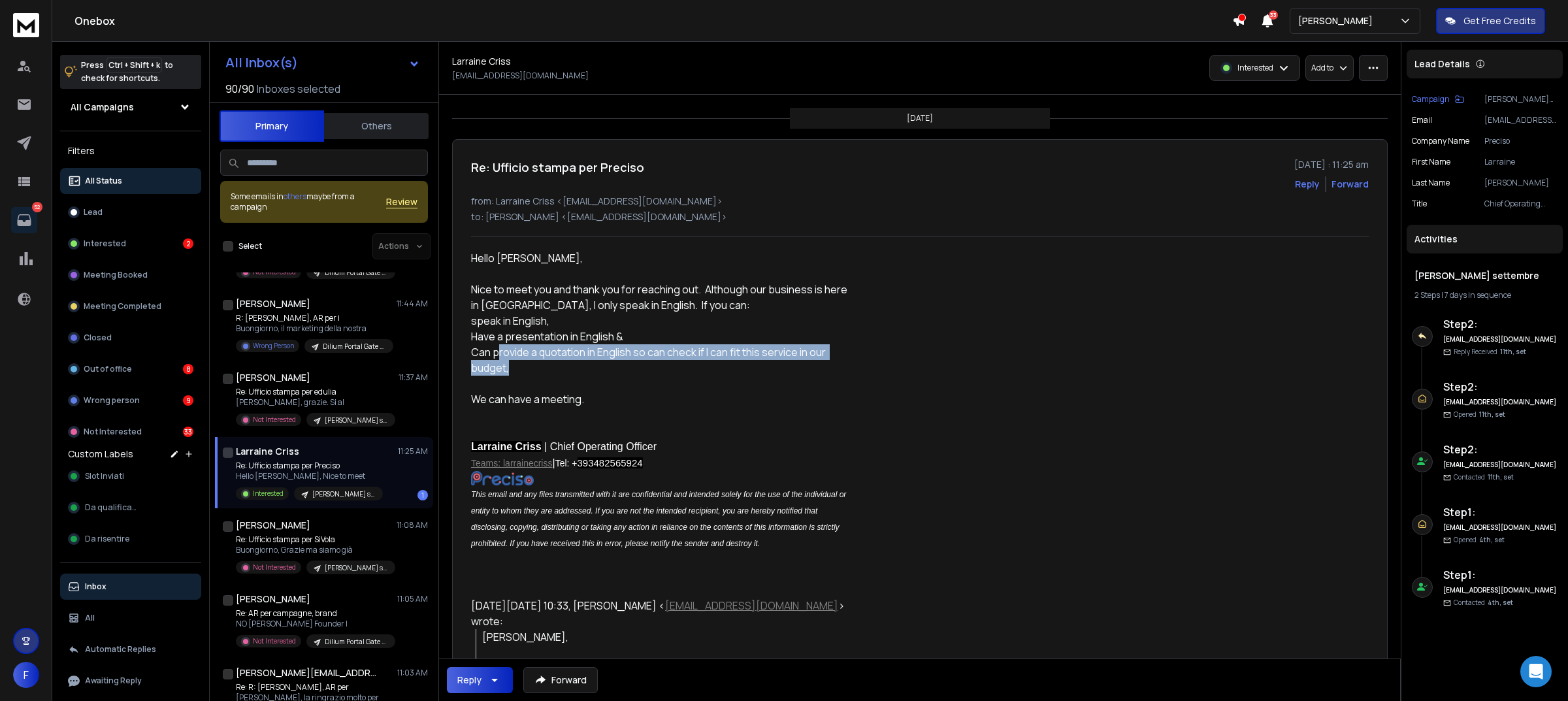
drag, startPoint x: 499, startPoint y: 353, endPoint x: 690, endPoint y: 367, distance: 191.5
click at [690, 367] on div "Can provide a quotation in English so can check if I can fit this service in ou…" at bounding box center [661, 359] width 382 height 31
drag, startPoint x: 625, startPoint y: 391, endPoint x: 478, endPoint y: 251, distance: 203.0
click at [478, 251] on div "Hello [PERSON_NAME], Nice to meet you and thank you for reaching out. Although …" at bounding box center [661, 416] width 382 height 332
click at [623, 308] on div "Nice to meet you and thank you for reaching out. Although our business is here …" at bounding box center [661, 297] width 382 height 31
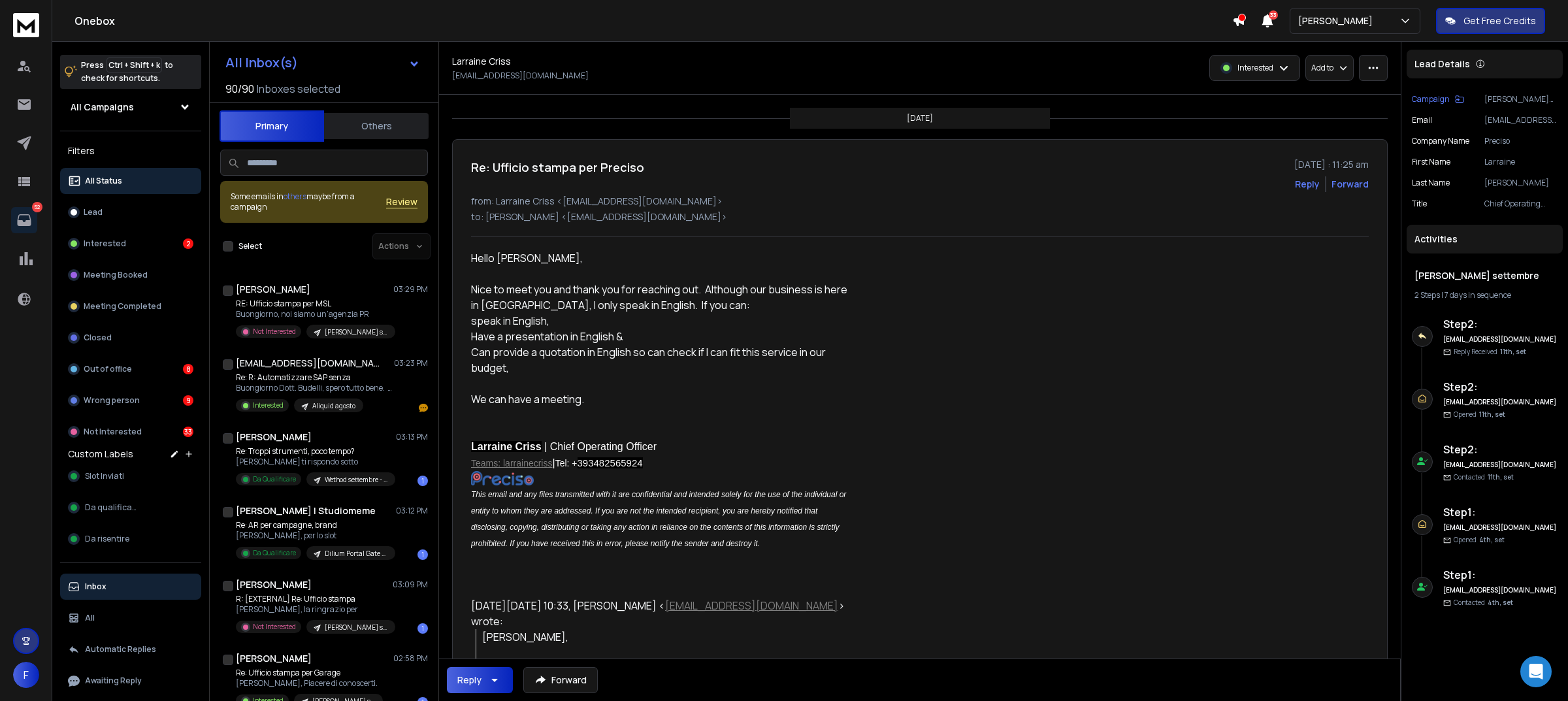
click at [571, 369] on div "Can provide a quotation in English so can check if I can fit this service in ou…" at bounding box center [661, 359] width 382 height 31
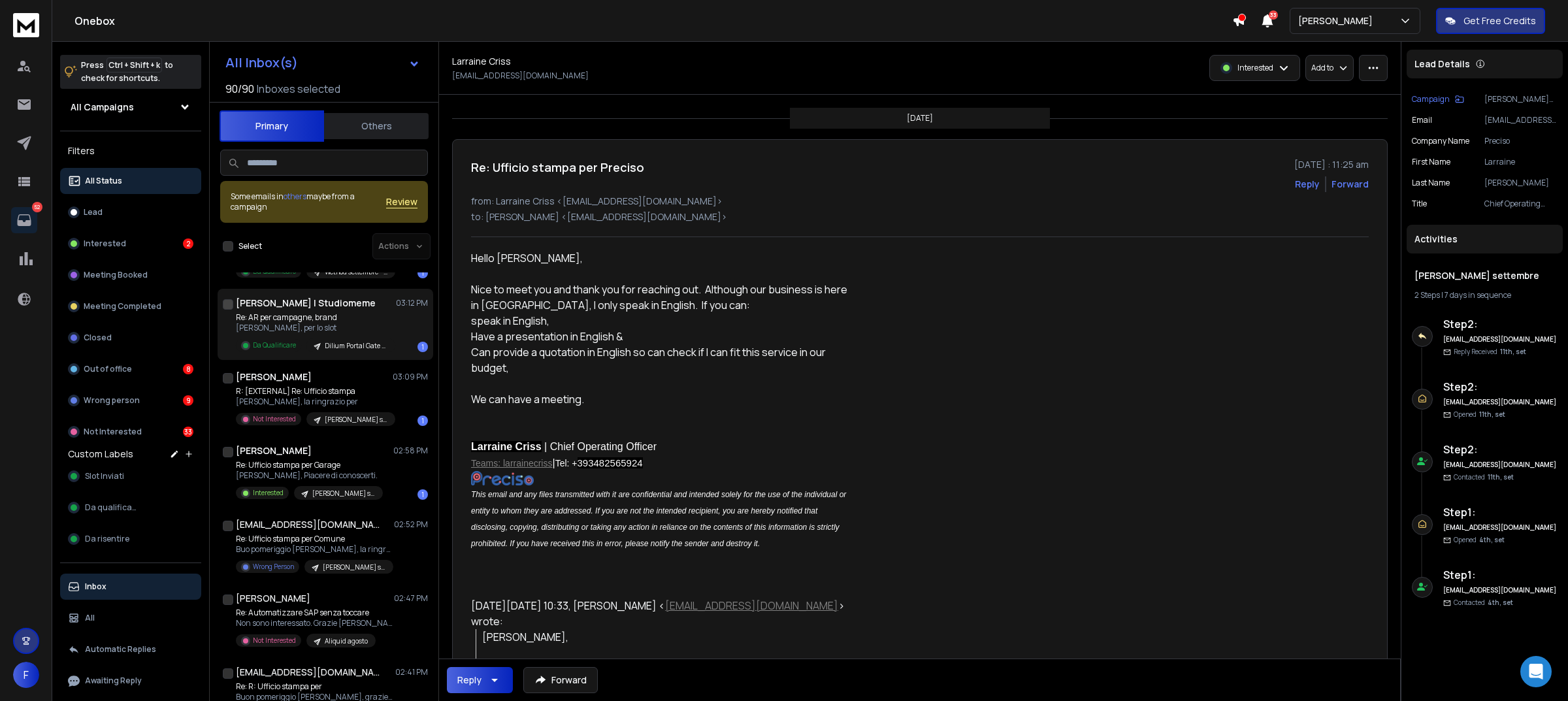
scroll to position [82, 0]
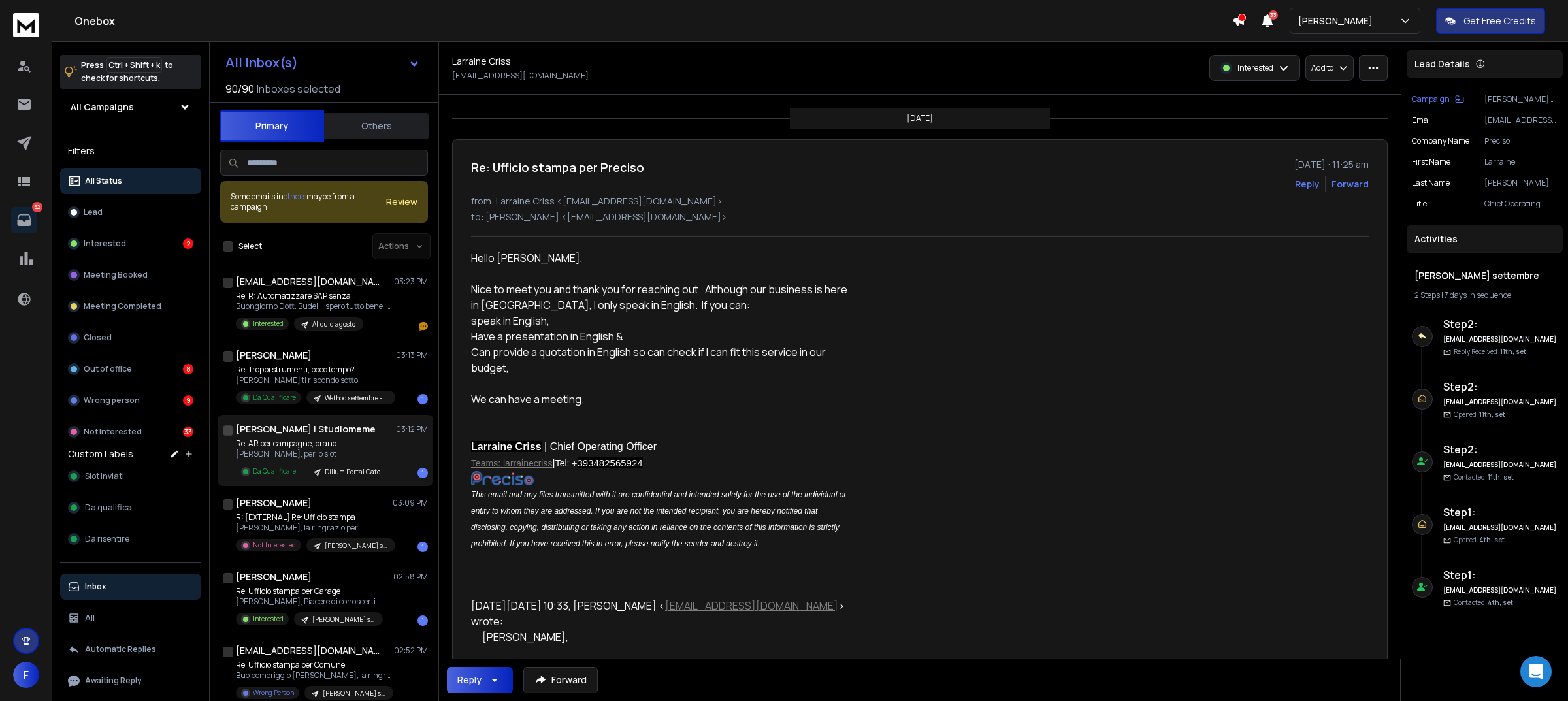
click at [375, 458] on p "[PERSON_NAME], per lo slot" at bounding box center [314, 455] width 157 height 11
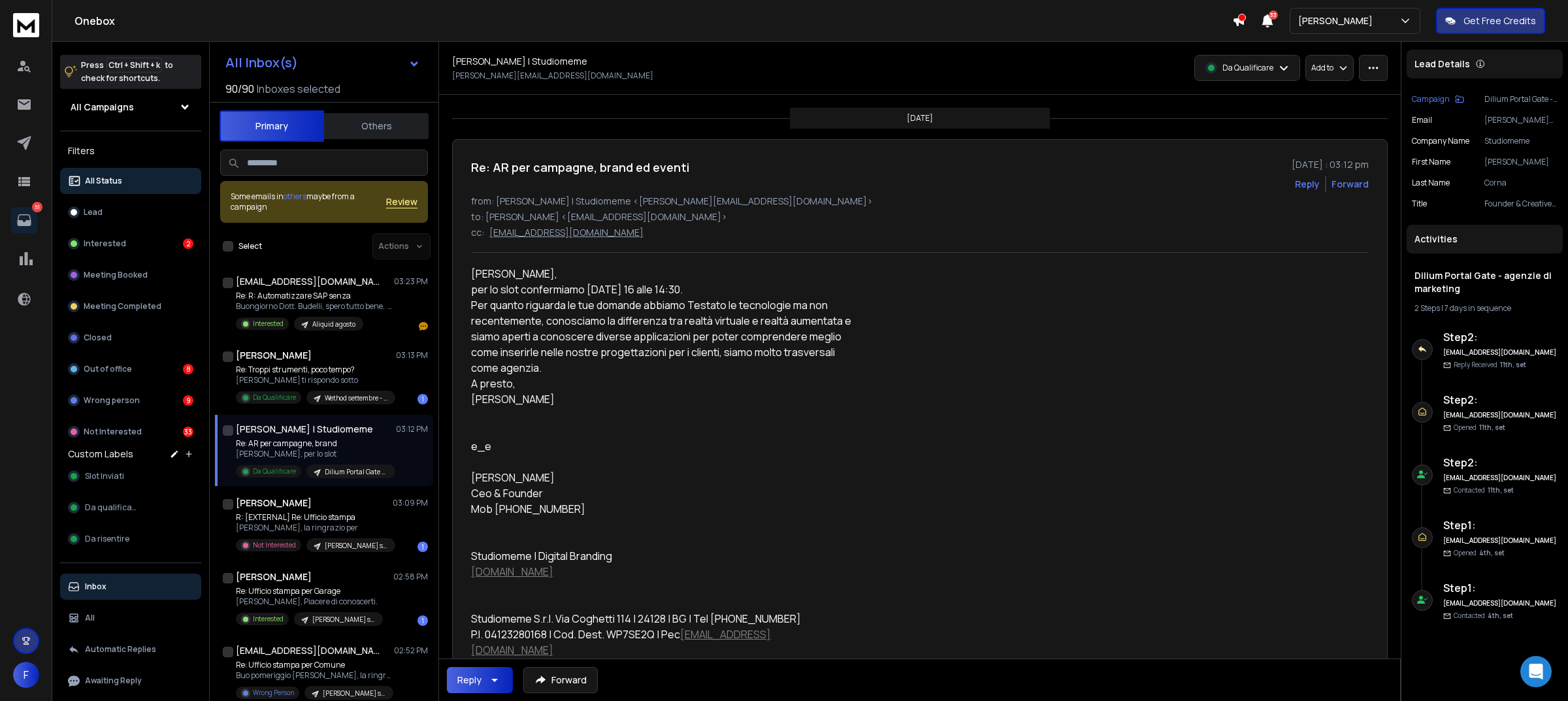
click at [1374, 64] on icon "button" at bounding box center [1373, 67] width 12 height 12
click at [1368, 93] on div "Mark as unread" at bounding box center [1340, 97] width 83 height 13
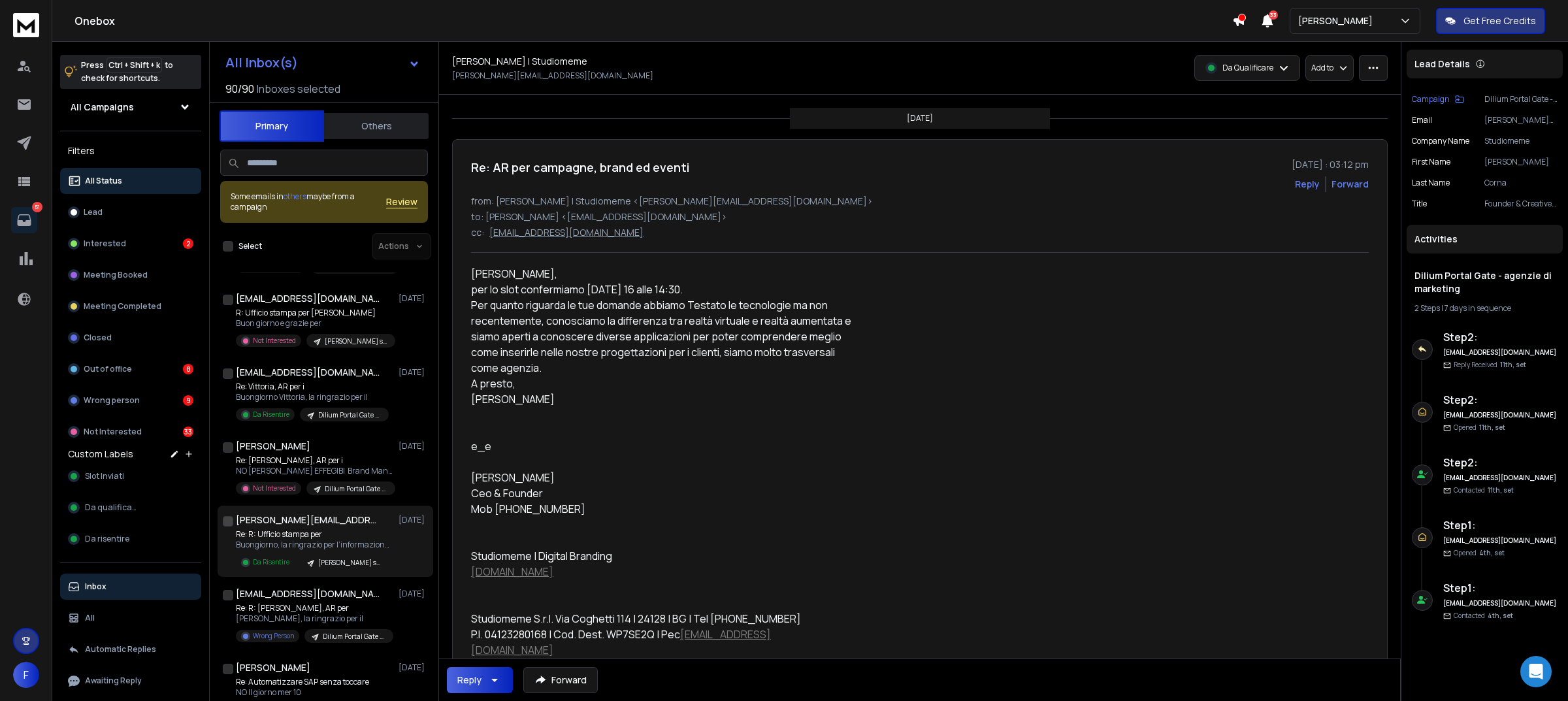
scroll to position [2778, 0]
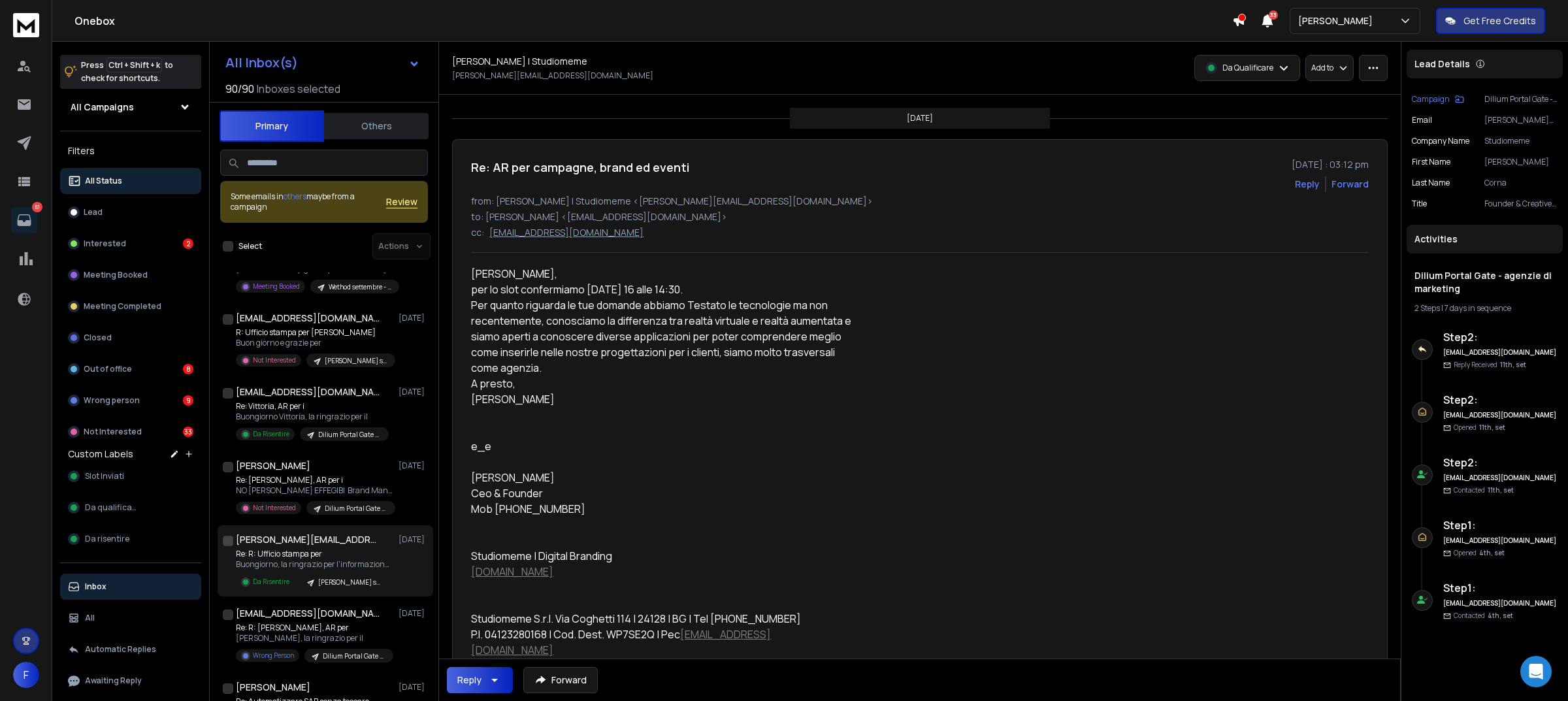
click at [353, 549] on p "Re: R: Ufficio stampa per" at bounding box center [314, 555] width 157 height 11
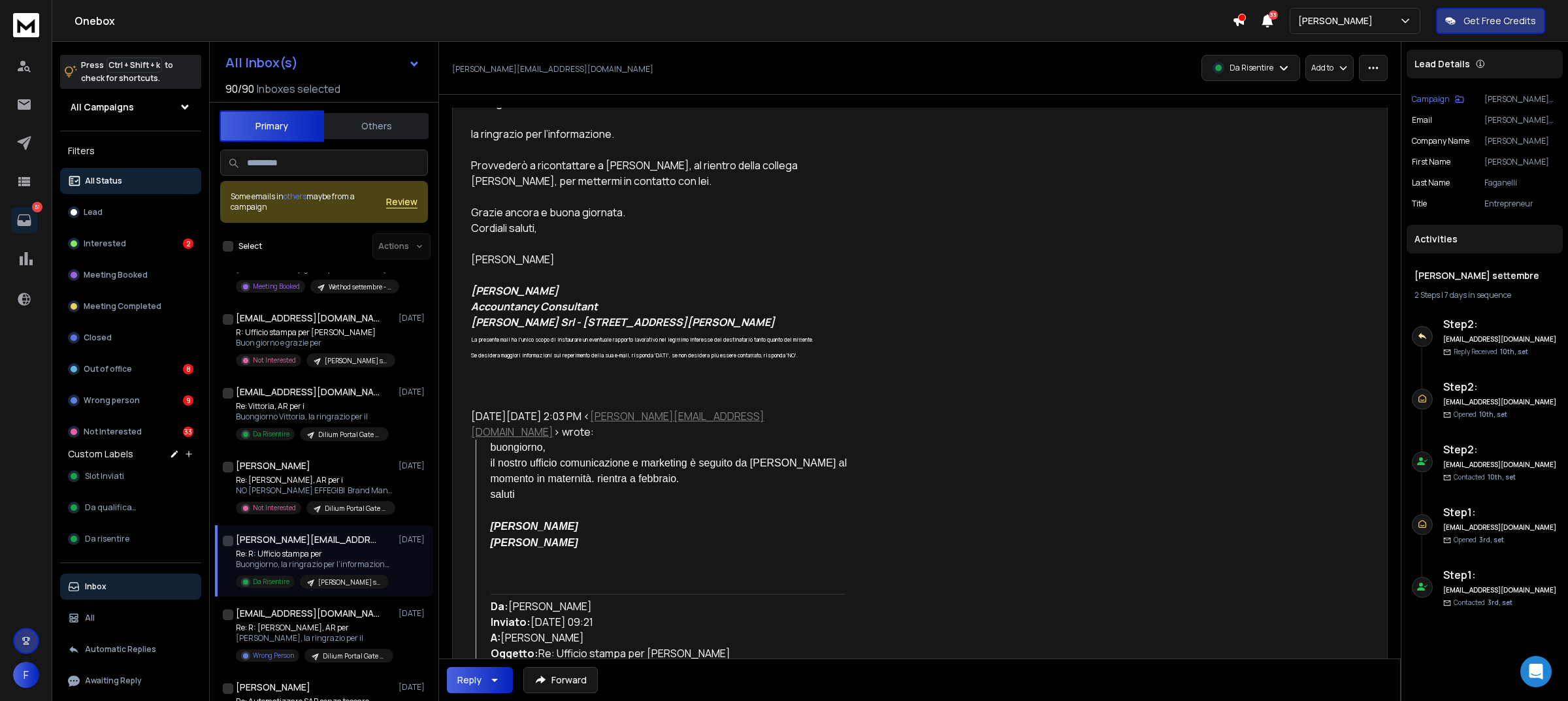
scroll to position [245, 0]
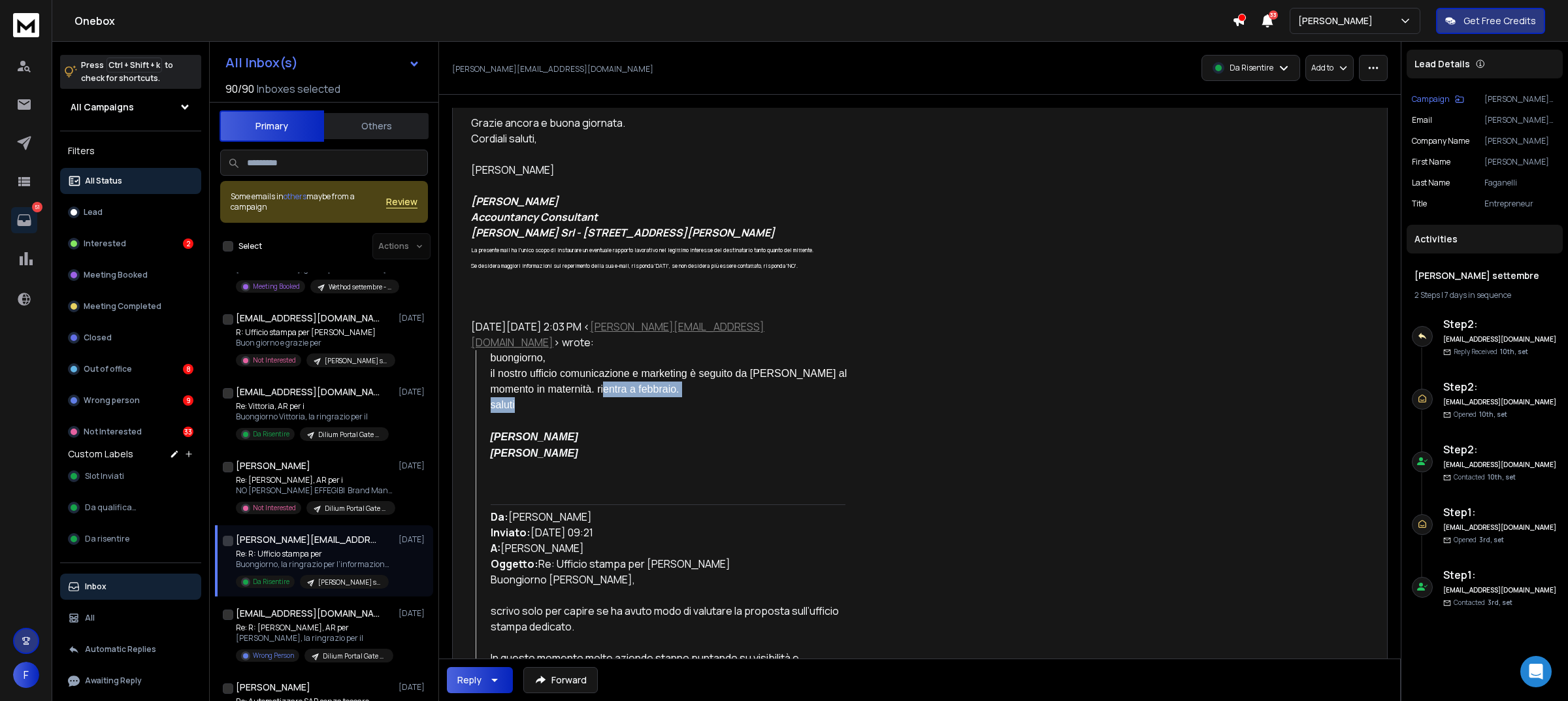
drag, startPoint x: 540, startPoint y: 373, endPoint x: 662, endPoint y: 386, distance: 122.7
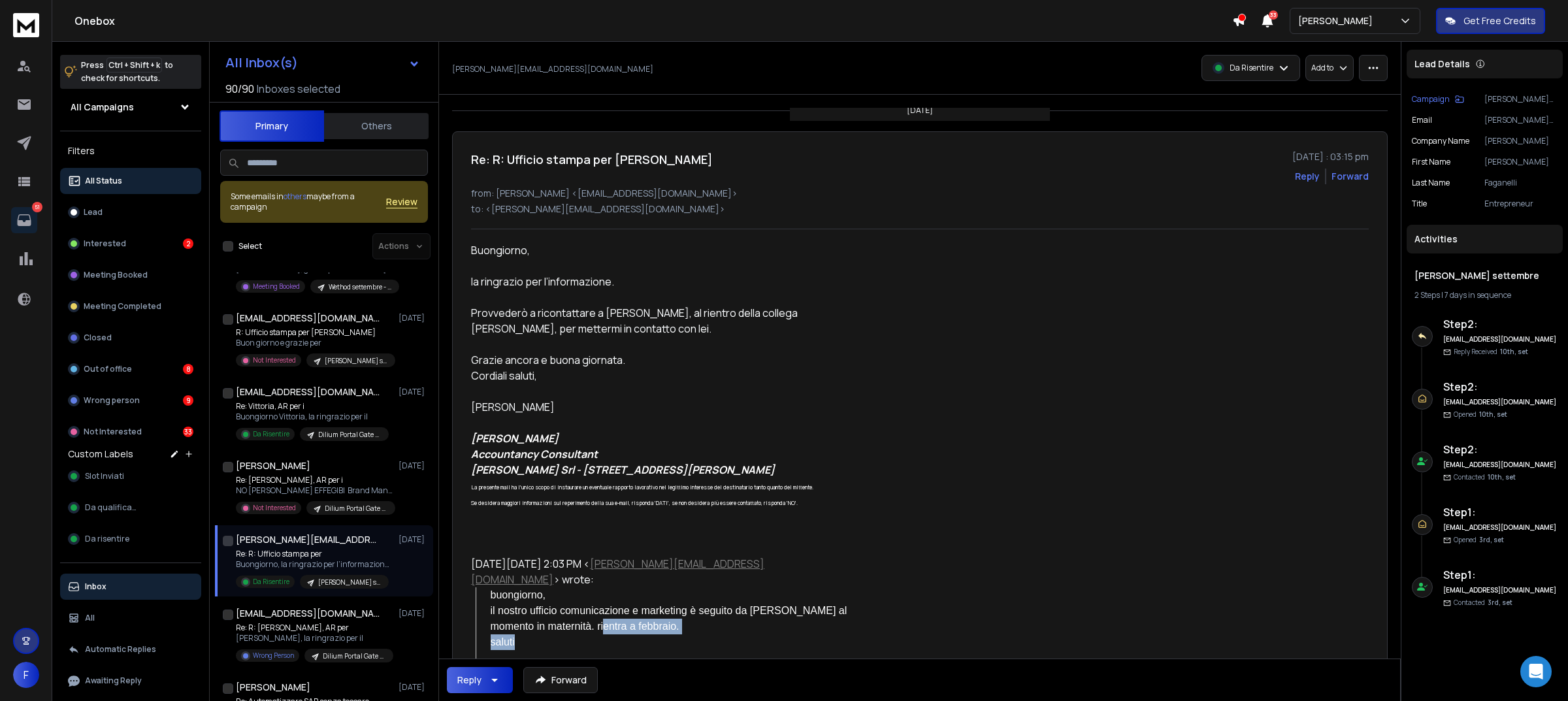
scroll to position [0, 0]
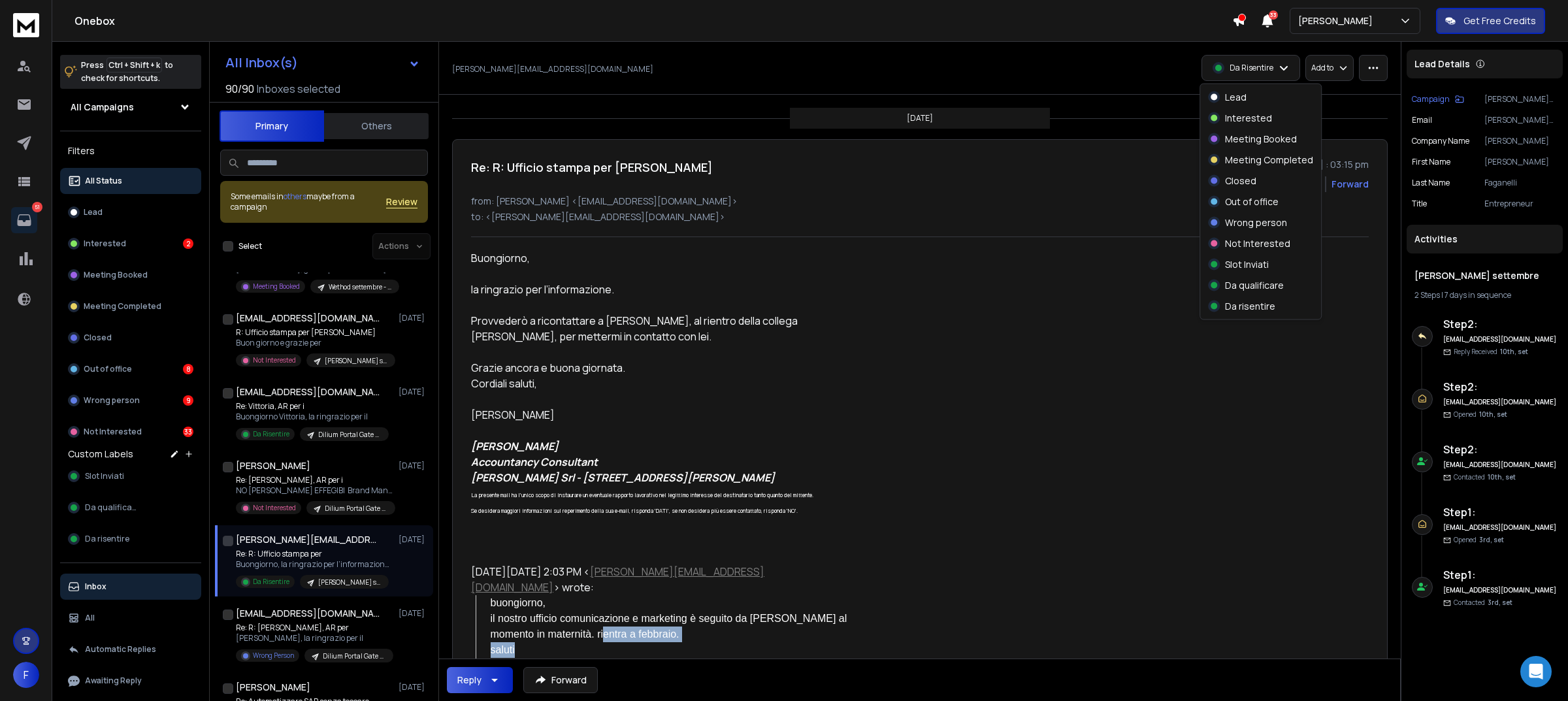
click at [1245, 68] on p "Da Risentire" at bounding box center [1252, 68] width 44 height 11
click at [706, 423] on div at bounding box center [661, 430] width 382 height 15
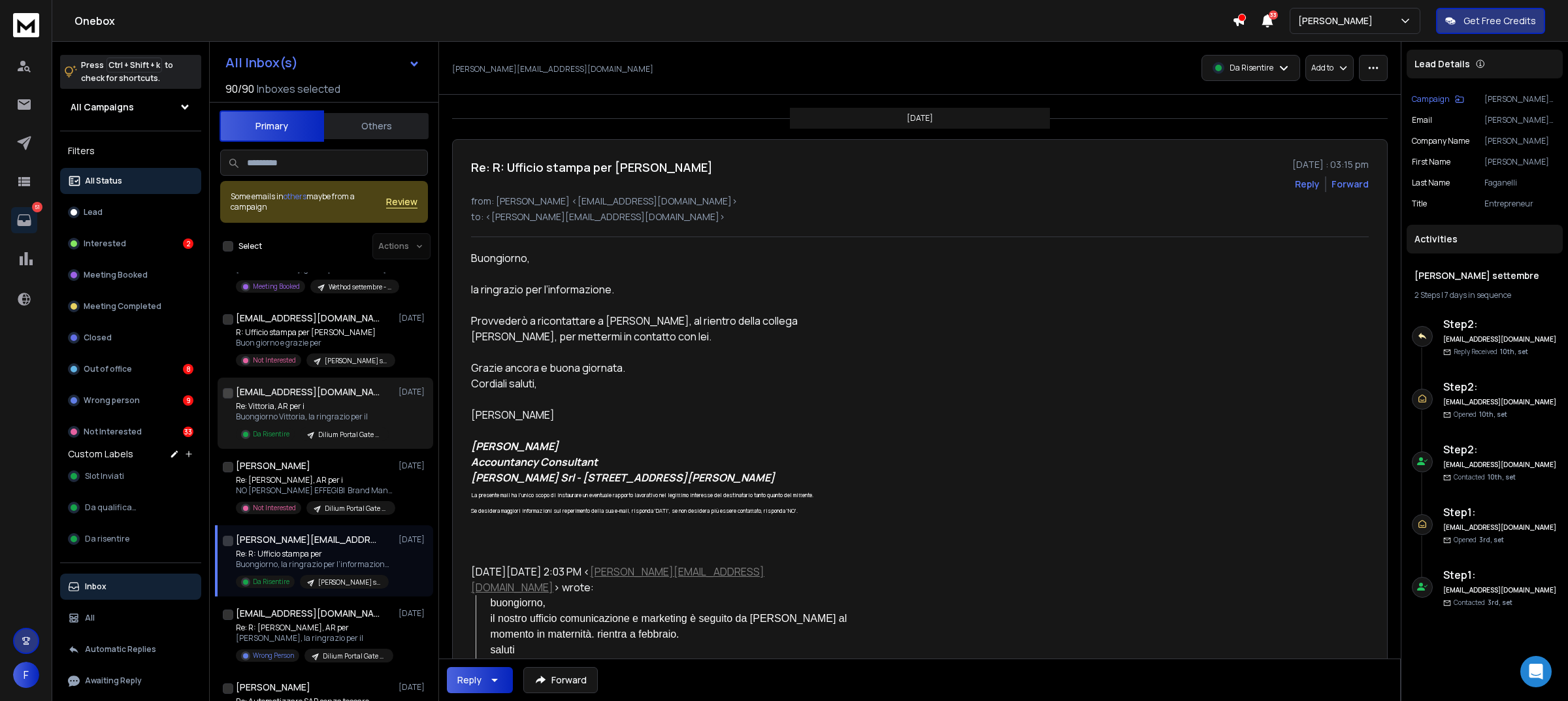
click at [358, 405] on p "Re: Vittoria, AR per i" at bounding box center [313, 407] width 153 height 11
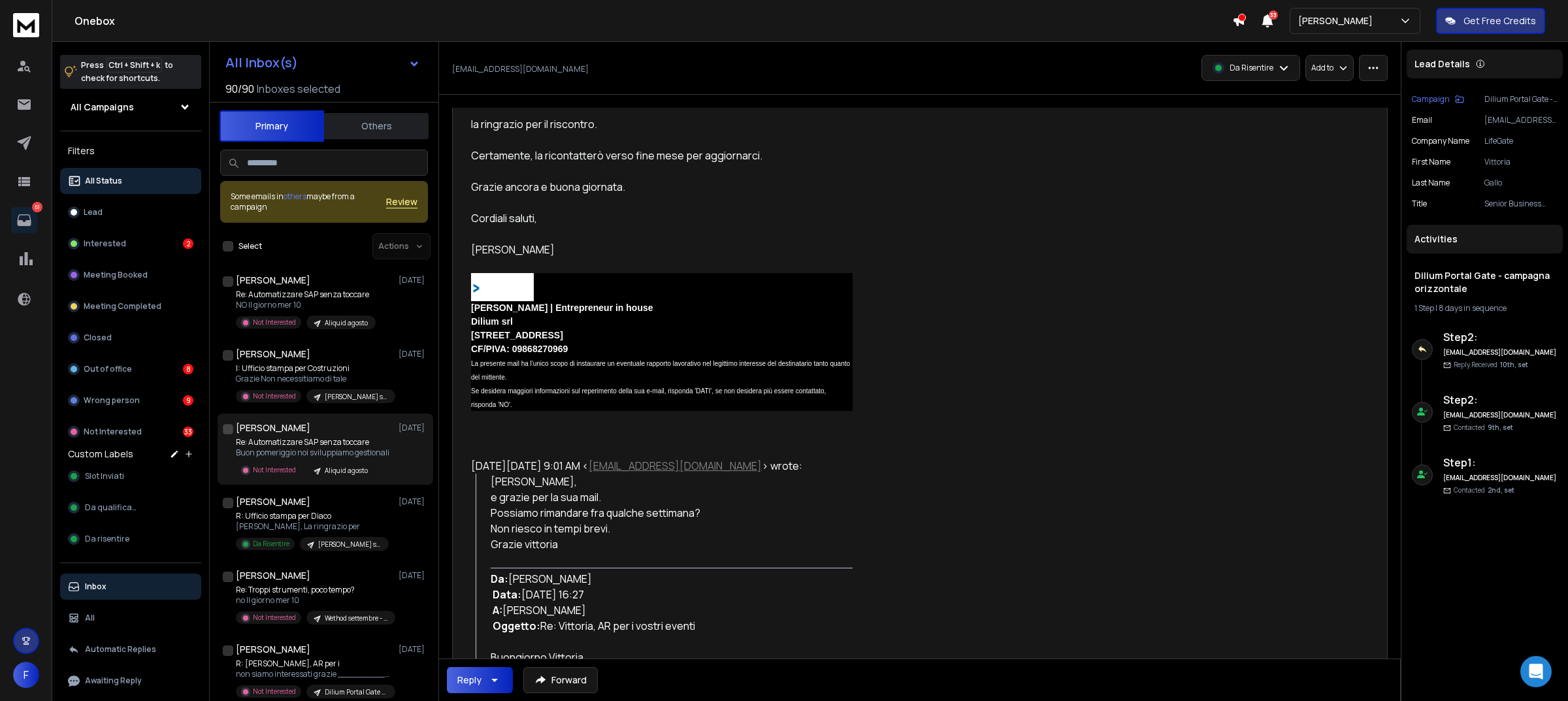
scroll to position [3187, 0]
click at [369, 479] on div "[PERSON_NAME] [DATE] Re: Automatizzare SAP senza toccare Buon pomeriggio noi sv…" at bounding box center [325, 448] width 216 height 71
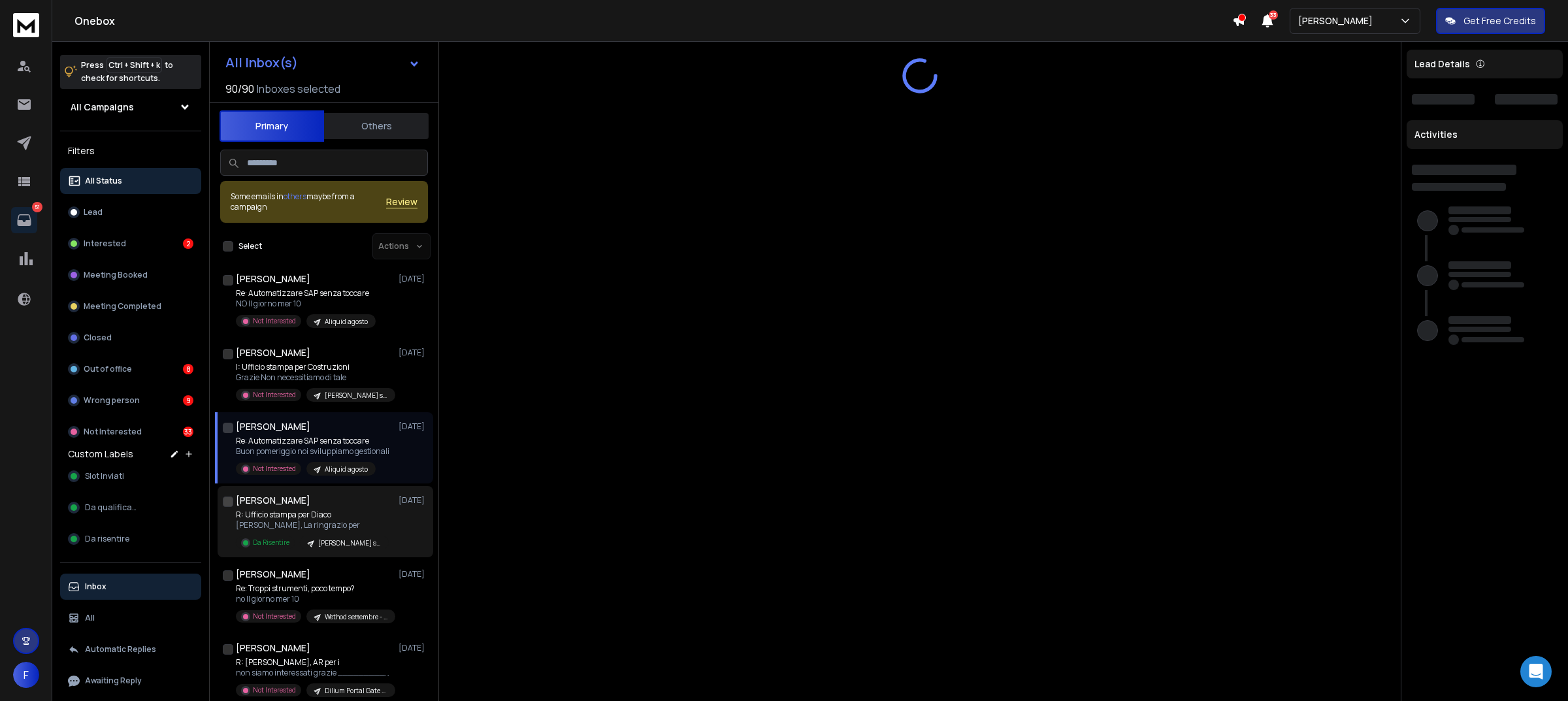
click at [370, 501] on div "[PERSON_NAME] [DATE]" at bounding box center [332, 501] width 192 height 13
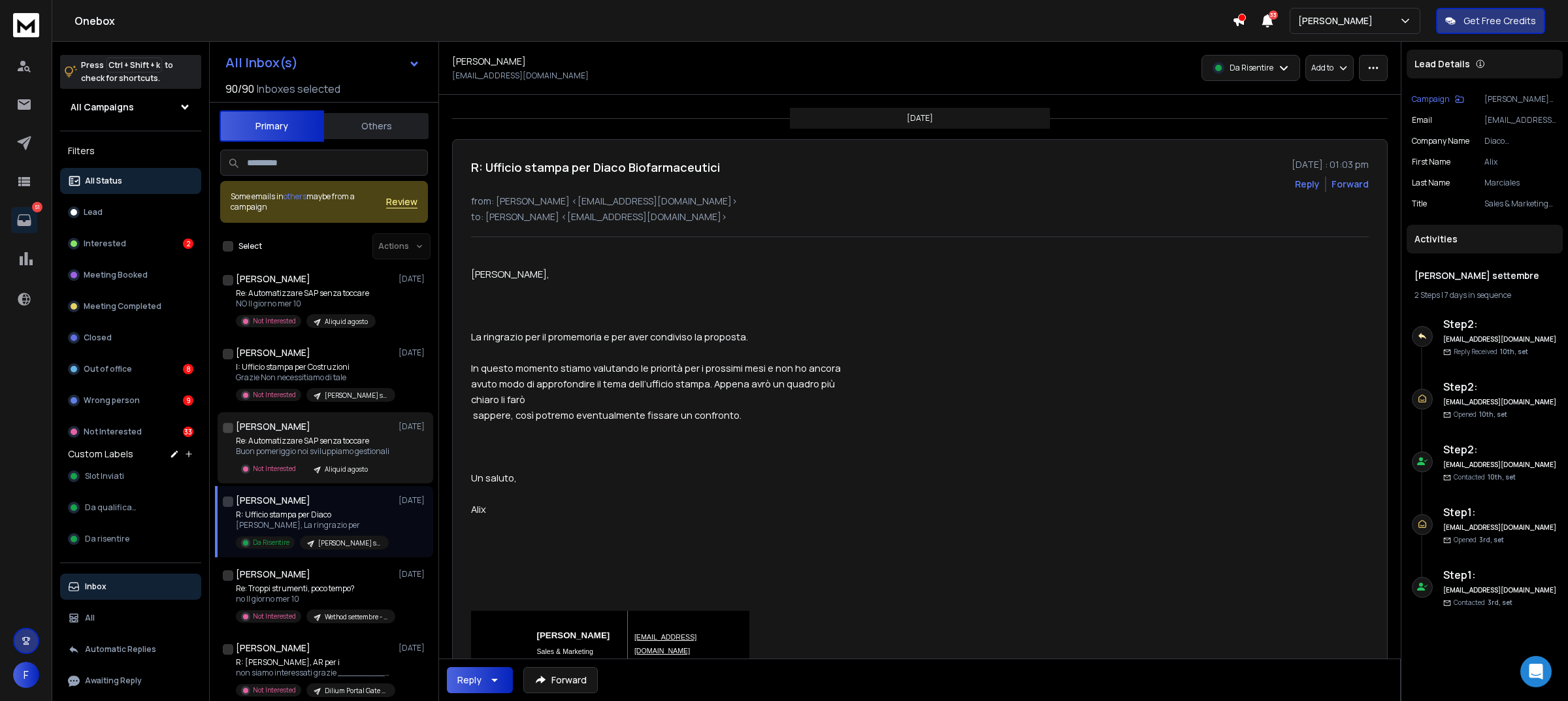
click at [373, 436] on p "Re: Automatizzare SAP senza toccare" at bounding box center [313, 441] width 154 height 11
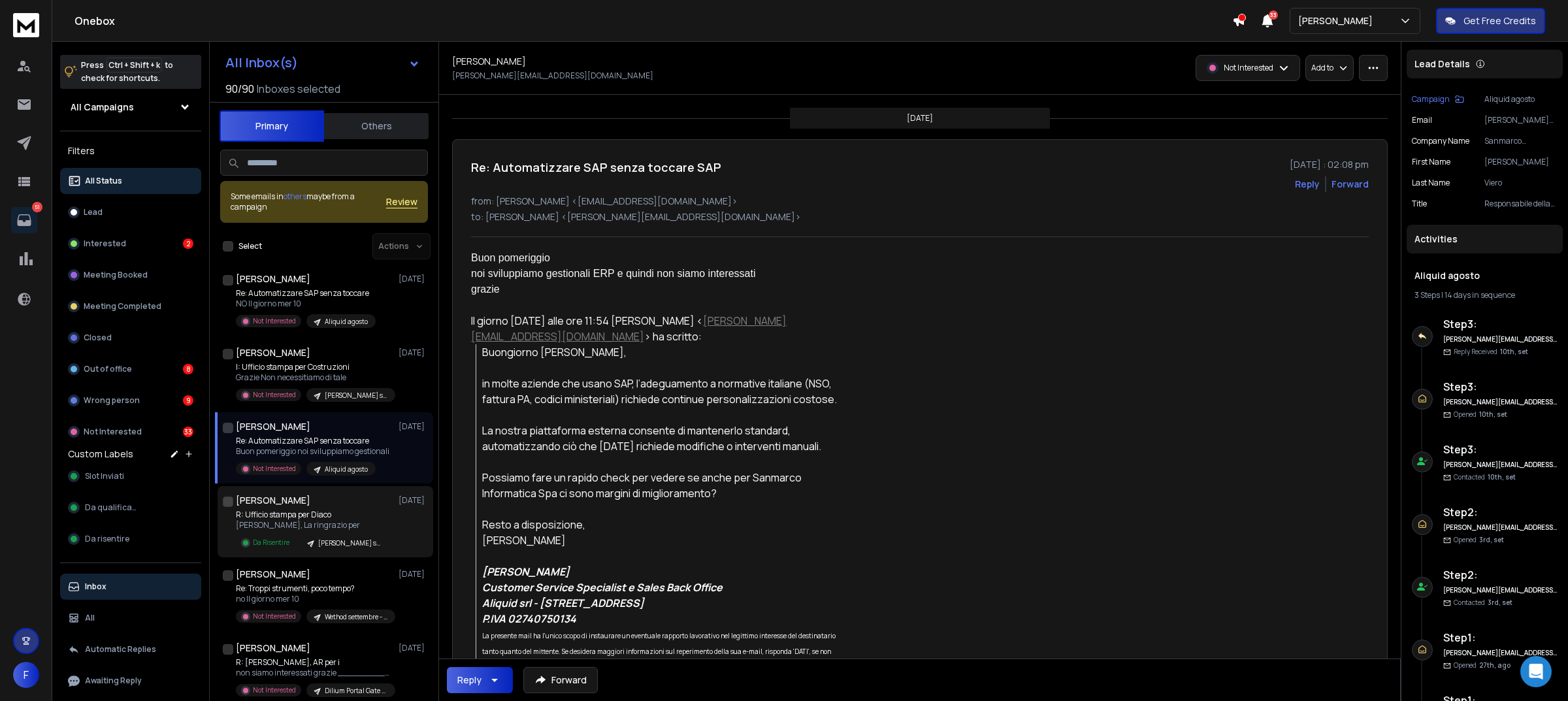
click at [364, 497] on div "[PERSON_NAME] [DATE]" at bounding box center [332, 501] width 192 height 13
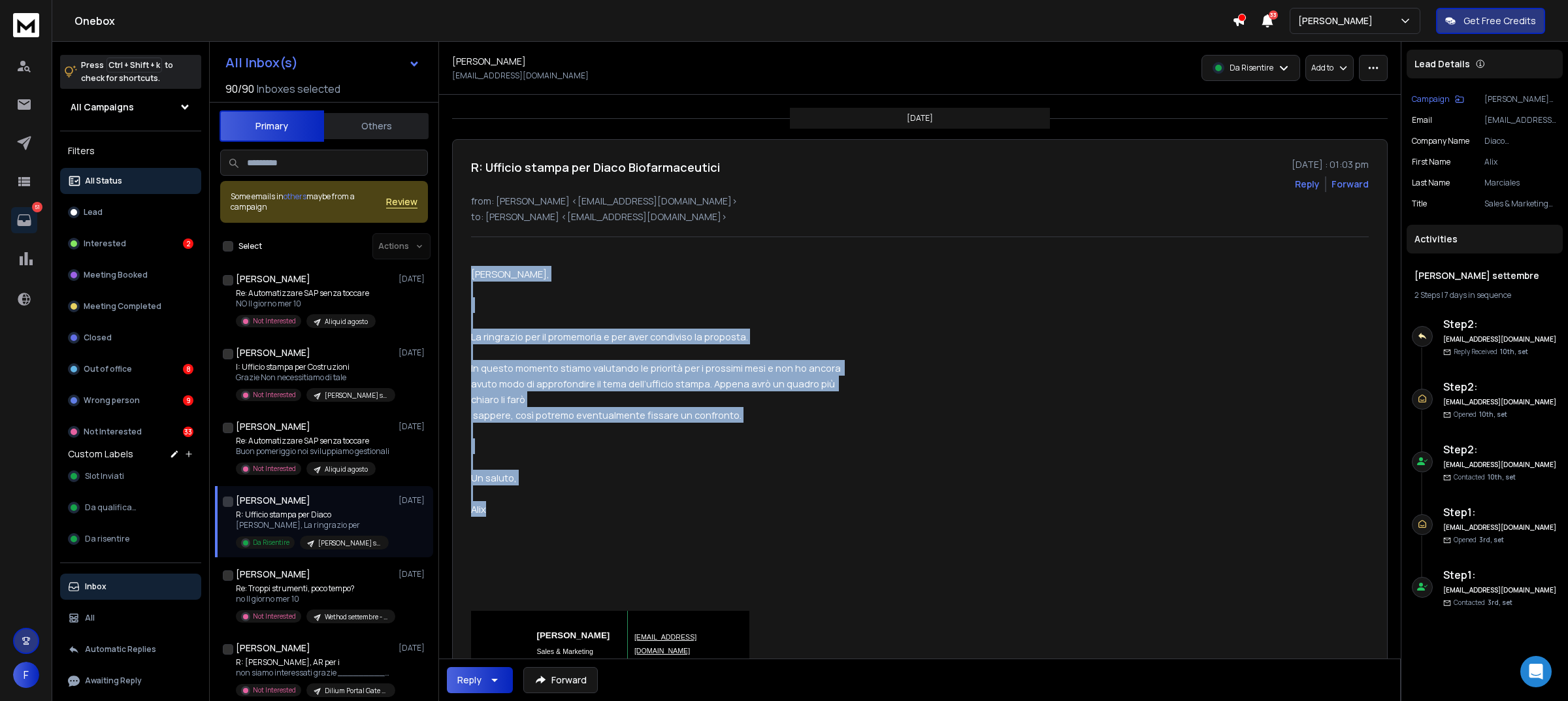
drag, startPoint x: 520, startPoint y: 507, endPoint x: 474, endPoint y: 294, distance: 217.9
drag, startPoint x: 518, startPoint y: 312, endPoint x: 503, endPoint y: 312, distance: 15.0
click at [503, 312] on p at bounding box center [661, 305] width 382 height 15
drag, startPoint x: 474, startPoint y: 370, endPoint x: 566, endPoint y: 531, distance: 185.4
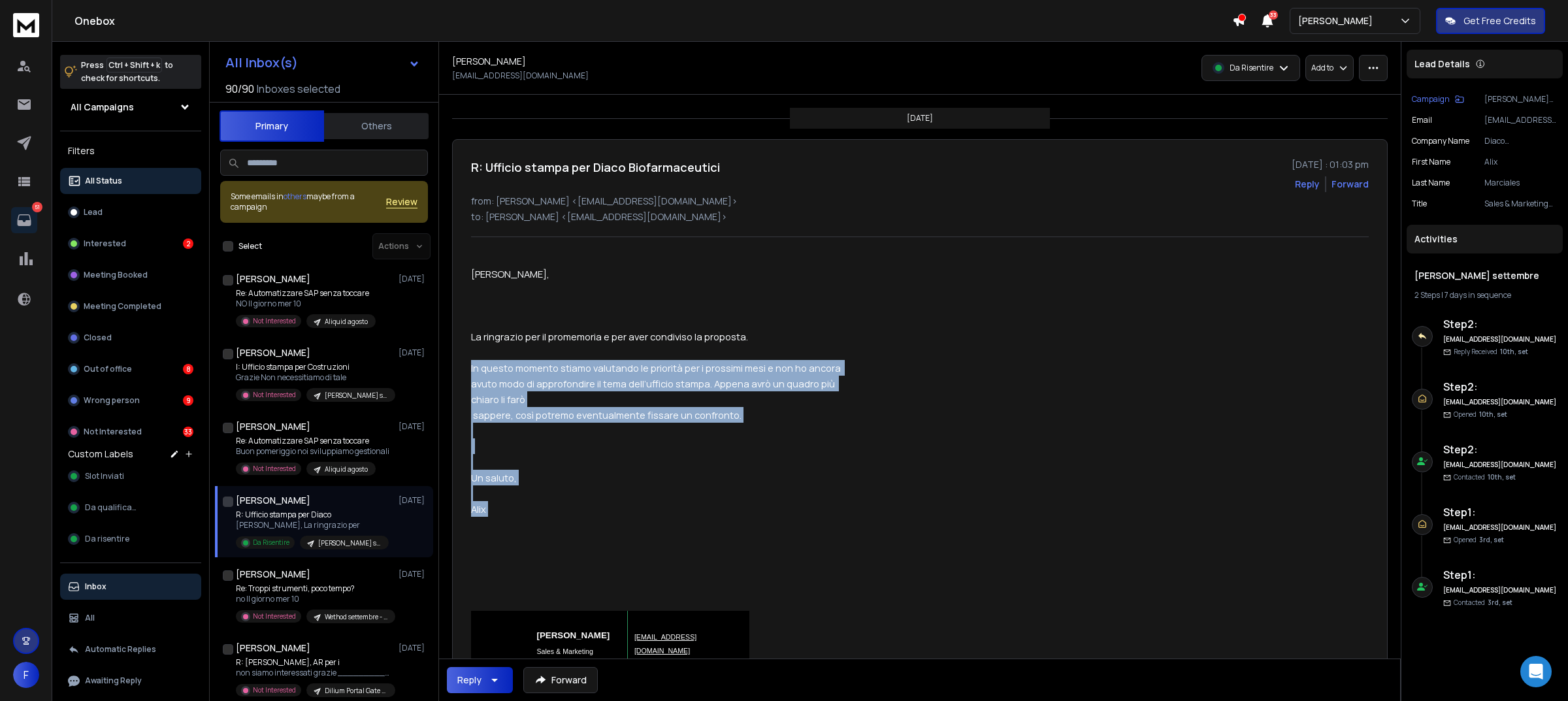
click at [547, 515] on p "Alix" at bounding box center [661, 509] width 382 height 15
drag, startPoint x: 524, startPoint y: 517, endPoint x: 921, endPoint y: 490, distance: 397.9
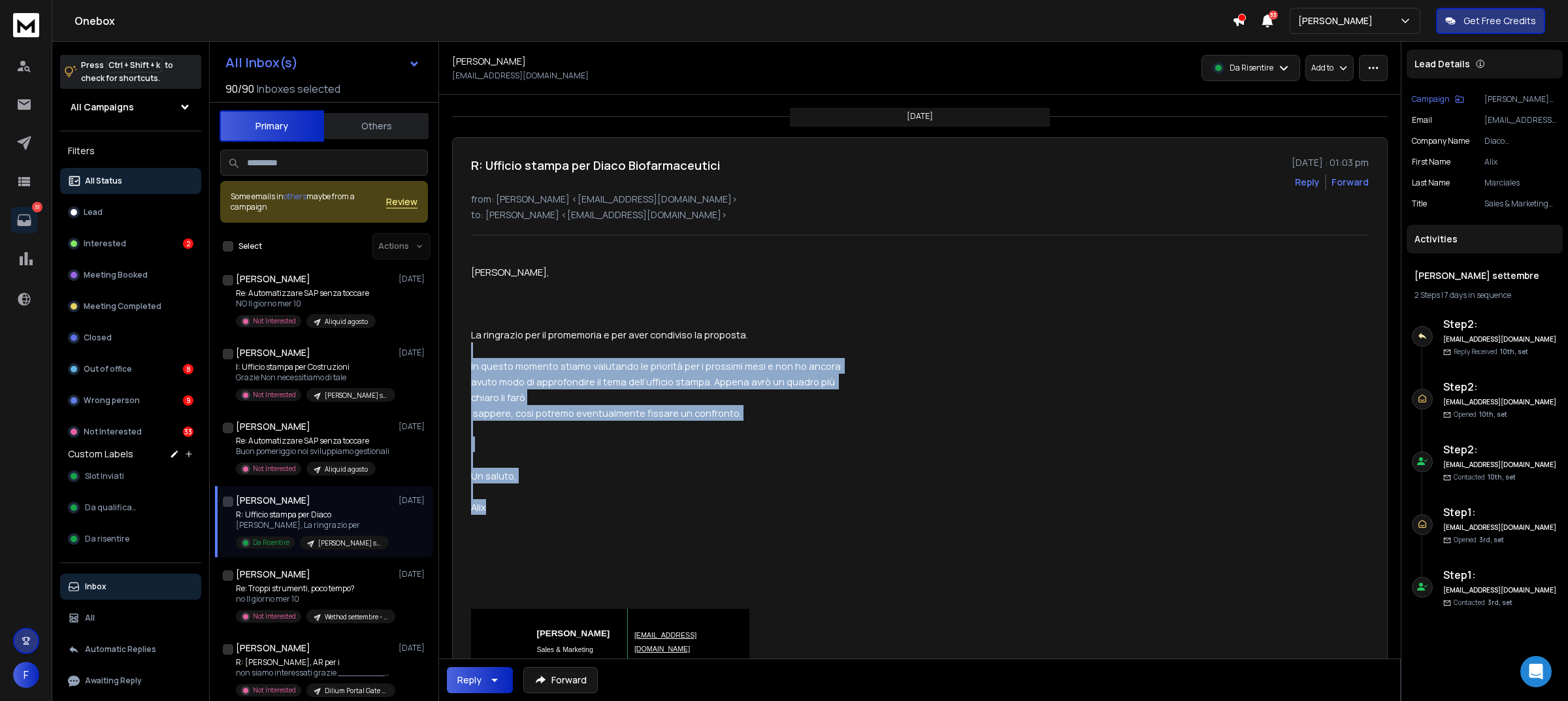
scroll to position [0, 0]
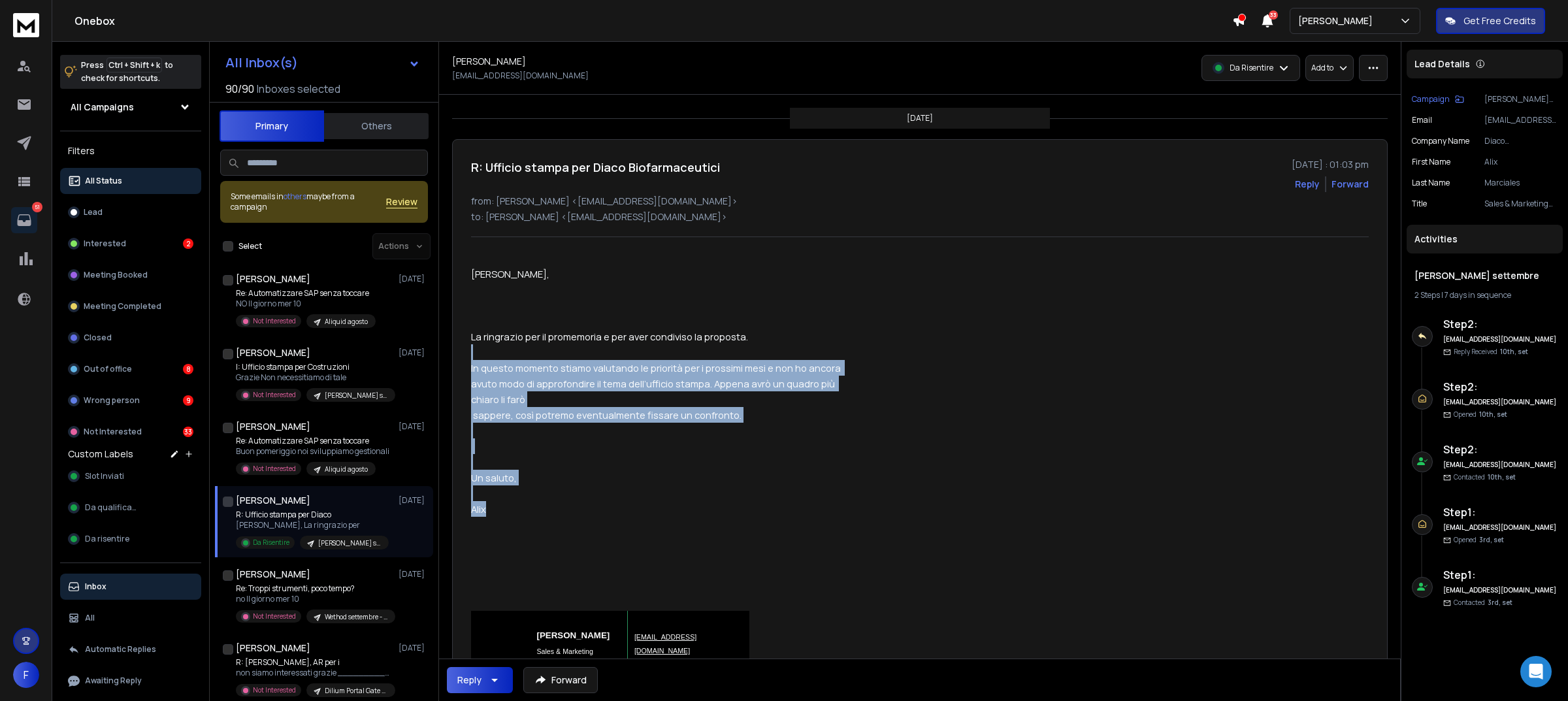
click at [1288, 69] on div "Da Risentire" at bounding box center [1251, 68] width 97 height 25
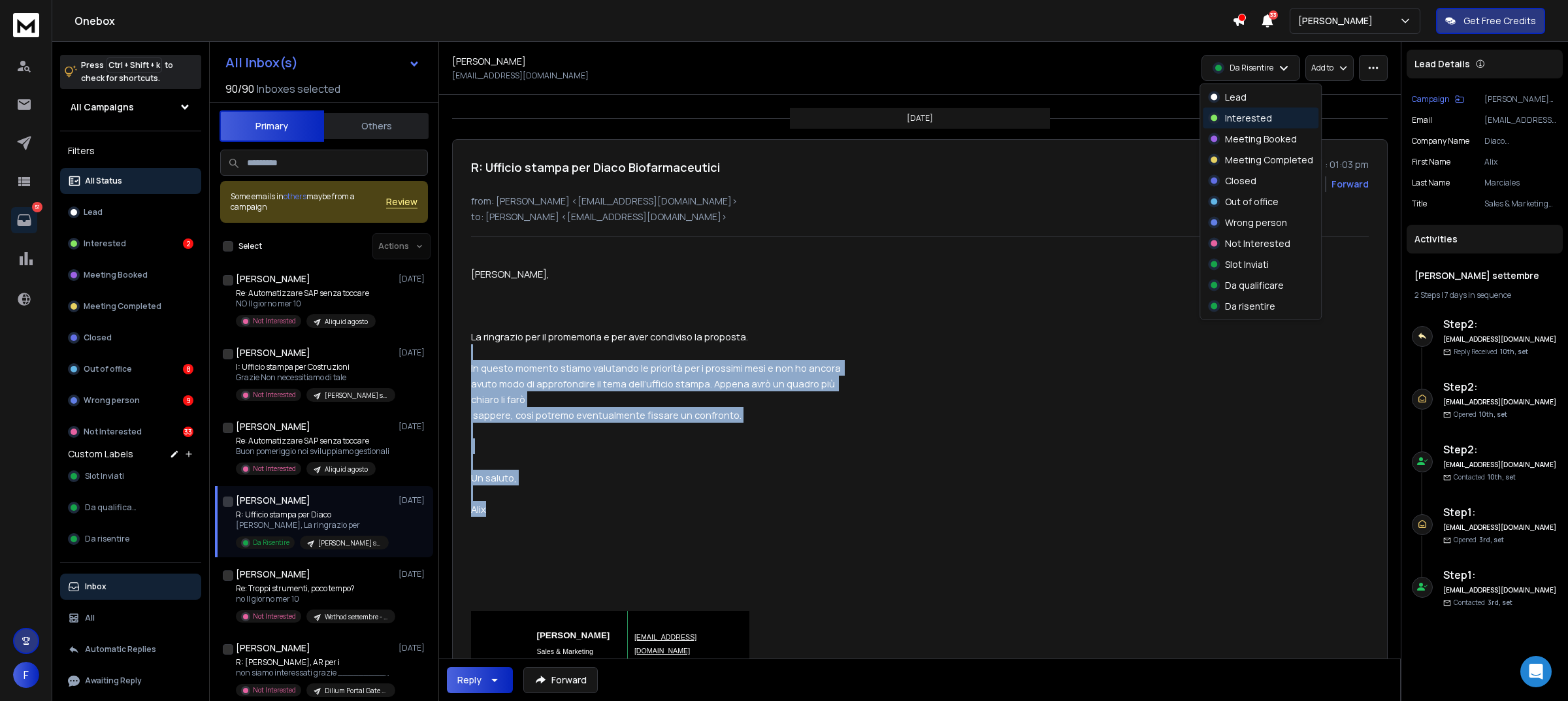
click at [1252, 116] on p "Interested" at bounding box center [1249, 118] width 47 height 13
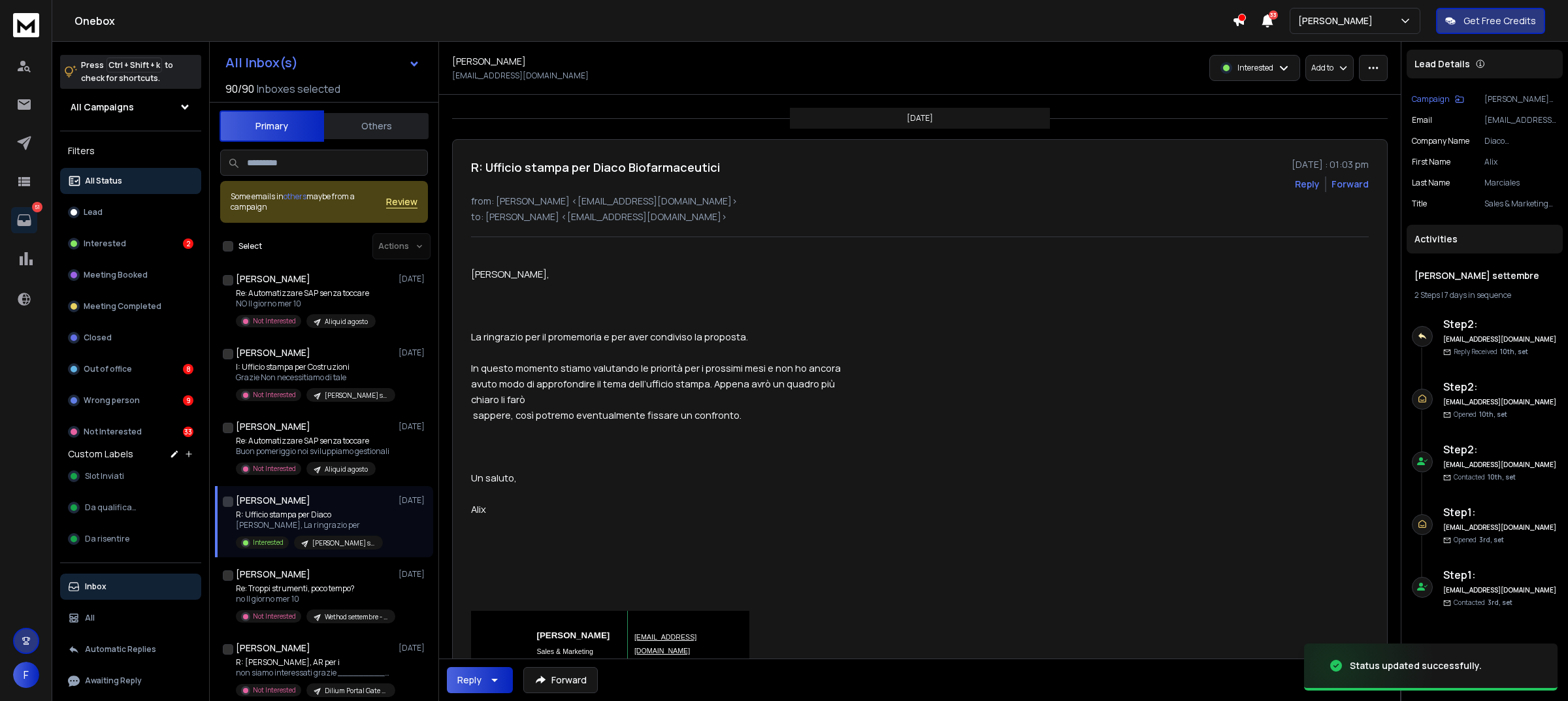
click at [1372, 62] on icon "button" at bounding box center [1373, 67] width 12 height 12
click at [1356, 97] on div "Mark as unread" at bounding box center [1340, 97] width 83 height 13
